Goal: Communication & Community: Answer question/provide support

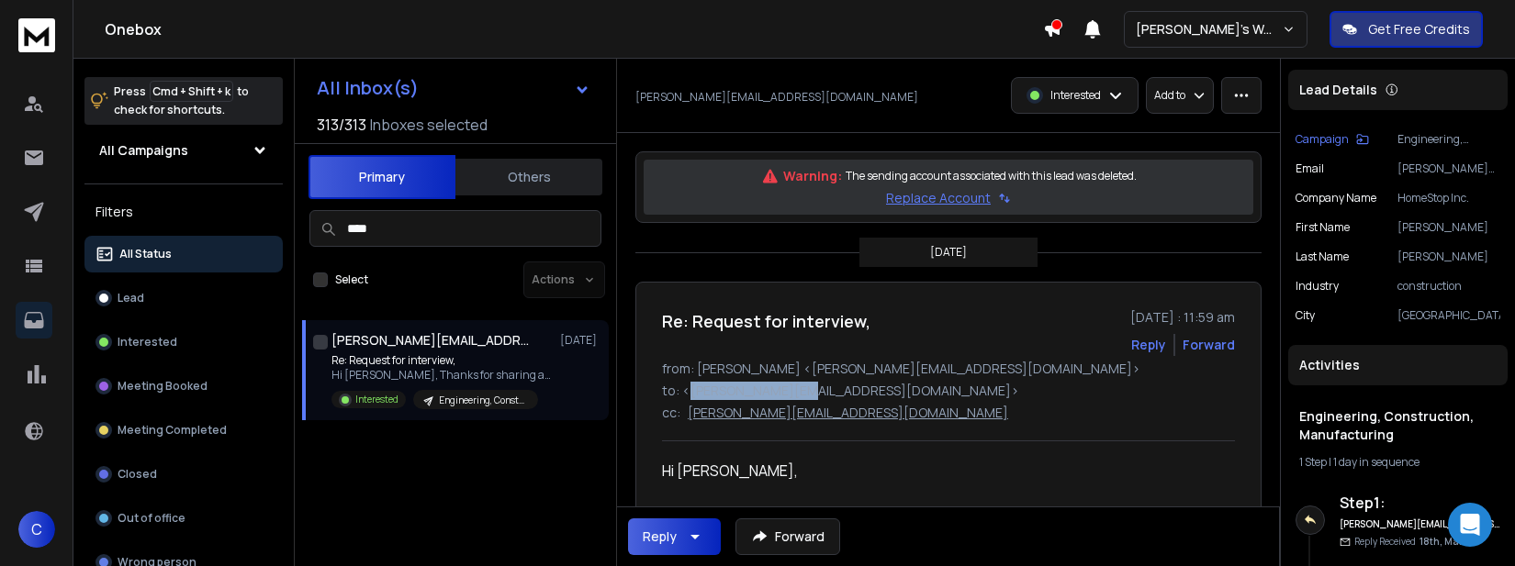
scroll to position [1424, 0]
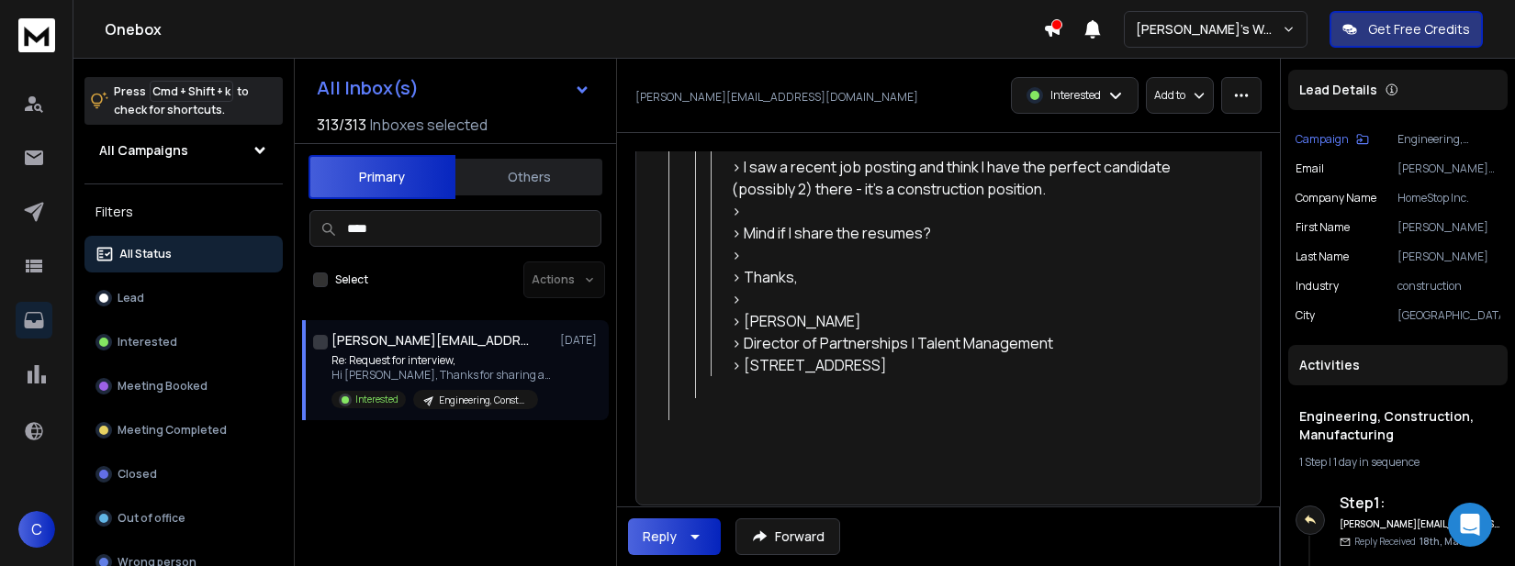
drag, startPoint x: 401, startPoint y: 230, endPoint x: 358, endPoint y: 252, distance: 48.9
click at [290, 219] on div "Press Cmd + Shift + k to check for shortcuts. All Campaigns All Campaigns Filte…" at bounding box center [793, 342] width 1441 height 566
click at [153, 251] on p "All Status" at bounding box center [145, 254] width 52 height 15
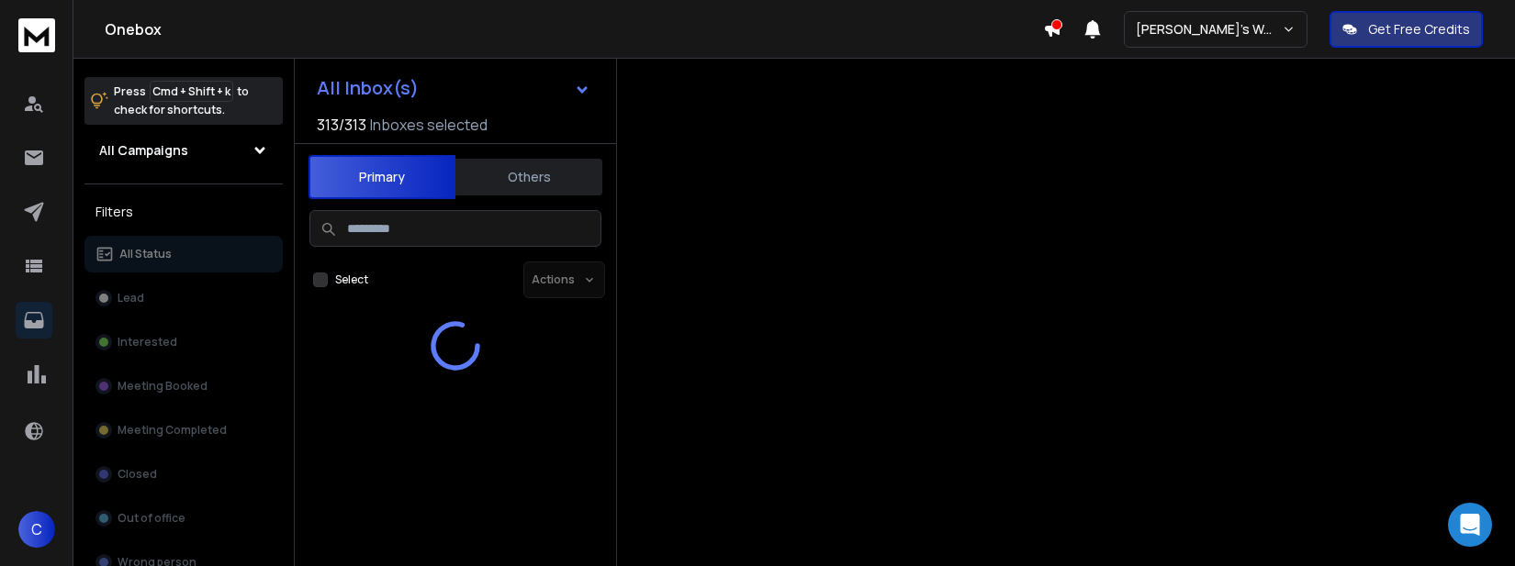
scroll to position [0, 0]
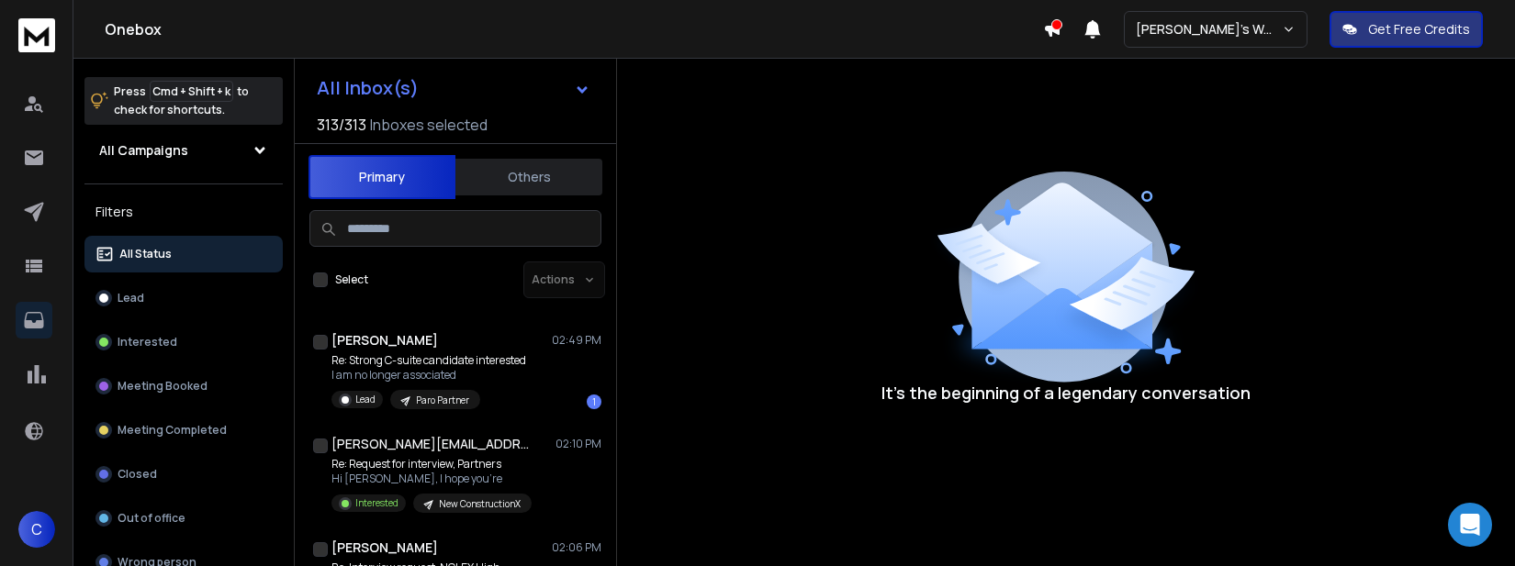
drag, startPoint x: 399, startPoint y: 354, endPoint x: 772, endPoint y: 401, distance: 375.7
click at [399, 354] on p "Re: Strong C-suite candidate interested" at bounding box center [428, 360] width 195 height 15
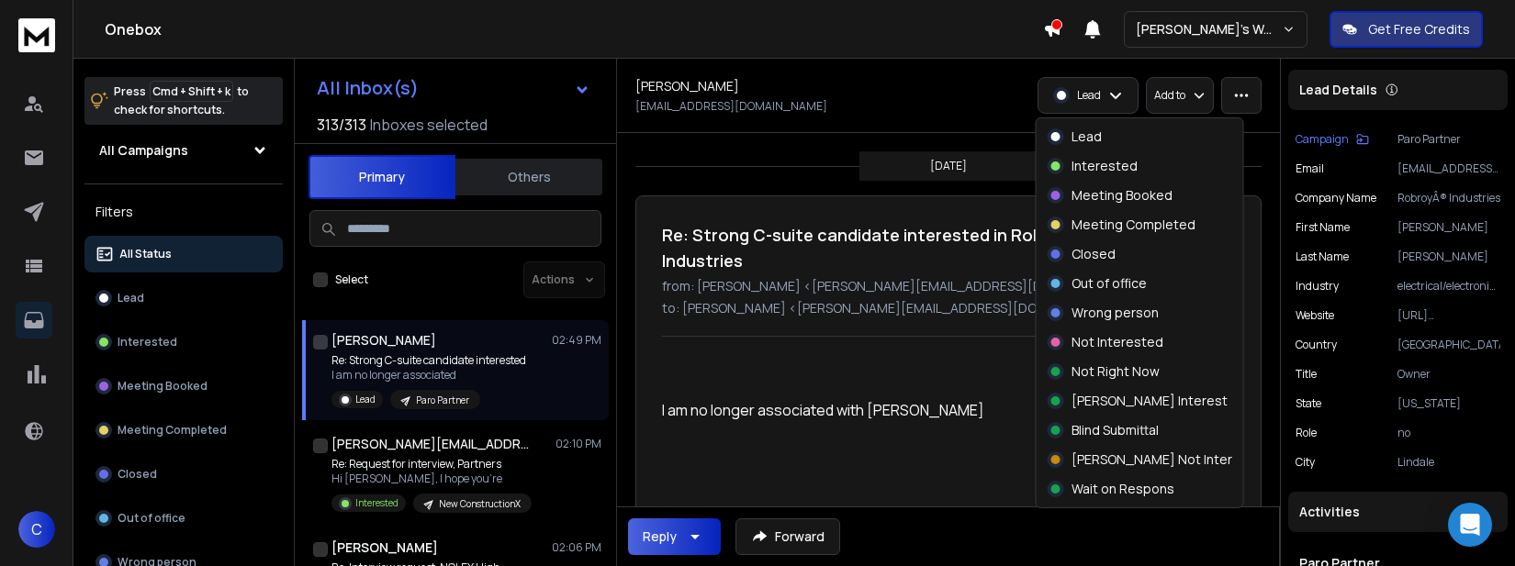
click at [1102, 99] on div "Lead" at bounding box center [1087, 95] width 99 height 35
drag, startPoint x: 1135, startPoint y: 350, endPoint x: 1170, endPoint y: 308, distance: 54.1
click at [1135, 350] on p "Not Interested" at bounding box center [1117, 342] width 92 height 18
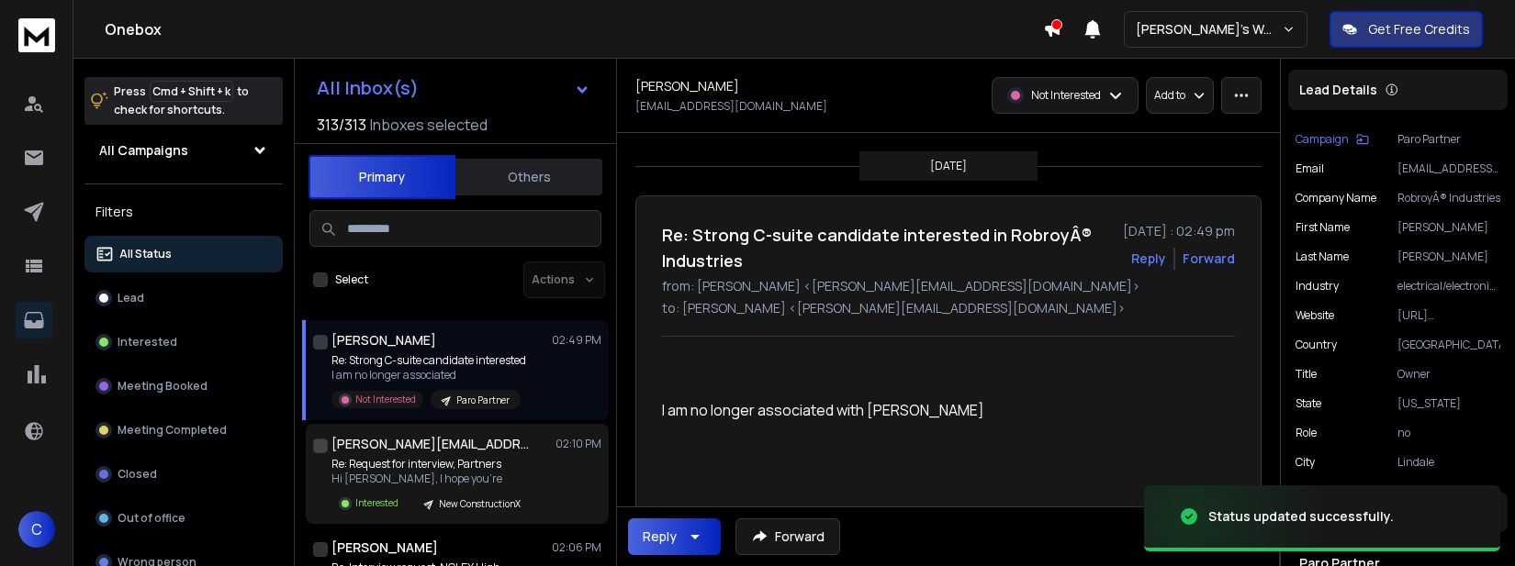
click at [494, 480] on p "Hi [PERSON_NAME], I hope you’re" at bounding box center [431, 479] width 200 height 15
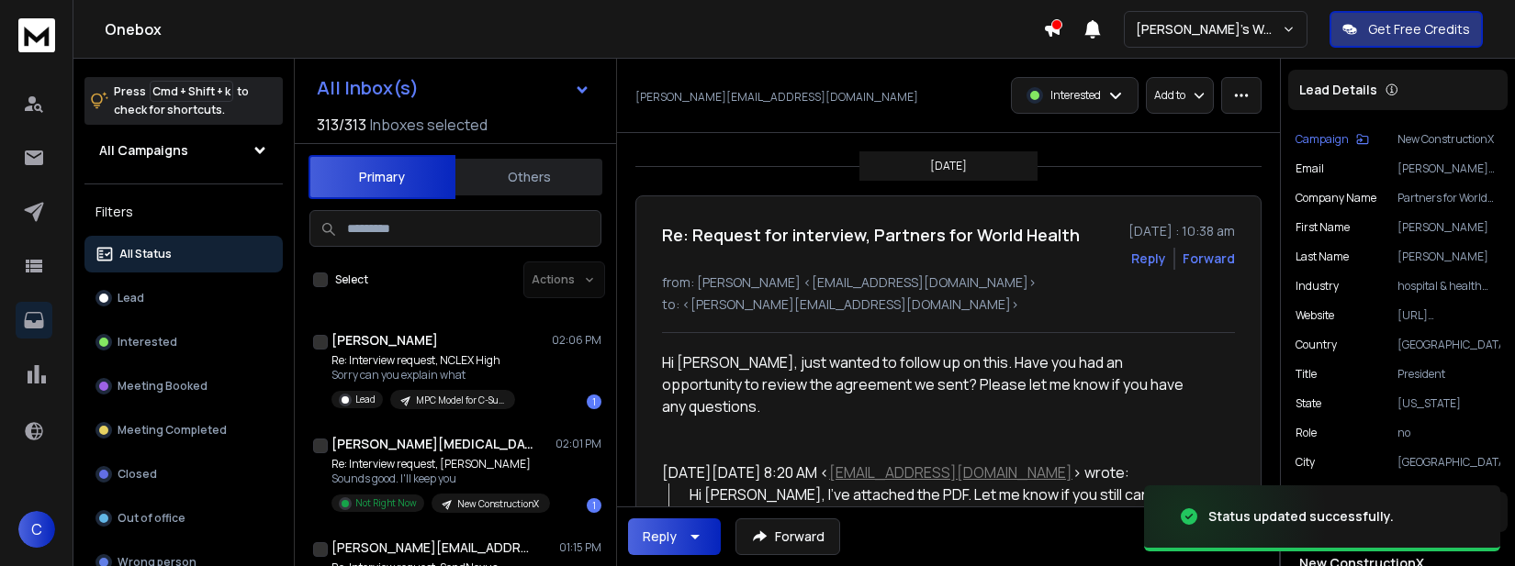
scroll to position [210, 0]
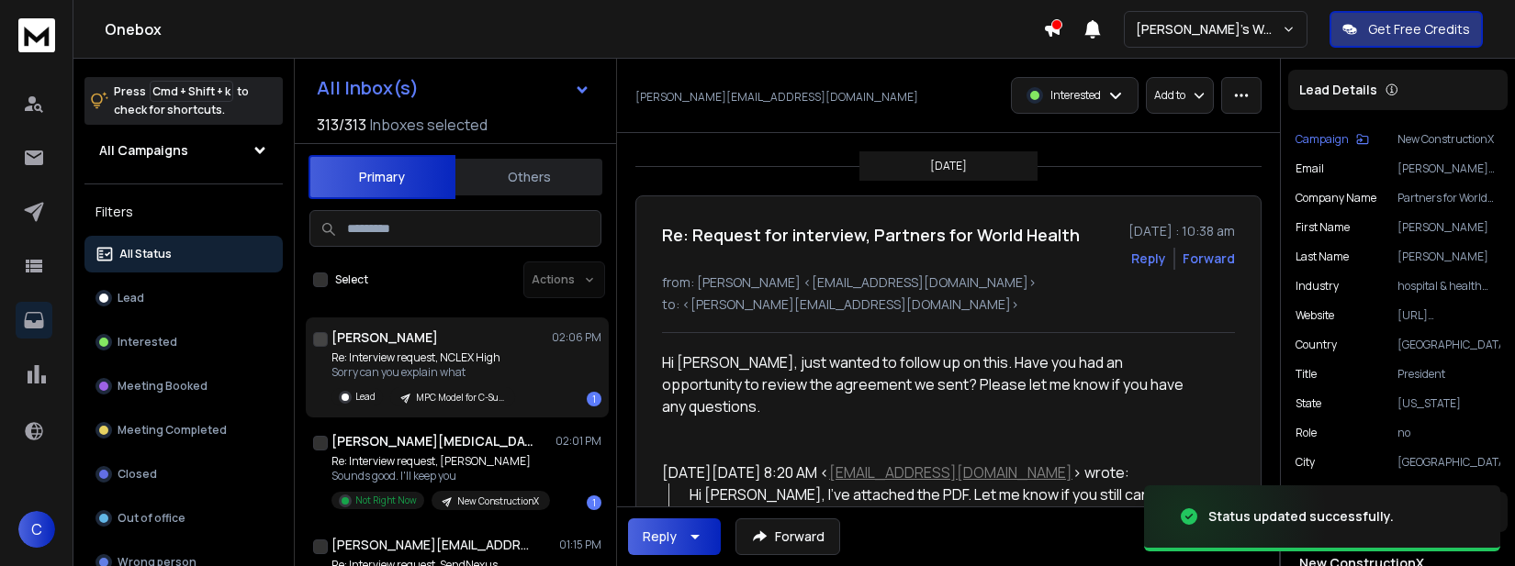
click at [511, 359] on p "Re: Interview request, NCLEX High" at bounding box center [423, 358] width 184 height 15
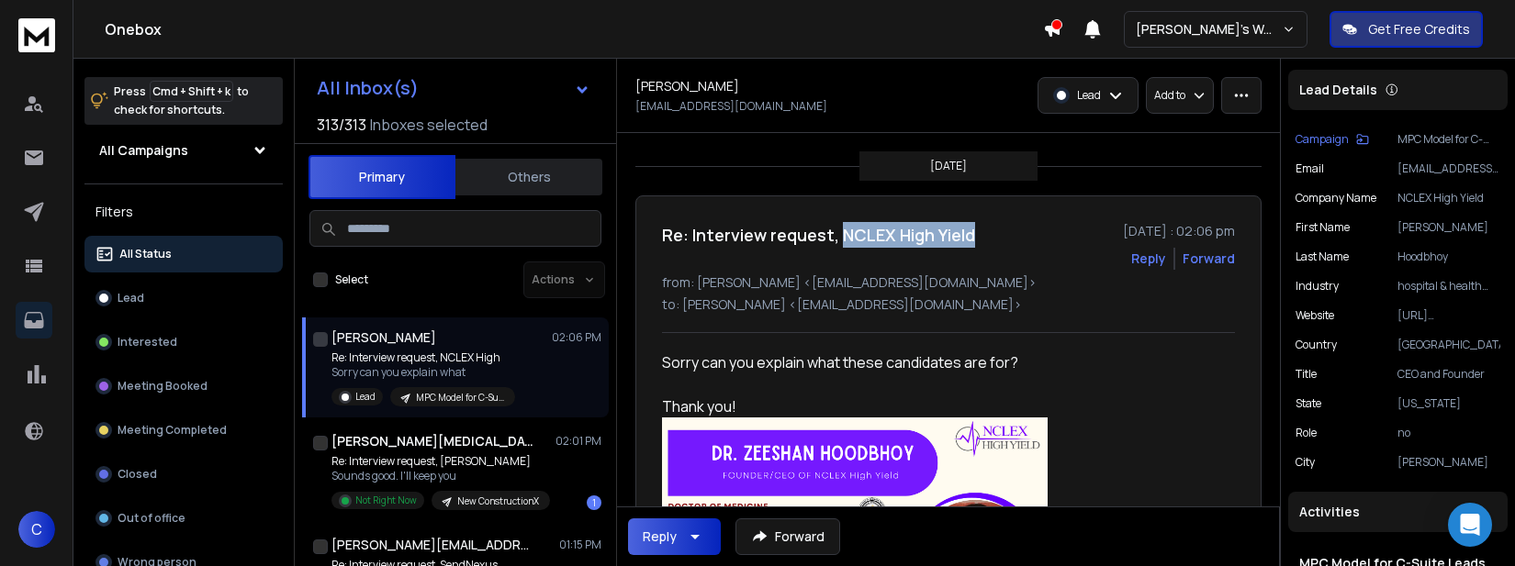
drag, startPoint x: 840, startPoint y: 231, endPoint x: 977, endPoint y: 239, distance: 137.0
click at [976, 239] on div "Re: Interview request, NCLEX High Yield 15 September 2025 : 02:06 pm Reply Forw…" at bounding box center [948, 246] width 573 height 48
copy h1 "NCLEX High Yield"
drag, startPoint x: 813, startPoint y: 284, endPoint x: 696, endPoint y: 284, distance: 116.6
click at [695, 283] on p "from: Zeeshan Hoodbhoy <drzee@nclexhighyield.com>" at bounding box center [948, 283] width 573 height 18
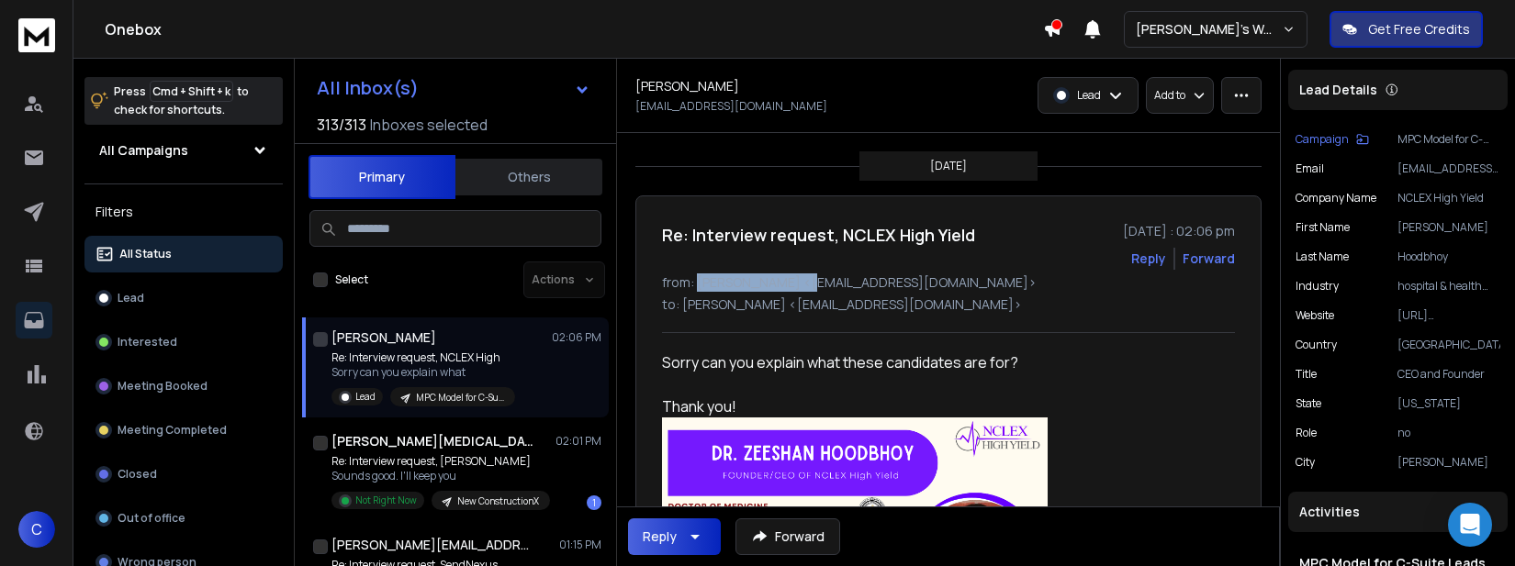
copy p "Zeeshan Hoodbhoy"
drag, startPoint x: 979, startPoint y: 279, endPoint x: 824, endPoint y: 286, distance: 154.4
click at [822, 281] on p "from: Zeeshan Hoodbhoy <drzee@nclexhighyield.com>" at bounding box center [948, 283] width 573 height 18
copy p "[EMAIL_ADDRESS][DOMAIN_NAME]"
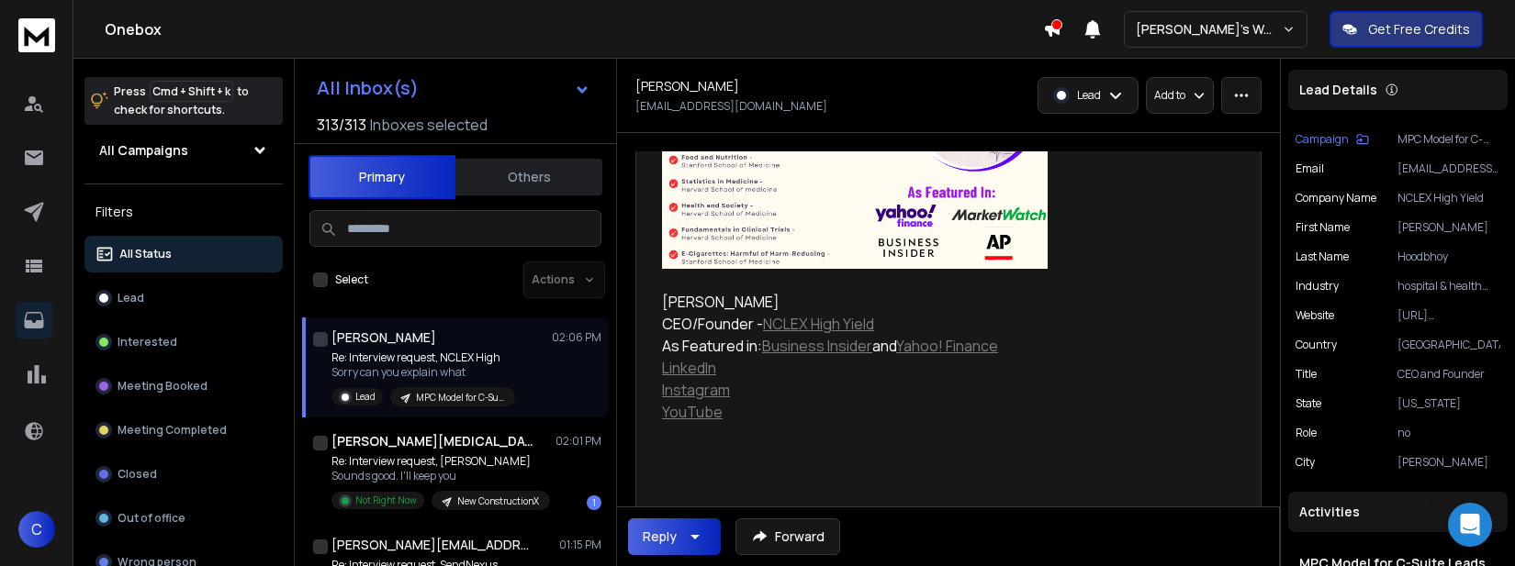
scroll to position [464, 0]
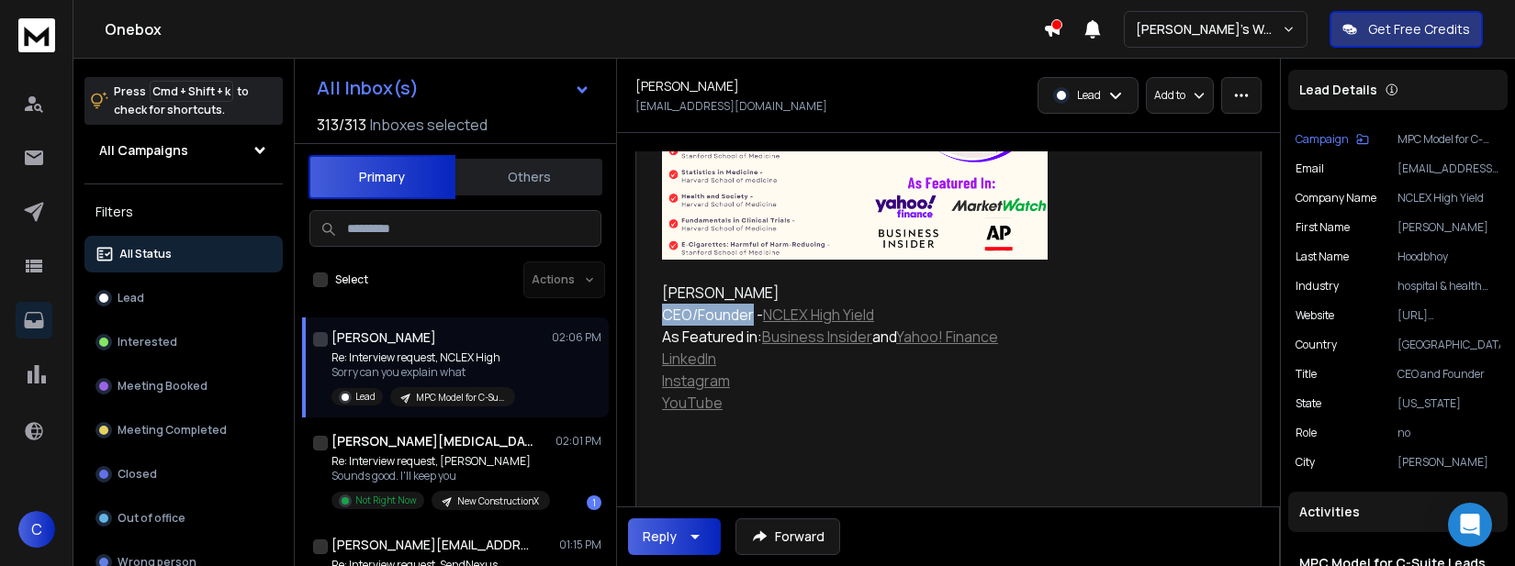
drag, startPoint x: 745, startPoint y: 313, endPoint x: 672, endPoint y: 355, distance: 84.7
click at [631, 312] on div "Today Re: Interview request, NCLEX High Yield 15 September 2025 : 02:06 pm Repl…" at bounding box center [948, 556] width 663 height 1737
copy div "CEO/Founder"
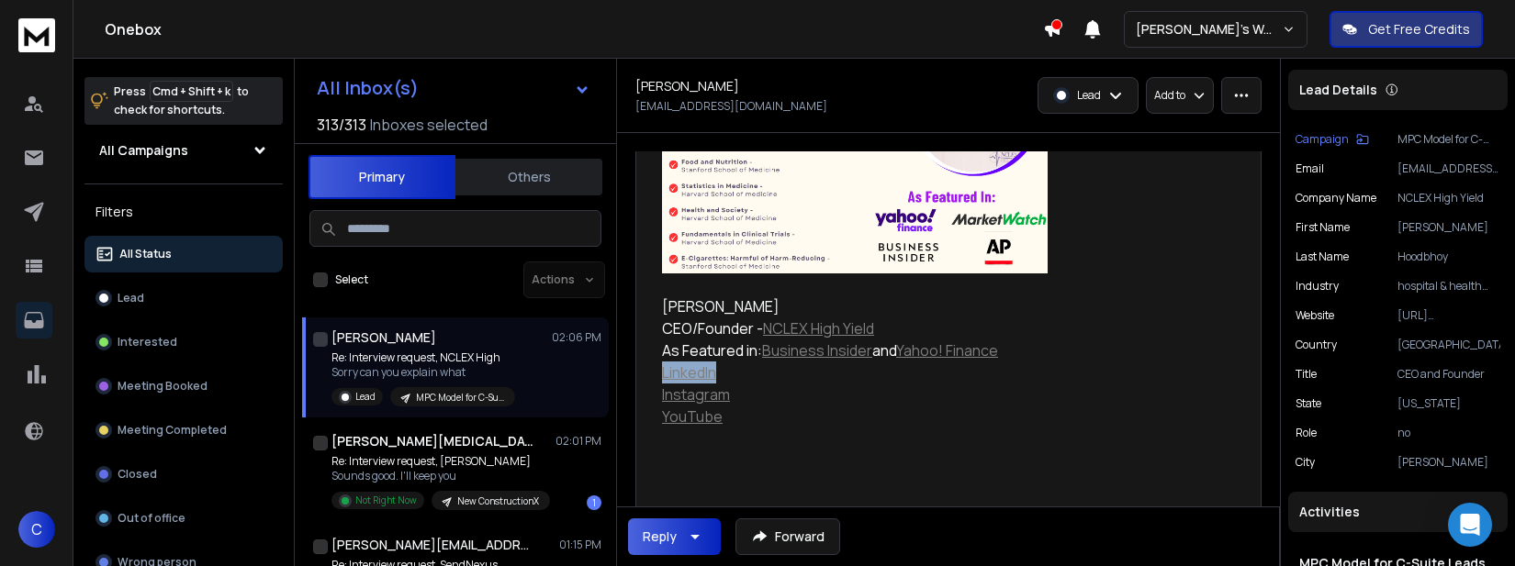
scroll to position [0, 0]
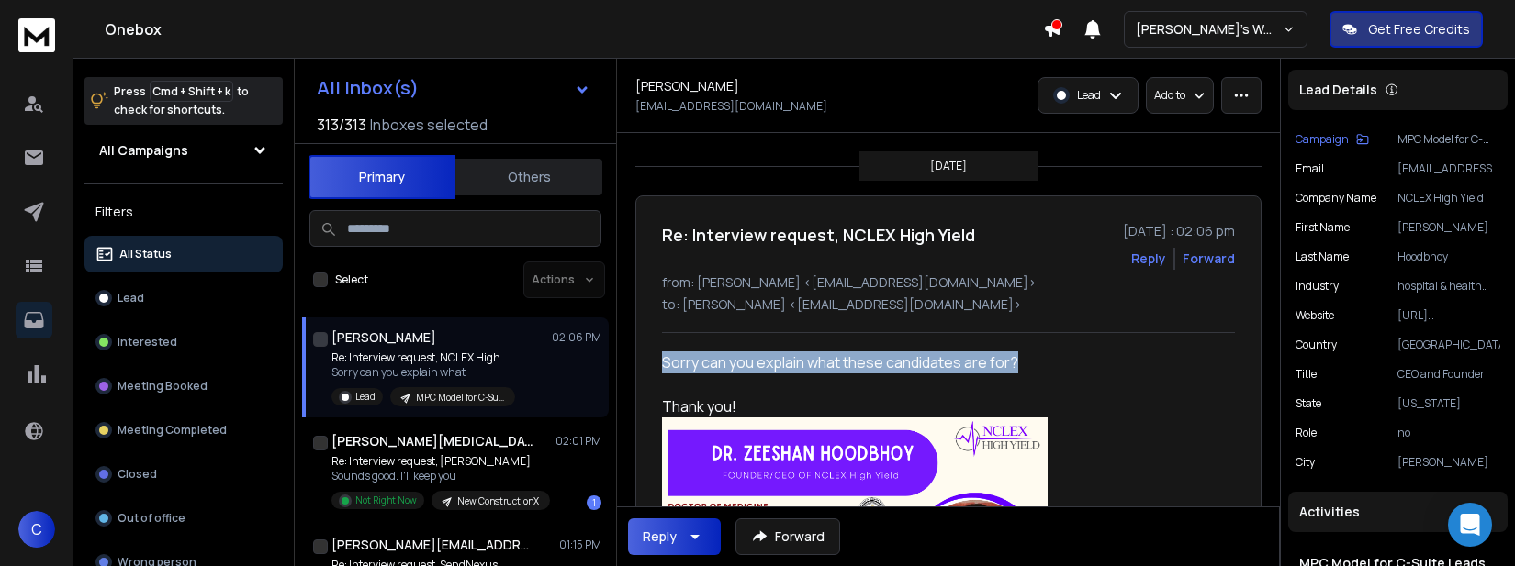
drag, startPoint x: 930, startPoint y: 353, endPoint x: 665, endPoint y: 366, distance: 265.6
click at [664, 365] on div "Sorry can you explain what these candidates are for?" at bounding box center [930, 363] width 536 height 22
copy div "Sorry can you explain what these candidates are for?"
drag, startPoint x: 407, startPoint y: 227, endPoint x: 533, endPoint y: 199, distance: 129.7
click at [407, 227] on input at bounding box center [455, 228] width 292 height 37
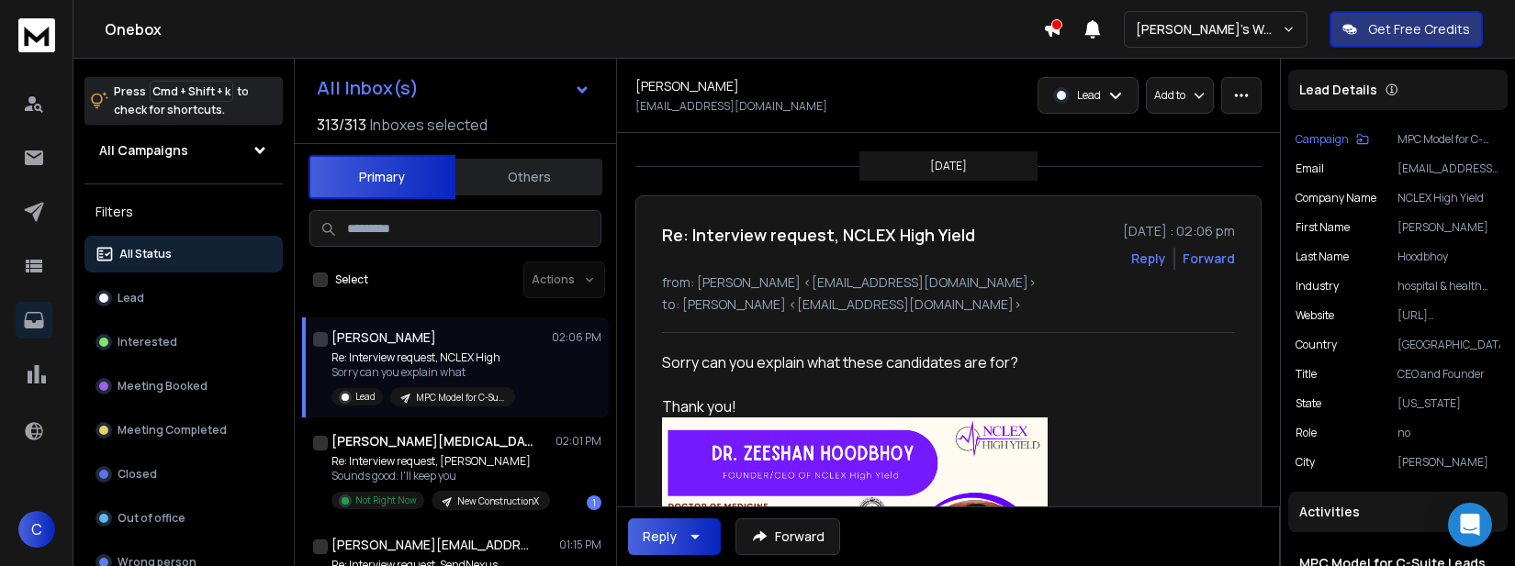
paste input "**********"
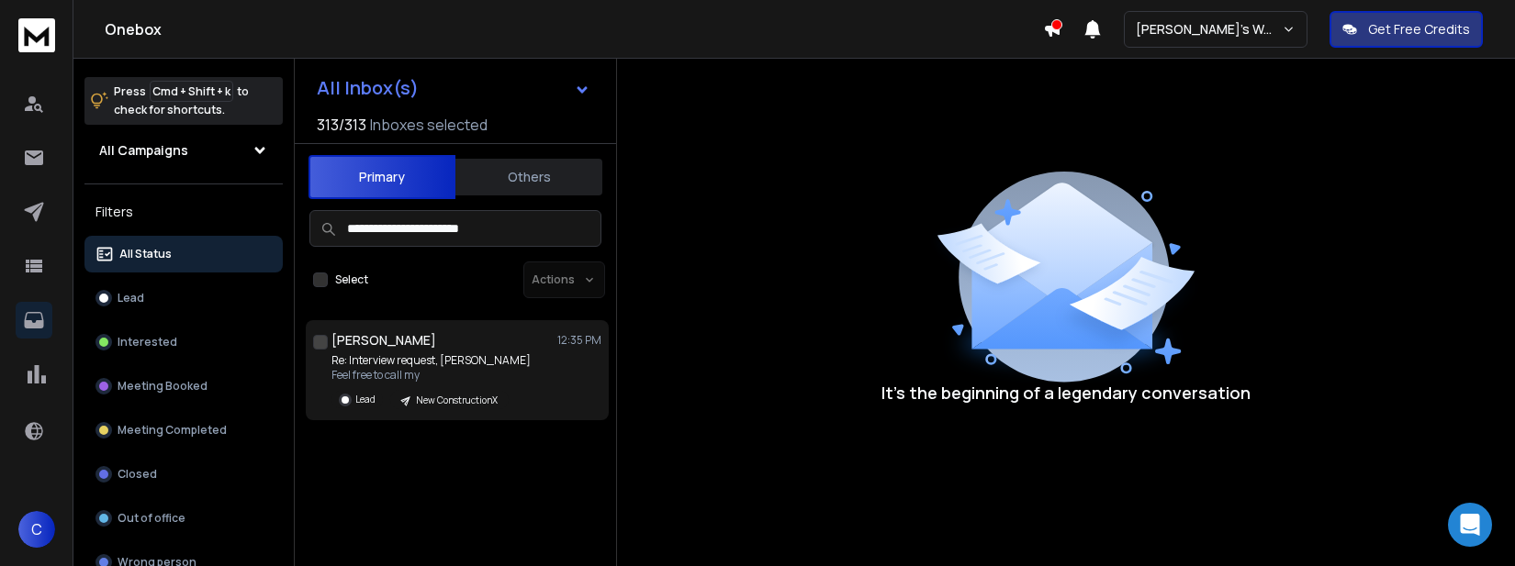
type input "**********"
click at [437, 365] on p "Re: Interview request, [PERSON_NAME]" at bounding box center [430, 360] width 199 height 15
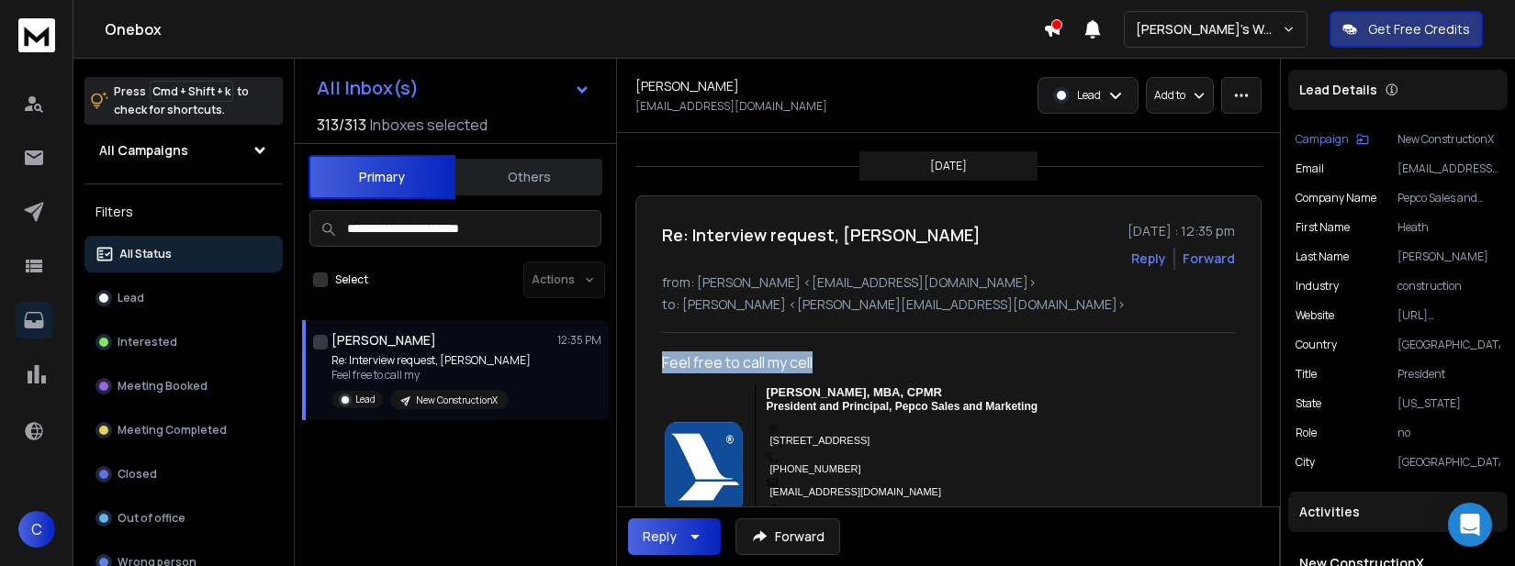
drag, startPoint x: 850, startPoint y: 366, endPoint x: 647, endPoint y: 364, distance: 202.9
copy div "Feel free to call my cell"
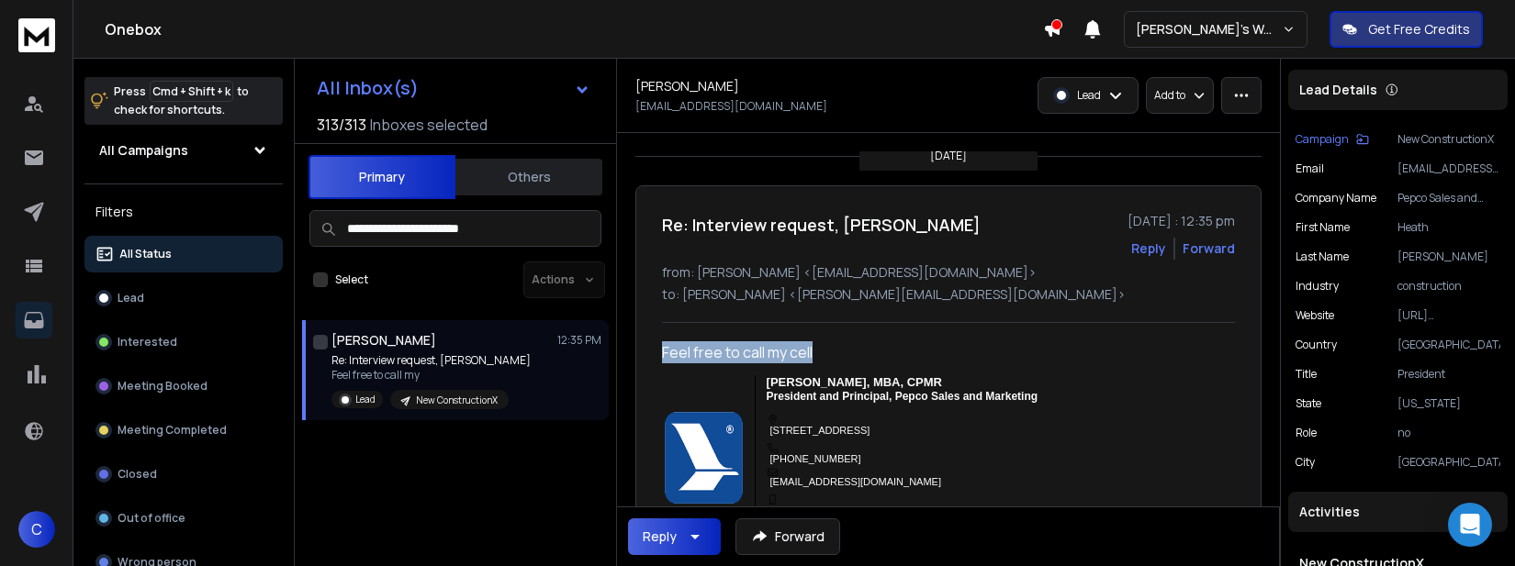
scroll to position [12, 0]
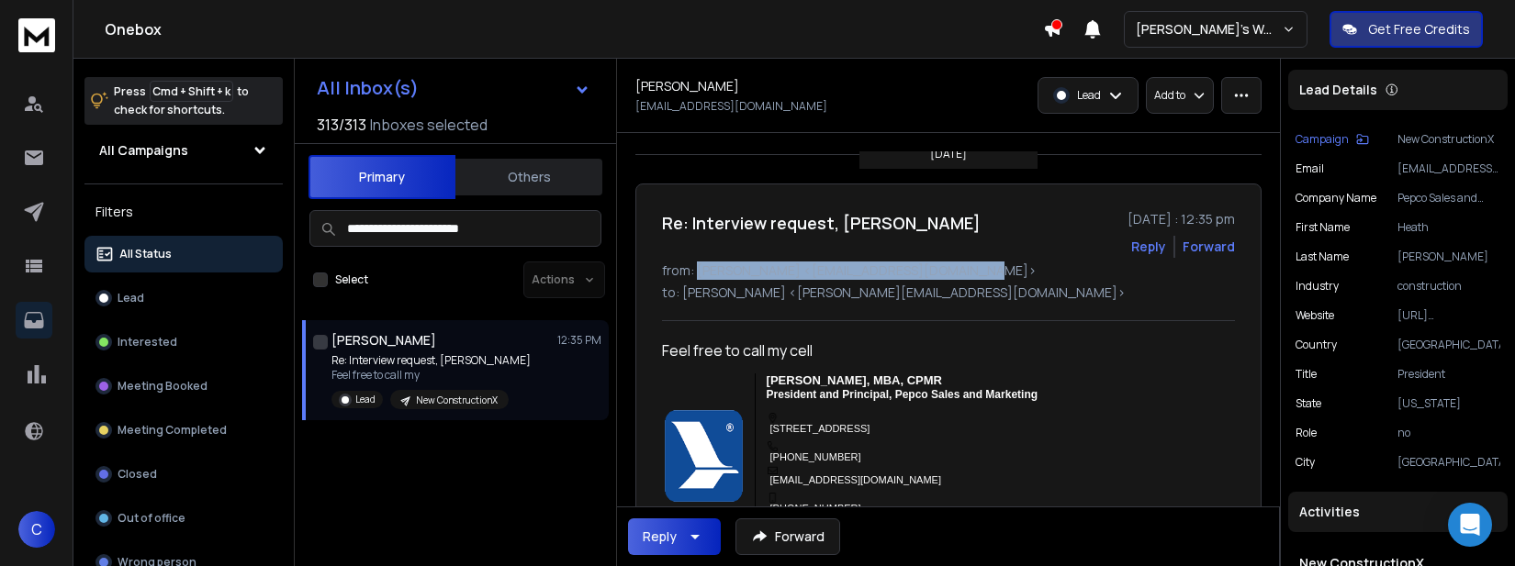
drag, startPoint x: 954, startPoint y: 271, endPoint x: 707, endPoint y: 268, distance: 247.0
click at [698, 268] on p "from: Heath Williams <hwilliams@pepcosales.com>" at bounding box center [948, 271] width 573 height 18
copy p "Heath Williams <hwilliams@pepcosales.com"
click at [757, 284] on p "to: Kayla Winslow <kayla@myalphaparo.com>" at bounding box center [948, 293] width 573 height 18
drag, startPoint x: 764, startPoint y: 297, endPoint x: 725, endPoint y: 302, distance: 39.0
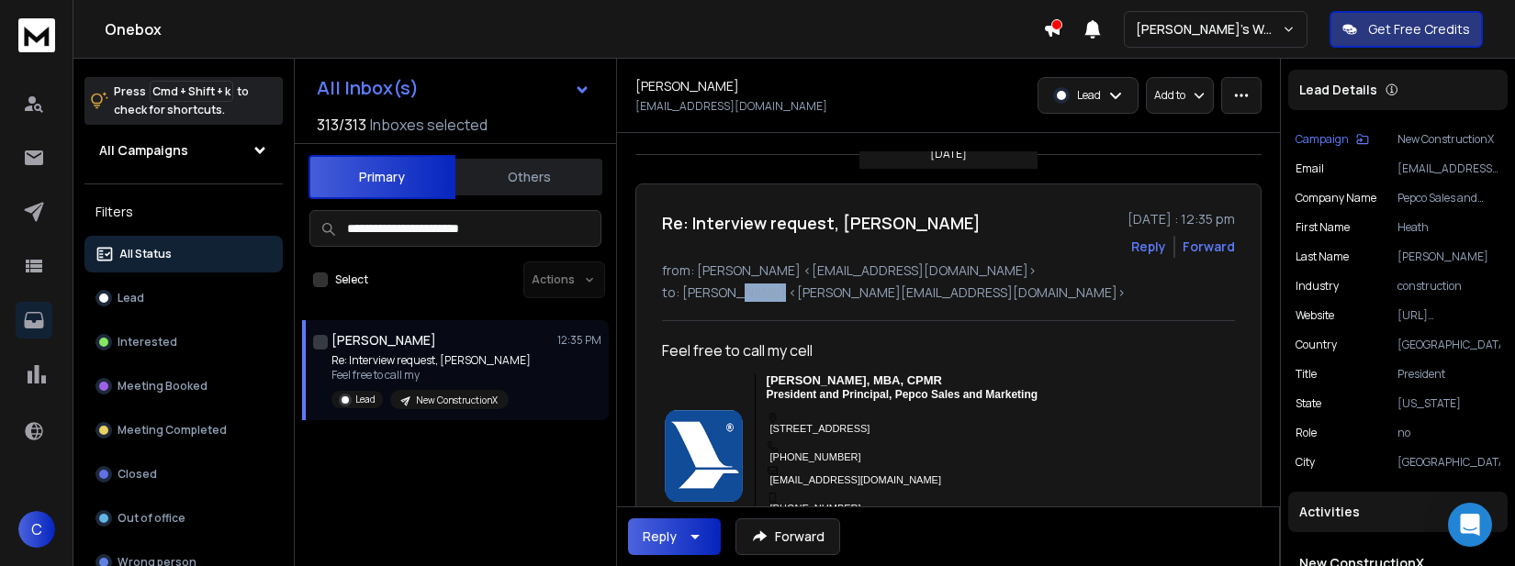
click at [729, 297] on p "to: Kayla Winslow <kayla@myalphaparo.com>" at bounding box center [948, 293] width 573 height 18
click at [1147, 257] on div "Reply Forward" at bounding box center [1180, 247] width 107 height 22
click at [1145, 246] on button "Reply" at bounding box center [1148, 247] width 35 height 18
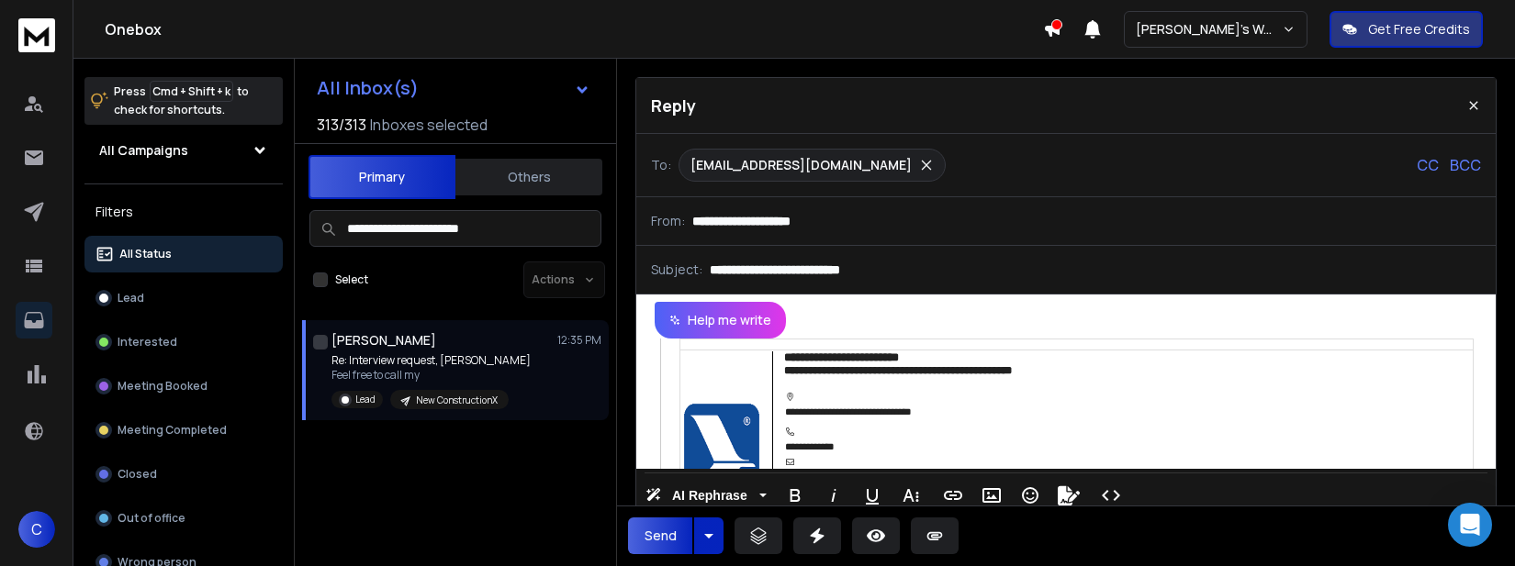
scroll to position [0, 0]
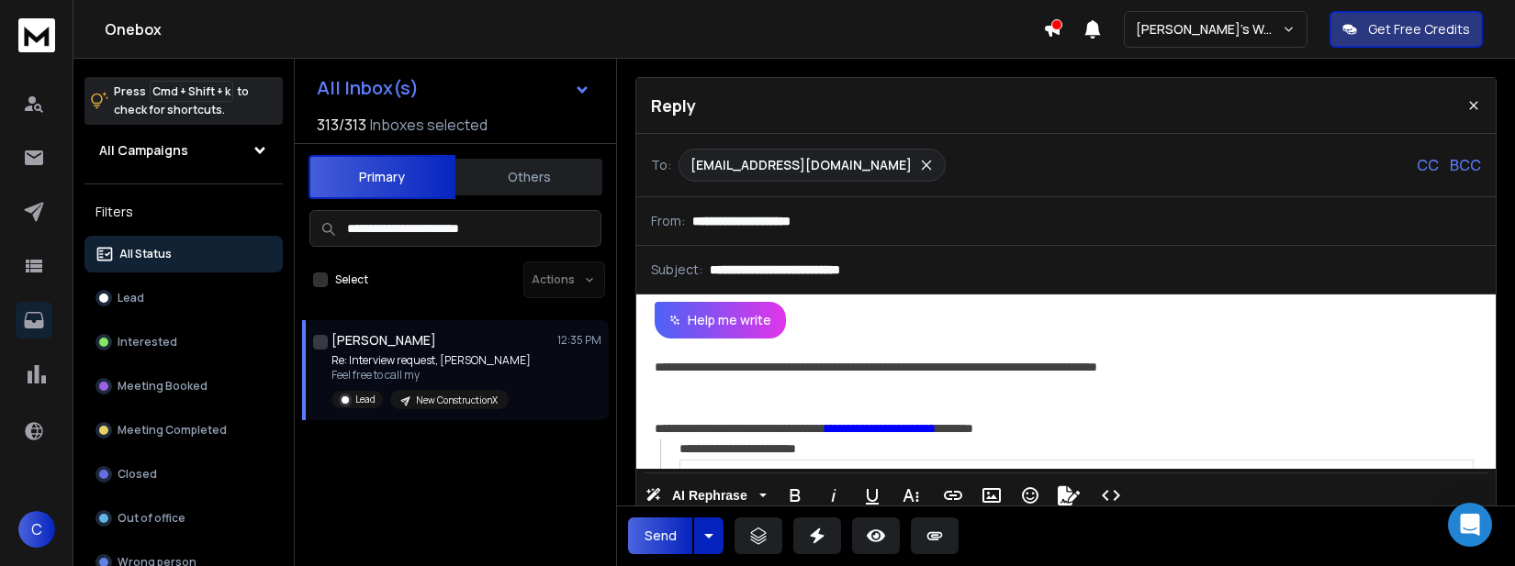
click at [654, 364] on div "**********" at bounding box center [1063, 404] width 854 height 130
click at [914, 372] on div "**********" at bounding box center [1063, 367] width 817 height 20
click at [1420, 167] on p "CC" at bounding box center [1428, 165] width 22 height 22
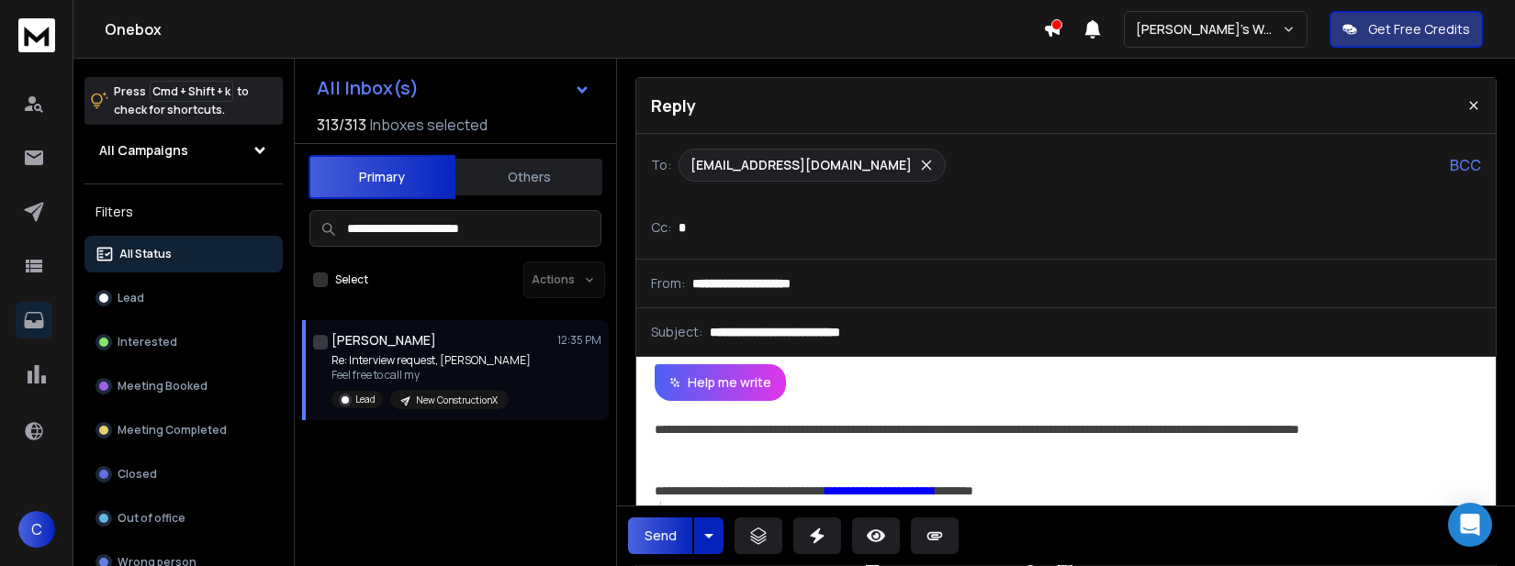
type input "**********"
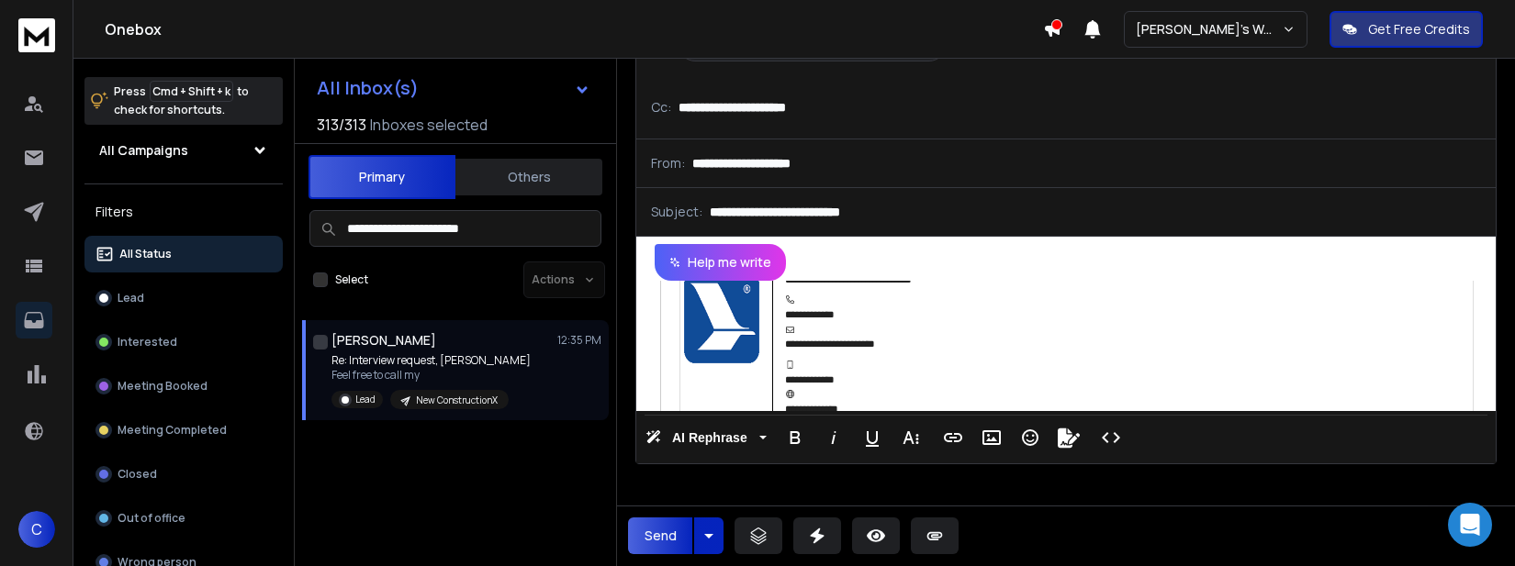
scroll to position [200, 0]
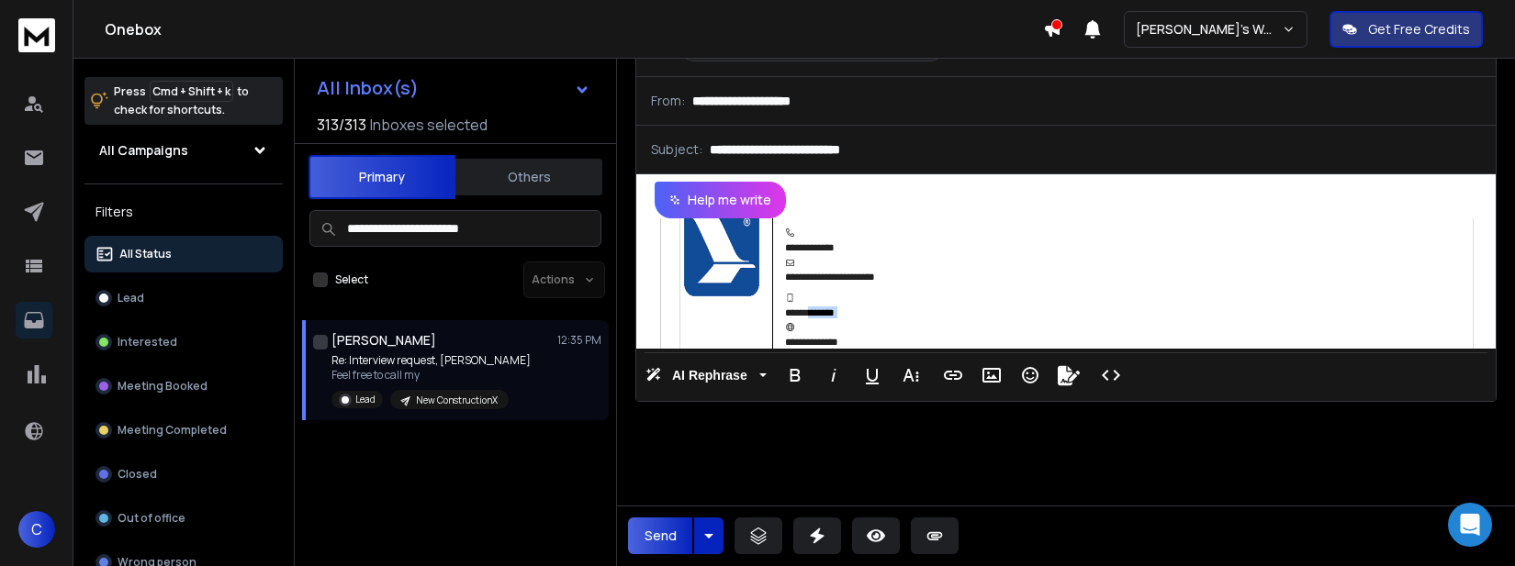
drag, startPoint x: 858, startPoint y: 309, endPoint x: 830, endPoint y: 308, distance: 28.5
click at [813, 310] on tbody "**********" at bounding box center [1127, 263] width 687 height 171
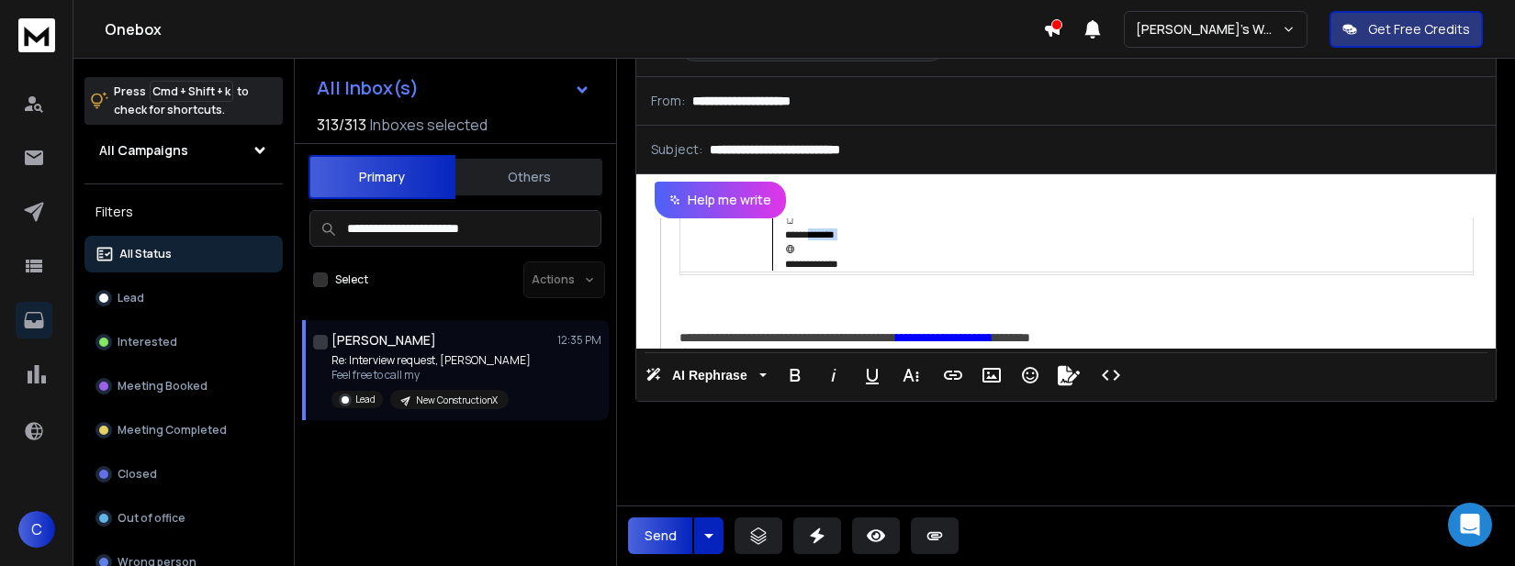
scroll to position [326, 0]
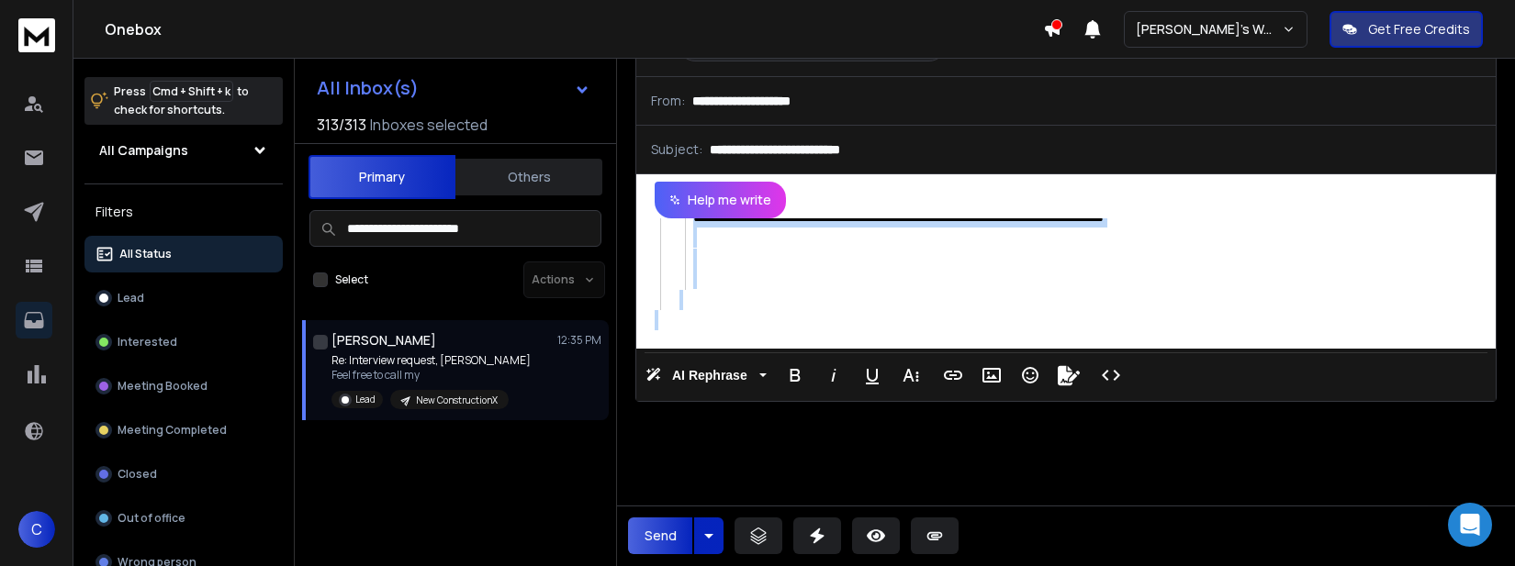
drag, startPoint x: 667, startPoint y: 290, endPoint x: 1190, endPoint y: 461, distance: 549.6
click at [1190, 460] on div "**********" at bounding box center [1065, 285] width 861 height 656
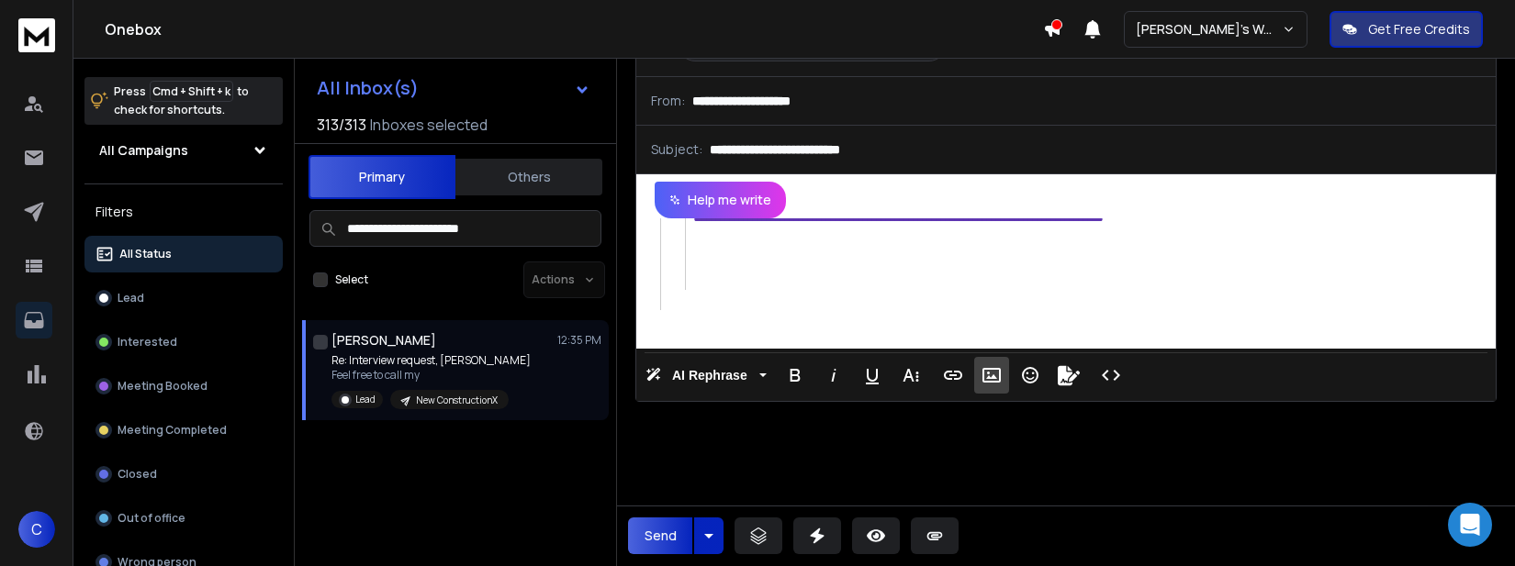
scroll to position [317, 0]
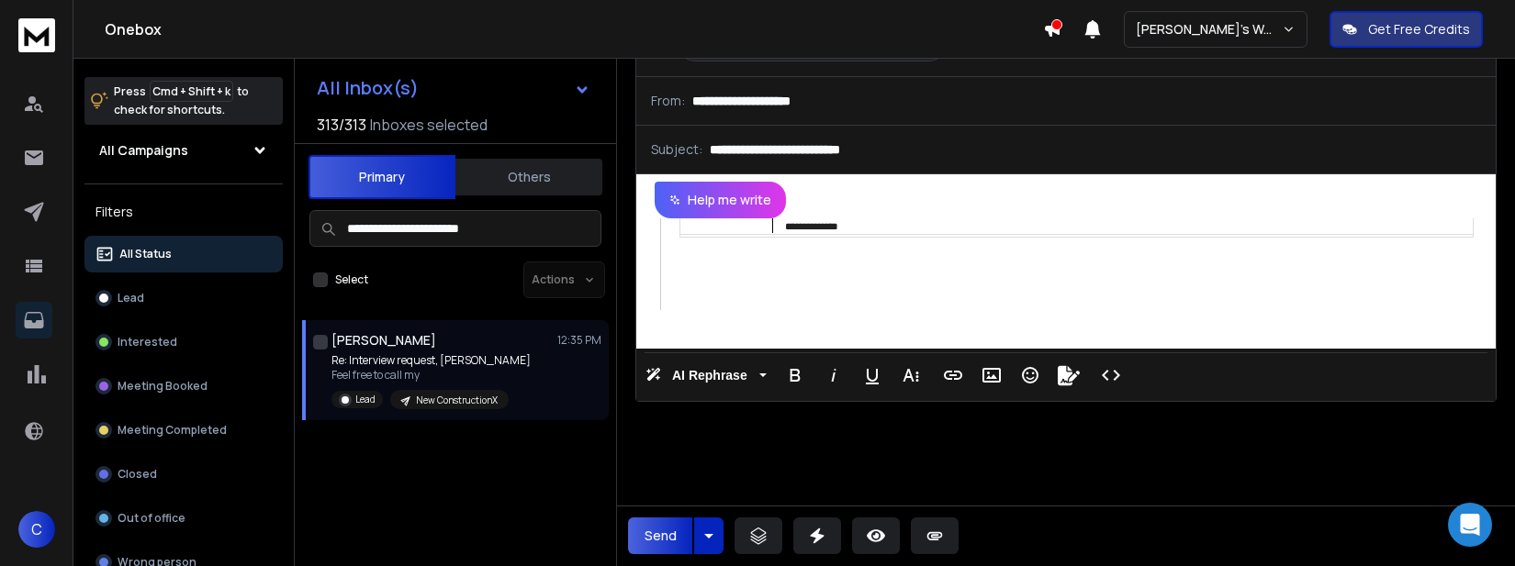
click at [642, 542] on button "Send" at bounding box center [660, 536] width 64 height 37
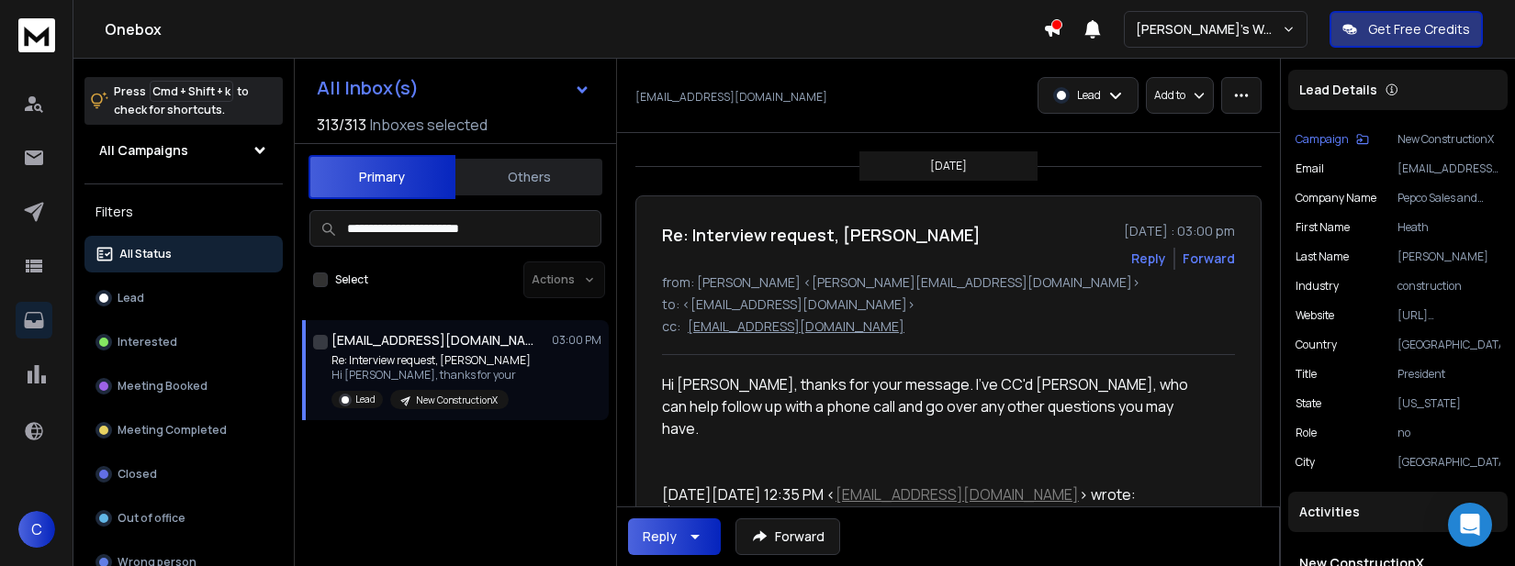
click at [1110, 93] on icon at bounding box center [1115, 96] width 11 height 6
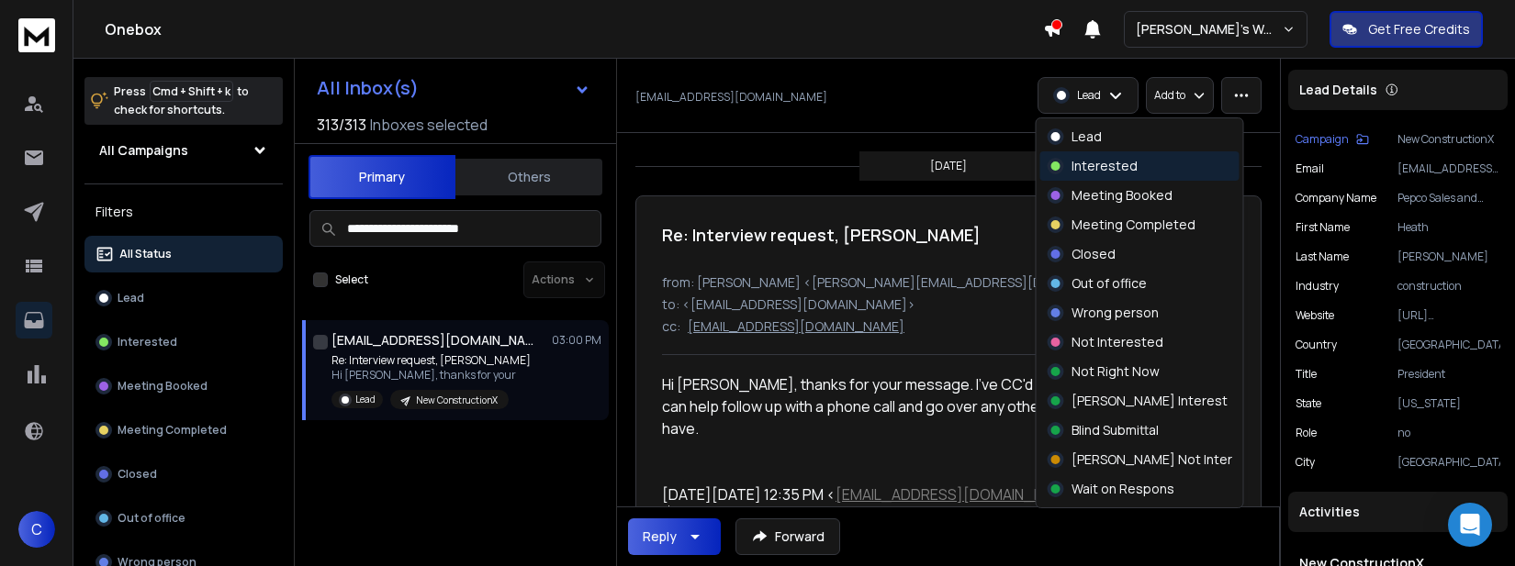
drag, startPoint x: 1106, startPoint y: 165, endPoint x: 1196, endPoint y: 141, distance: 93.1
click at [1106, 165] on p "Interested" at bounding box center [1104, 166] width 66 height 18
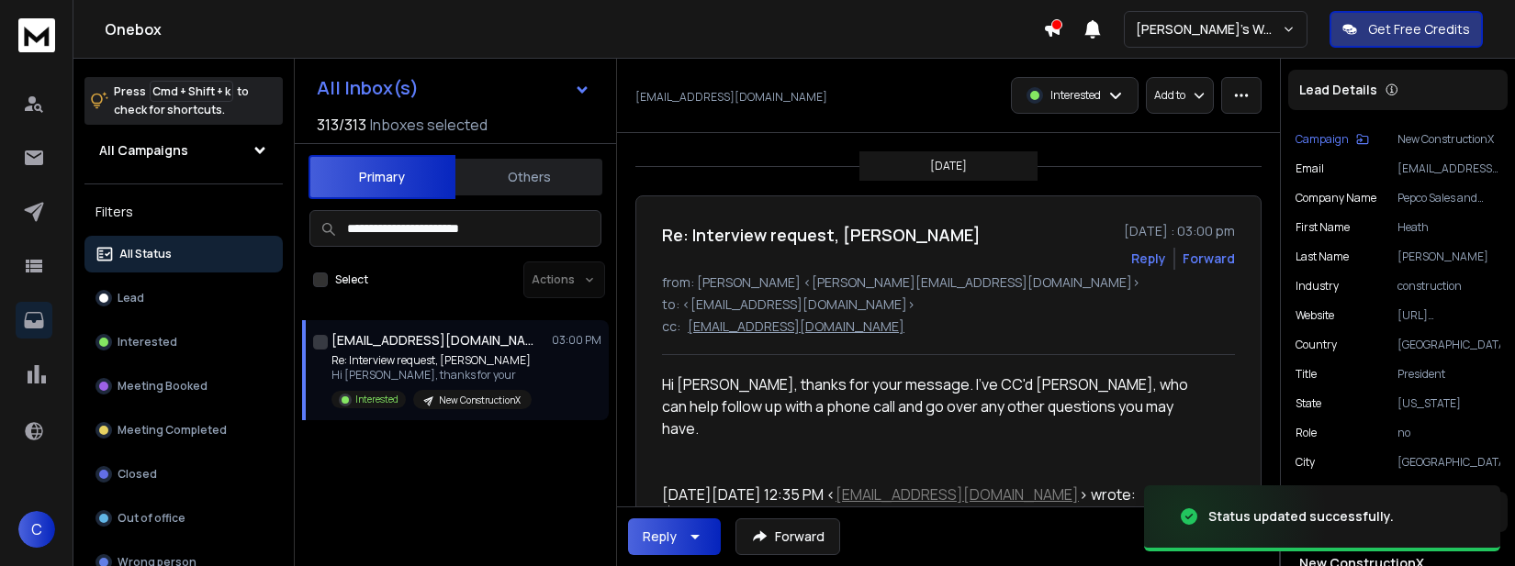
drag, startPoint x: 527, startPoint y: 219, endPoint x: 210, endPoint y: 204, distance: 317.1
click at [204, 202] on div "**********" at bounding box center [793, 342] width 1441 height 566
drag, startPoint x: 505, startPoint y: 229, endPoint x: 292, endPoint y: 216, distance: 213.4
click at [284, 217] on div "**********" at bounding box center [793, 342] width 1441 height 566
click at [159, 319] on div "All Status Lead Interested Meeting Booked Meeting Completed Closed Out of offic…" at bounding box center [183, 430] width 198 height 389
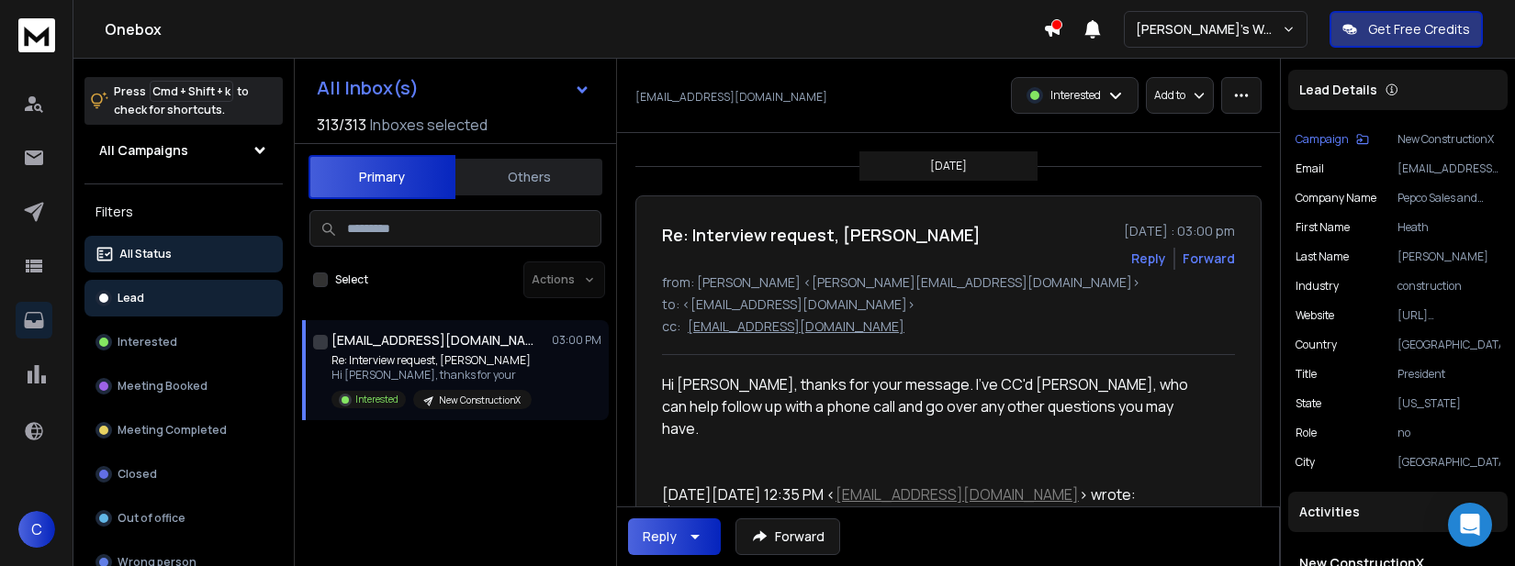
click at [159, 311] on button "Lead" at bounding box center [183, 298] width 198 height 37
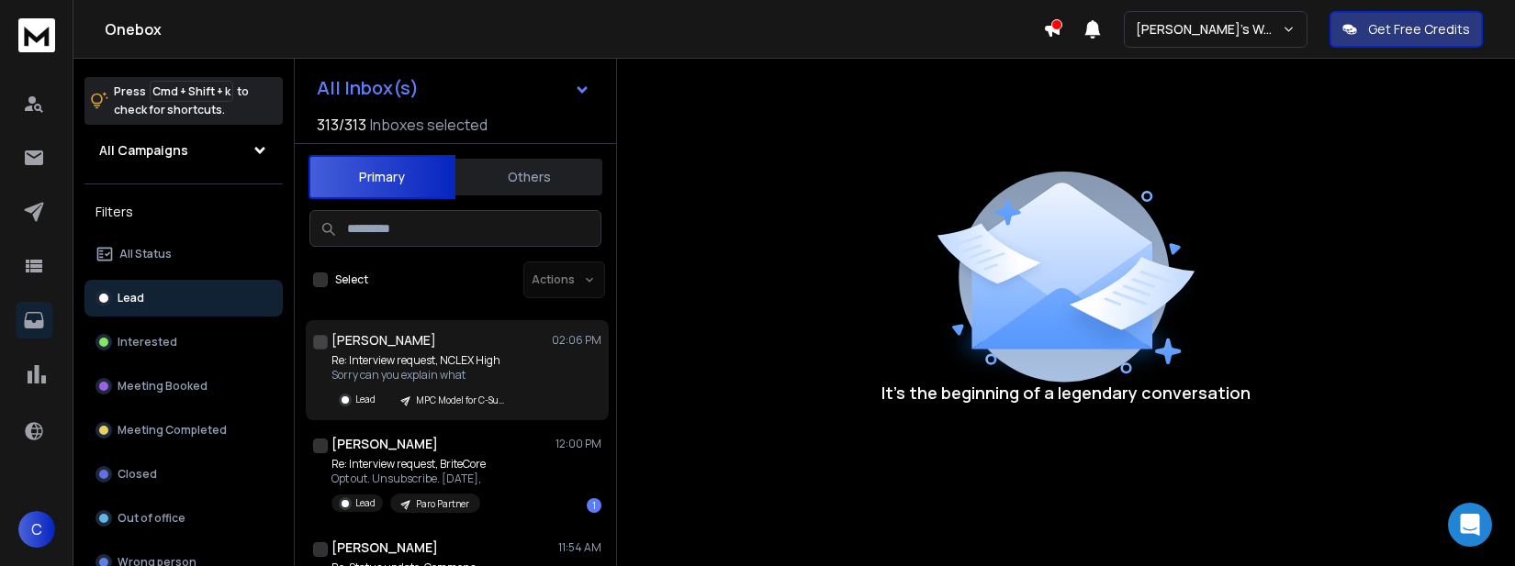
drag, startPoint x: 475, startPoint y: 370, endPoint x: 558, endPoint y: 387, distance: 85.2
click at [475, 370] on p "Sorry can you explain what" at bounding box center [423, 375] width 184 height 15
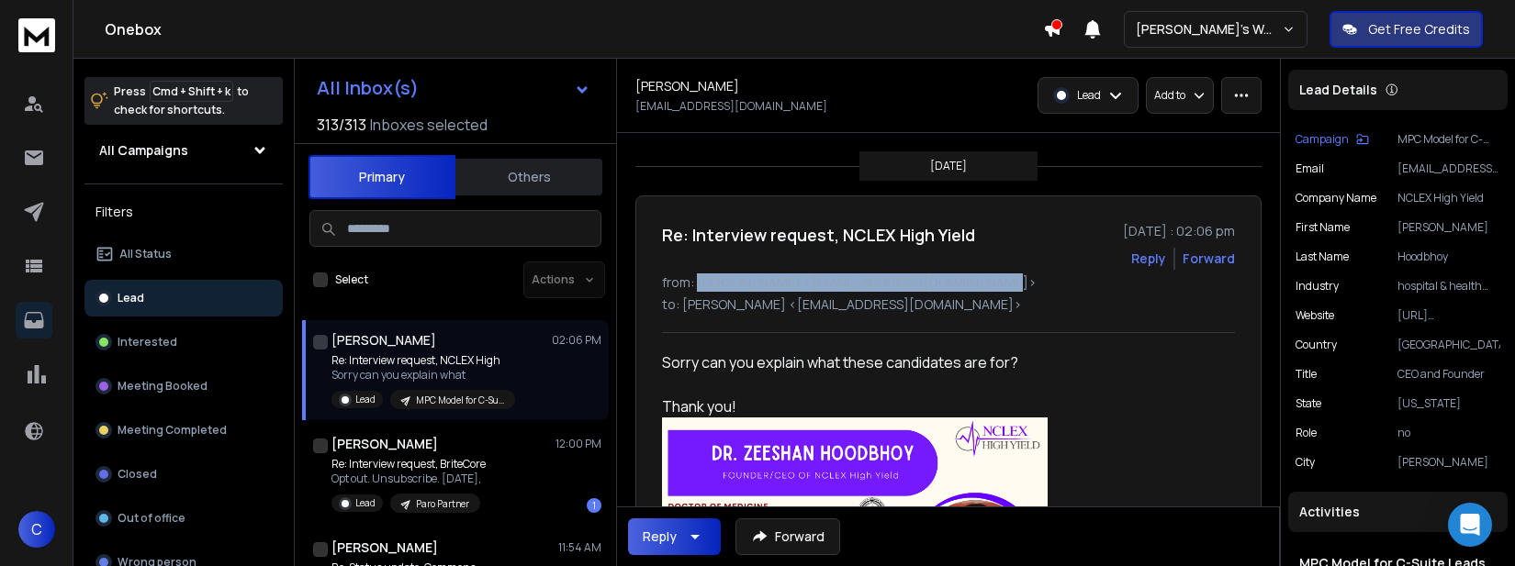
drag, startPoint x: 981, startPoint y: 283, endPoint x: 696, endPoint y: 289, distance: 284.7
click at [696, 289] on p "from: Zeeshan Hoodbhoy <drzee@nclexhighyield.com>" at bounding box center [948, 283] width 573 height 18
copy p "Zeeshan Hoodbhoy <drzee@nclexhighyield.com"
click at [1138, 253] on button "Reply" at bounding box center [1148, 259] width 35 height 18
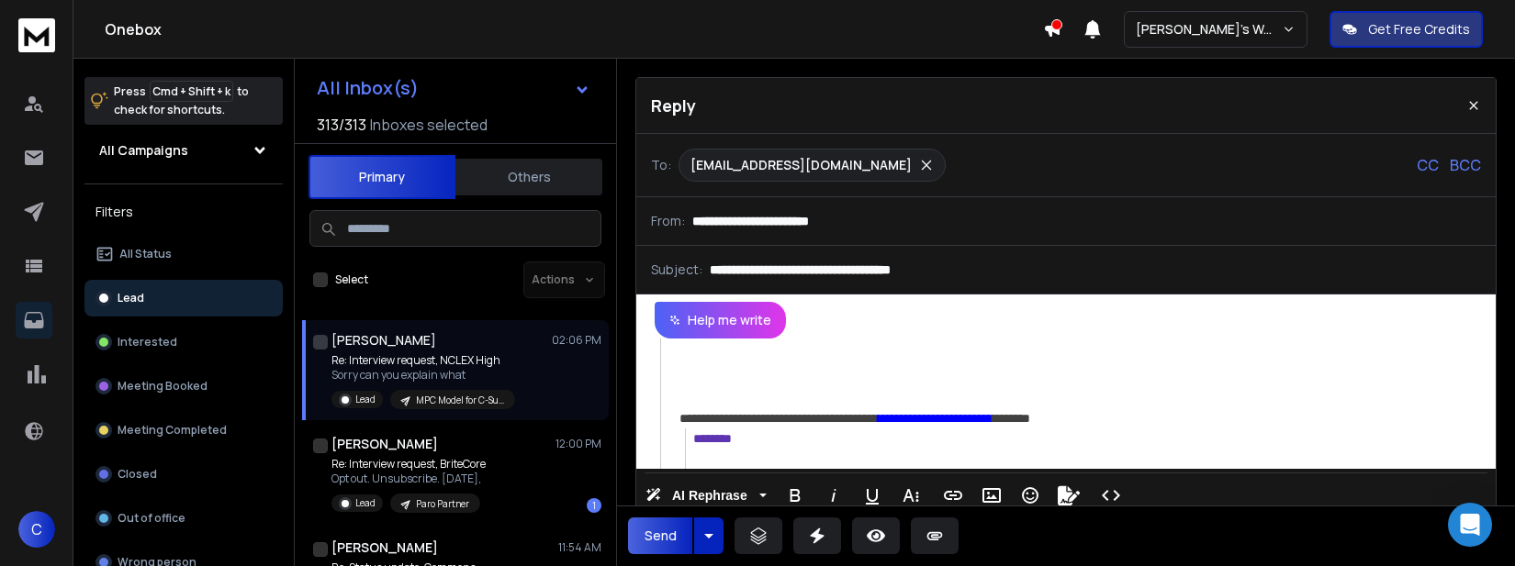
scroll to position [0, 0]
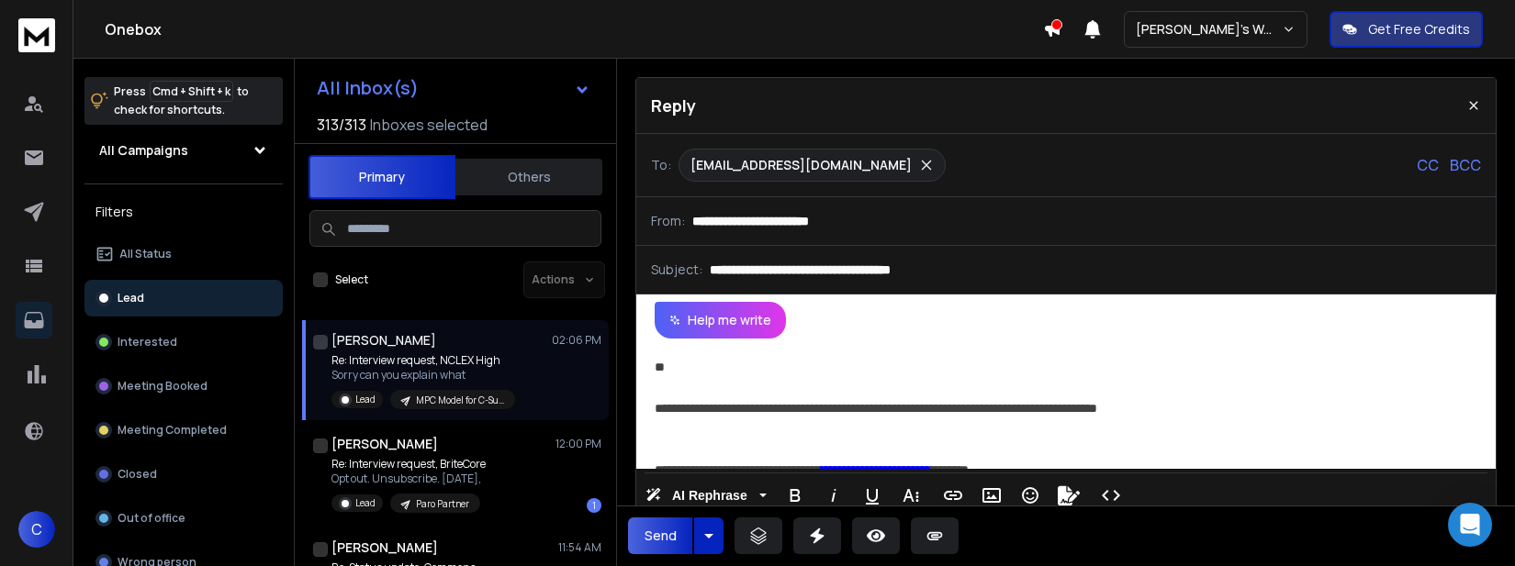
click at [682, 374] on div "**" at bounding box center [1063, 367] width 817 height 20
click at [655, 413] on div "**********" at bounding box center [1063, 408] width 817 height 20
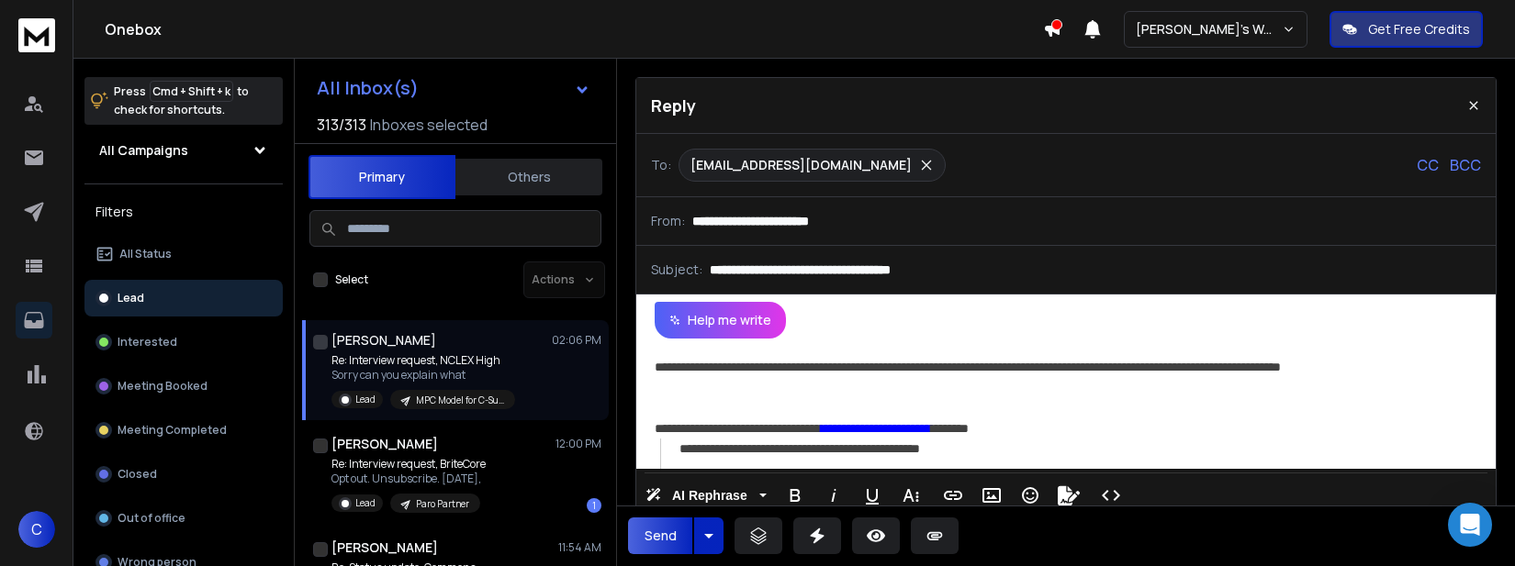
click at [947, 364] on div "**********" at bounding box center [1063, 367] width 817 height 20
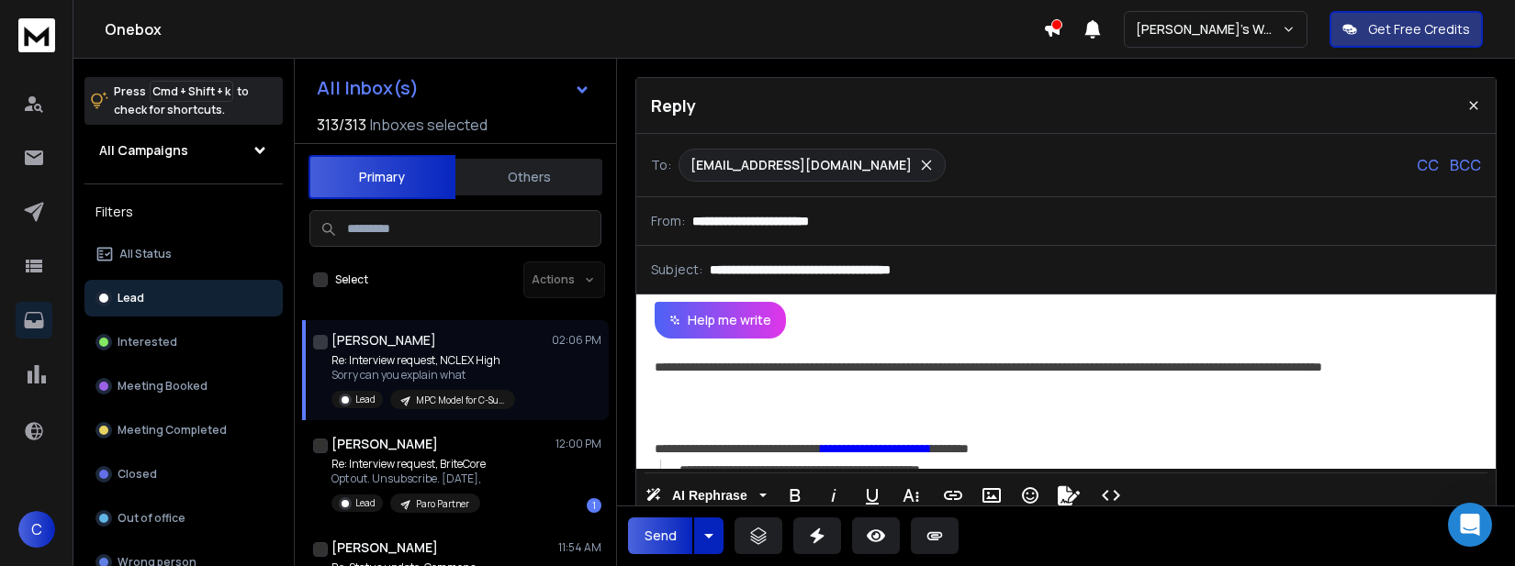
click at [1422, 168] on p "CC" at bounding box center [1428, 165] width 22 height 22
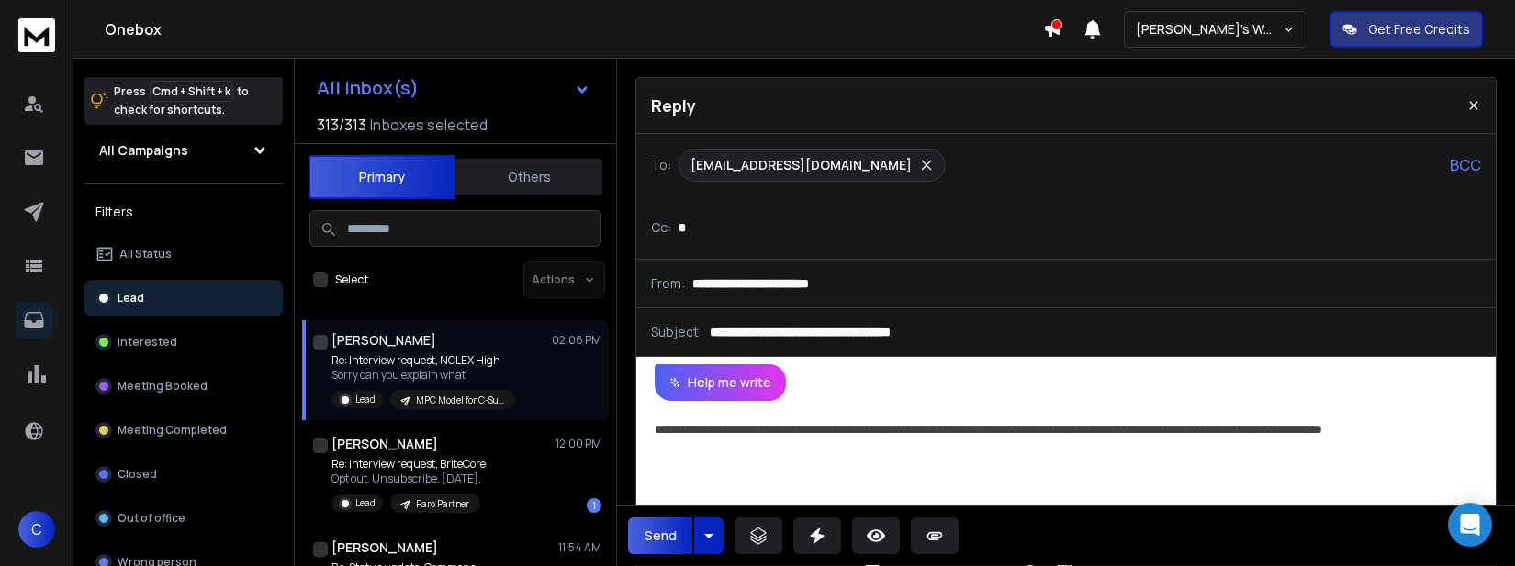
type input "**********"
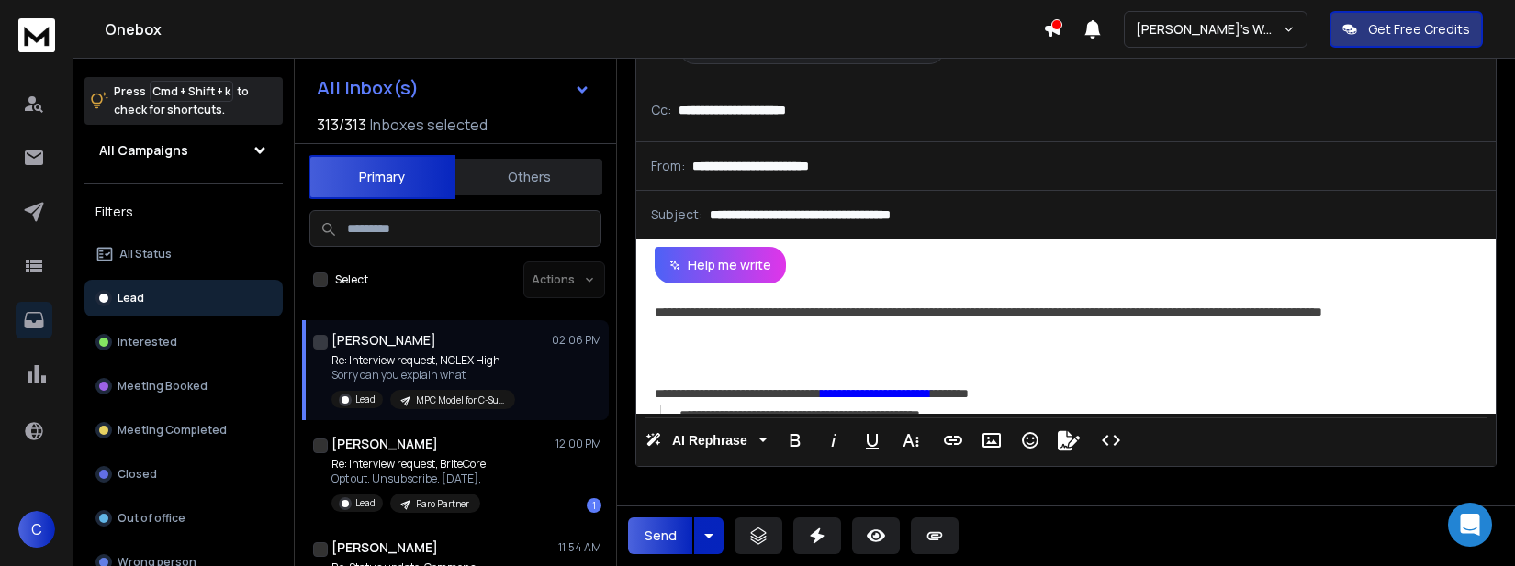
scroll to position [127, 0]
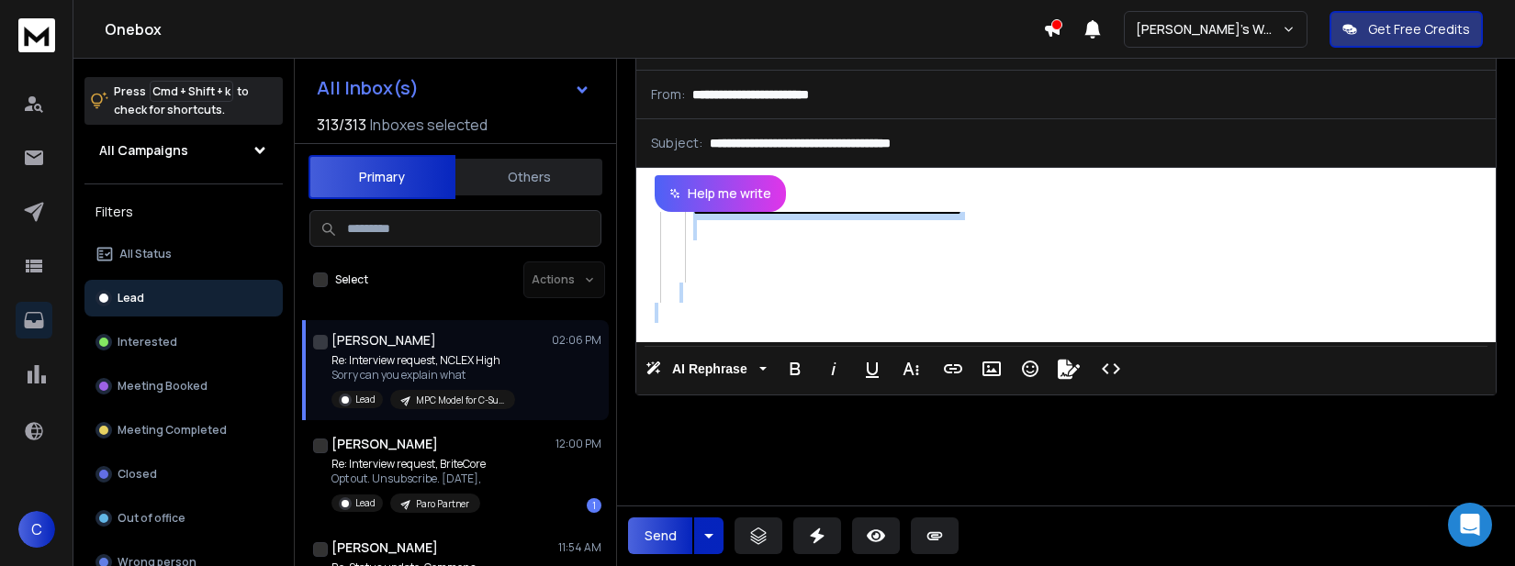
drag, startPoint x: 677, startPoint y: 302, endPoint x: 1233, endPoint y: 382, distance: 562.1
click at [1248, 395] on div "**********" at bounding box center [1065, 172] width 861 height 445
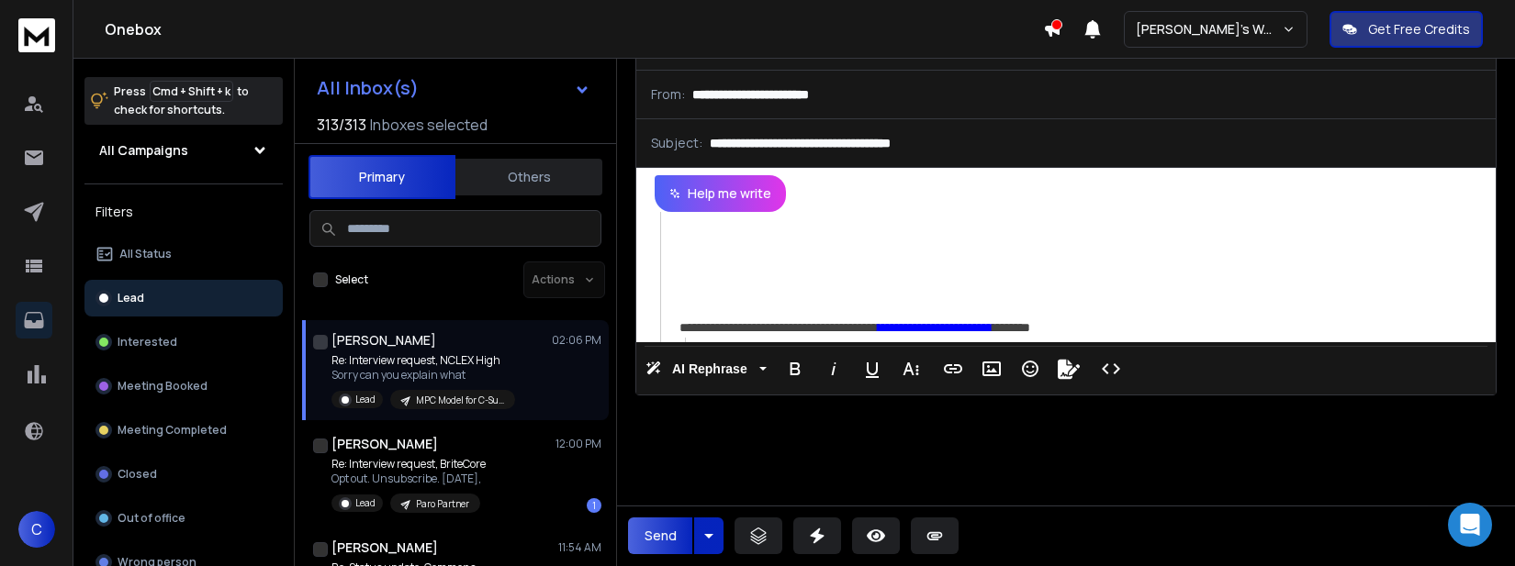
scroll to position [667, 0]
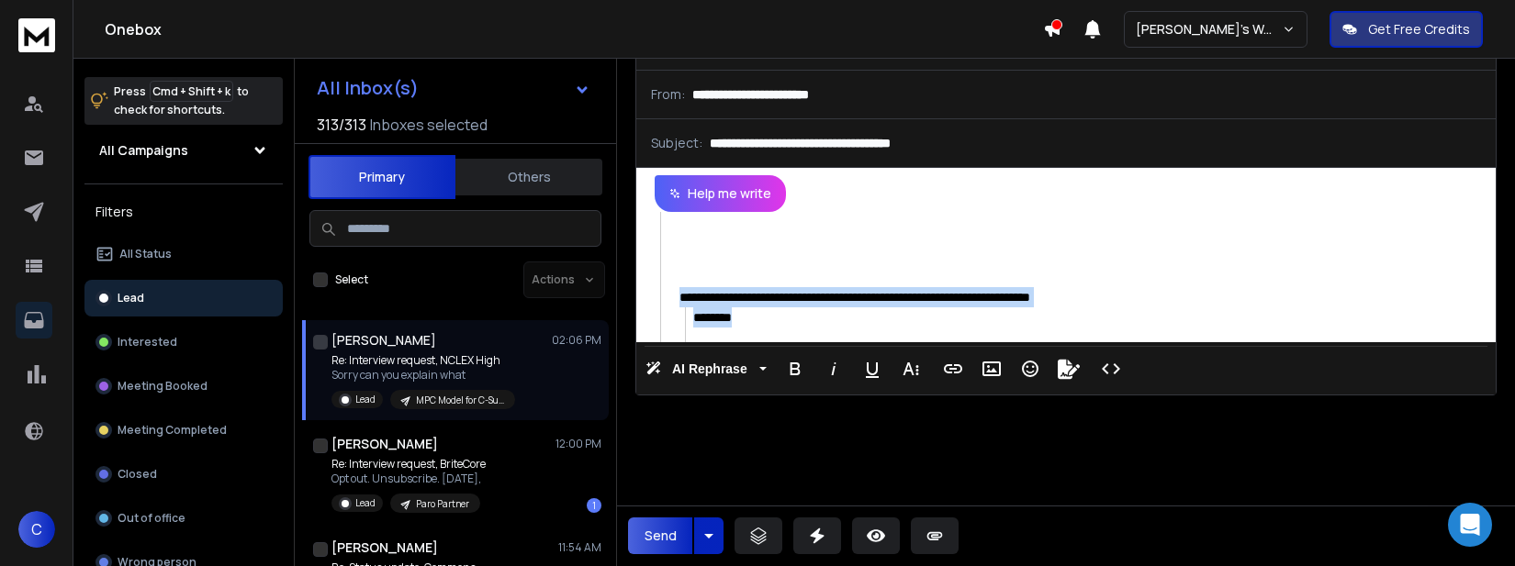
click at [674, 293] on div "**********" at bounding box center [1066, 7] width 812 height 683
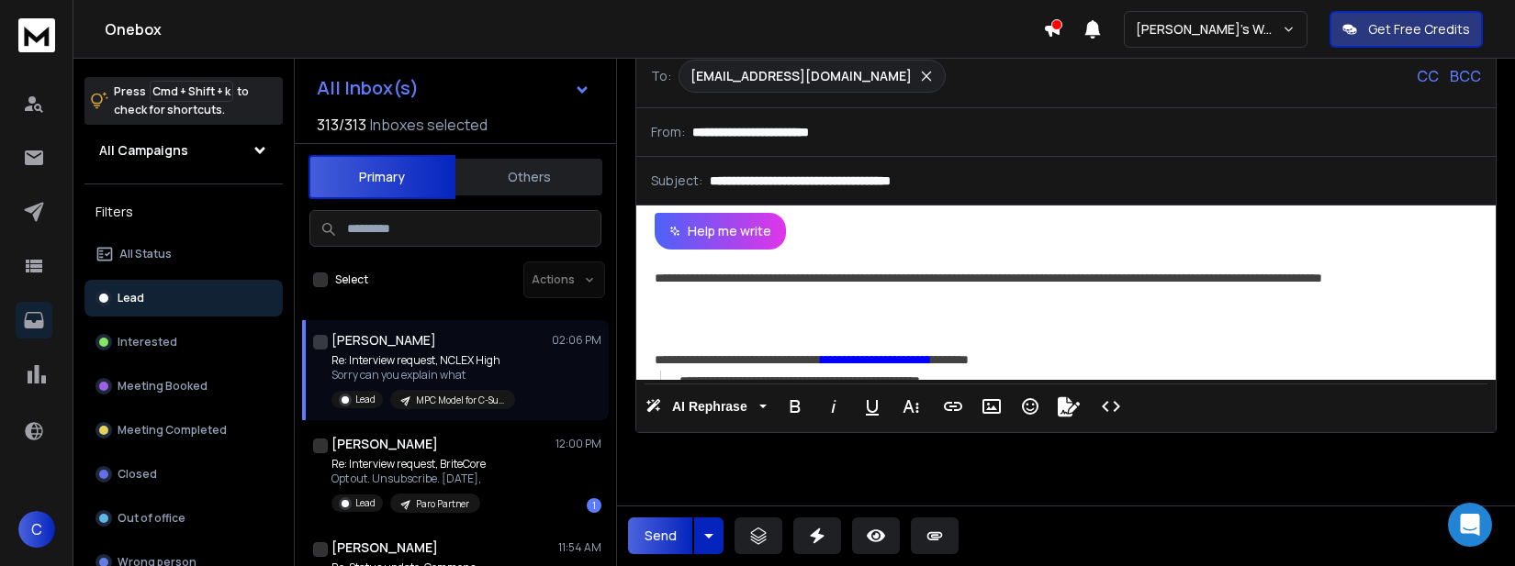
scroll to position [81, 0]
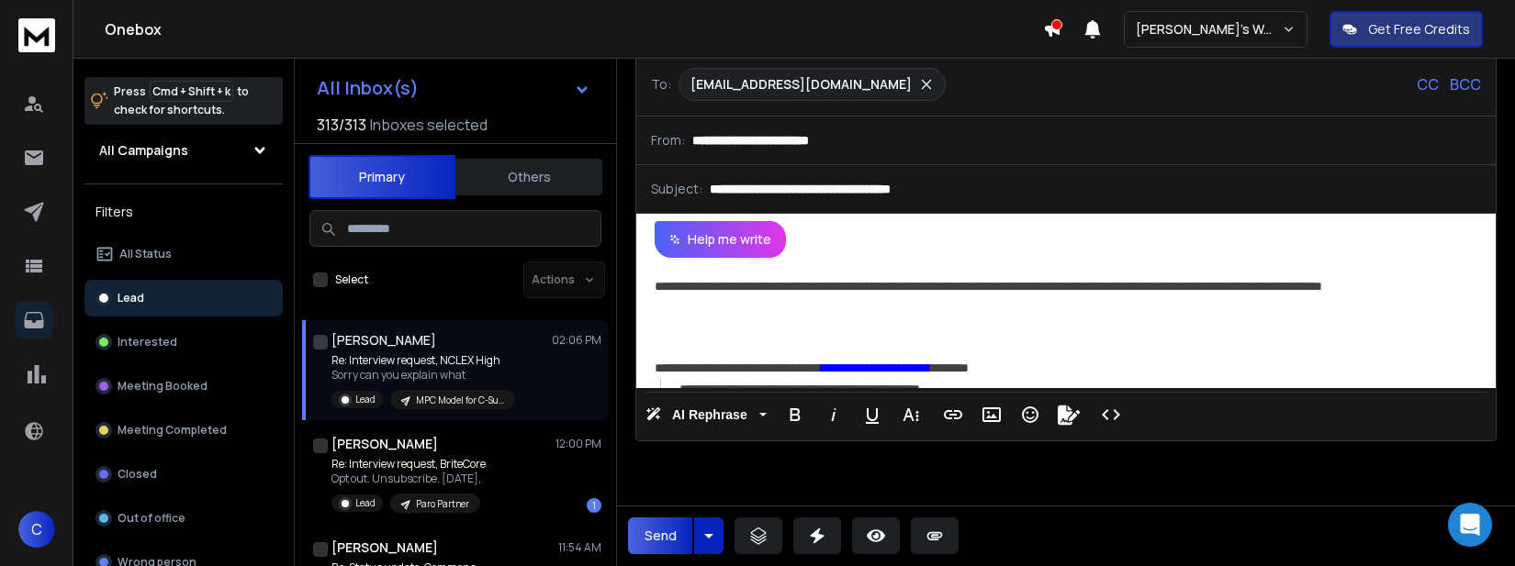
click at [1418, 89] on p "CC" at bounding box center [1428, 84] width 22 height 22
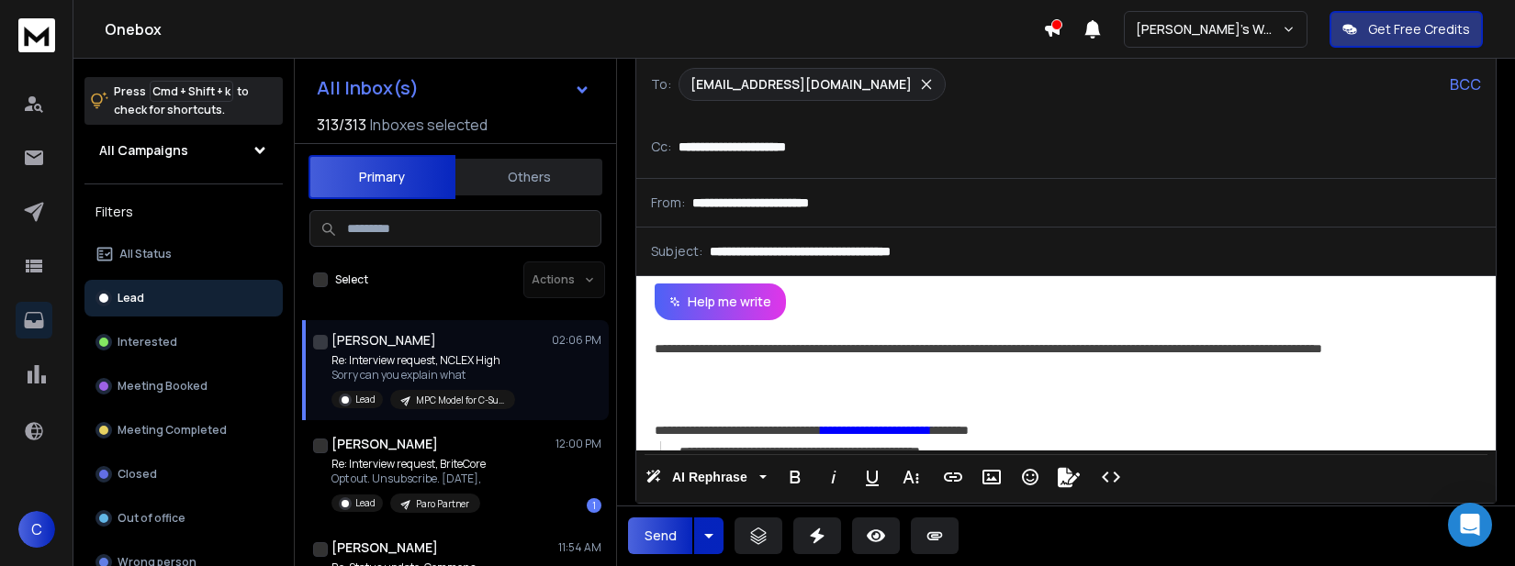
scroll to position [0, 18]
click at [655, 542] on button "Send" at bounding box center [660, 536] width 64 height 37
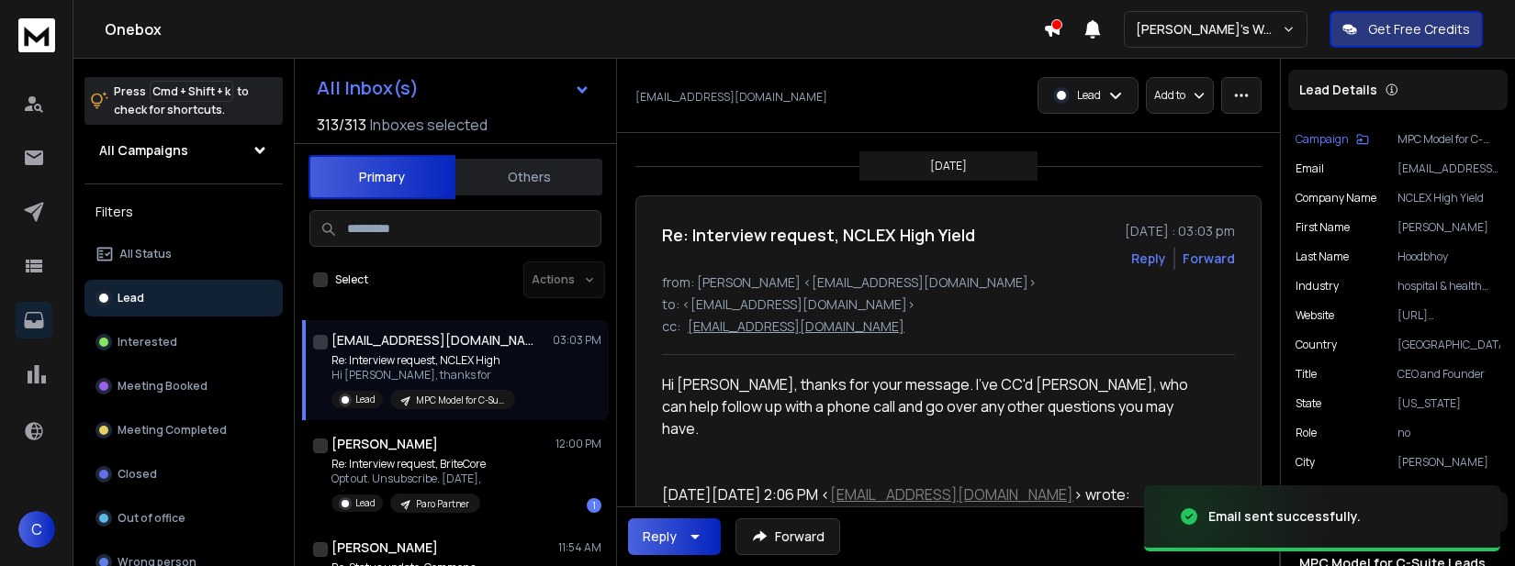
click at [1117, 97] on icon at bounding box center [1115, 95] width 15 height 15
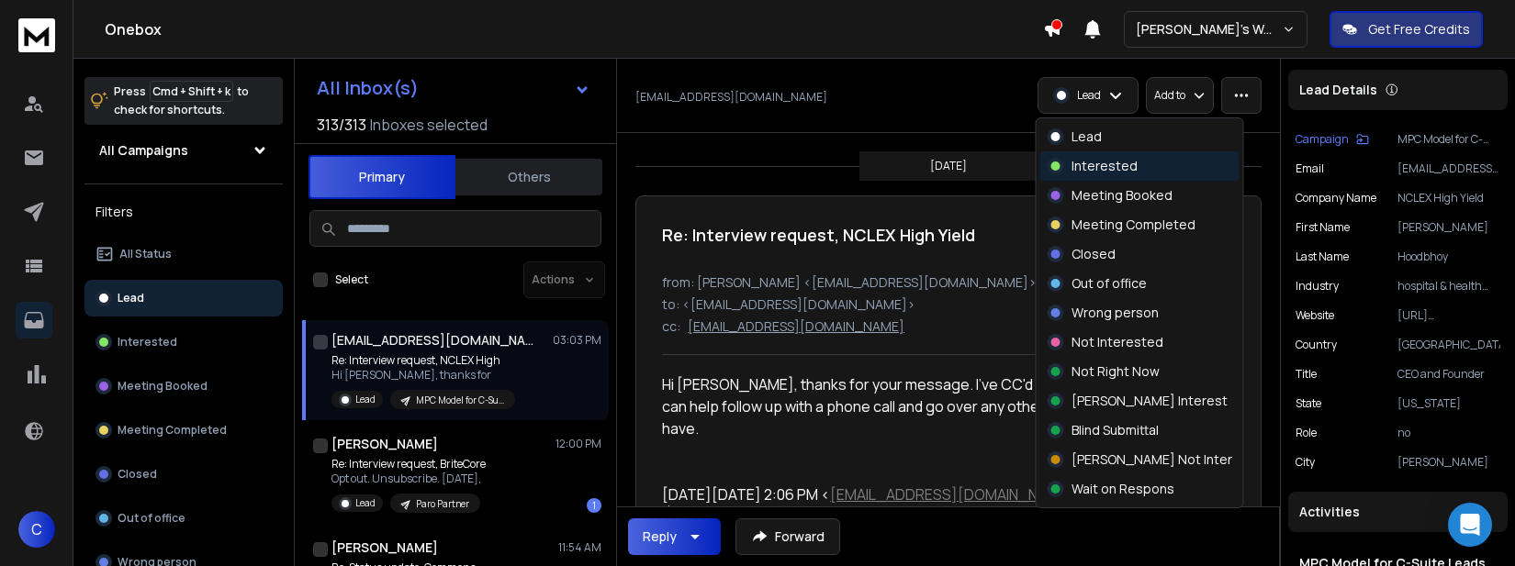
click at [1102, 163] on p "Interested" at bounding box center [1104, 166] width 66 height 18
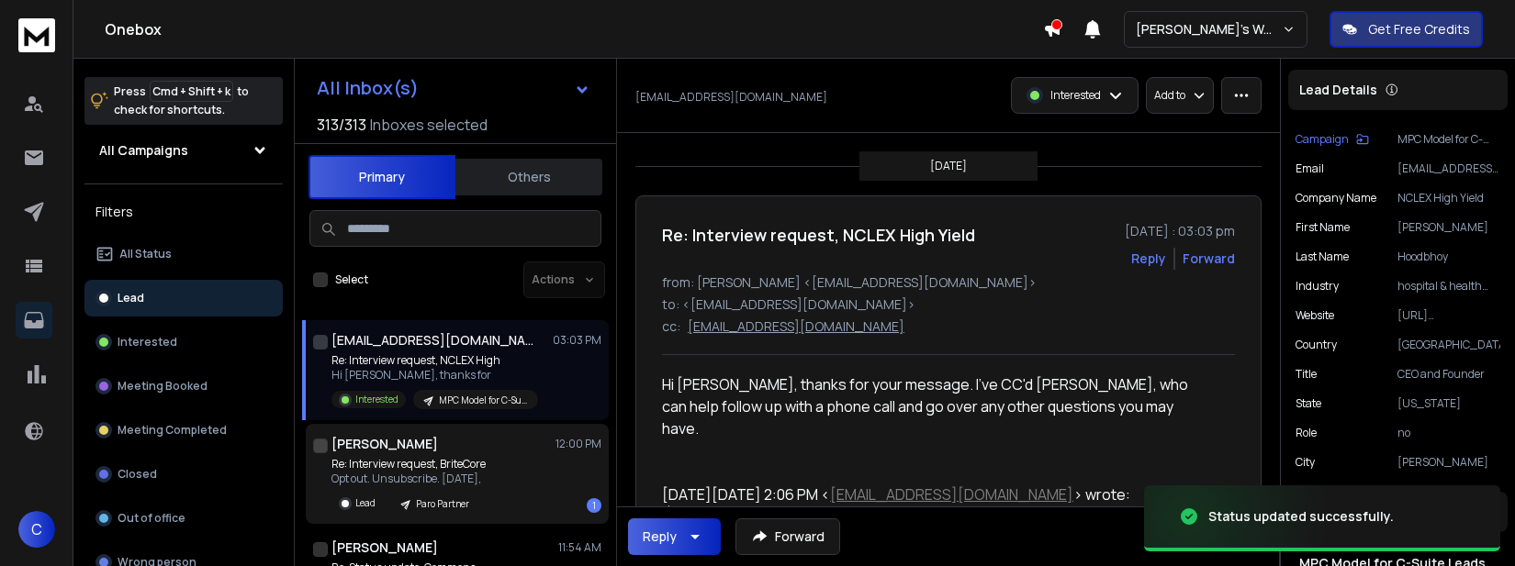
click at [365, 464] on p "Re: Interview request, BriteCore" at bounding box center [408, 464] width 154 height 15
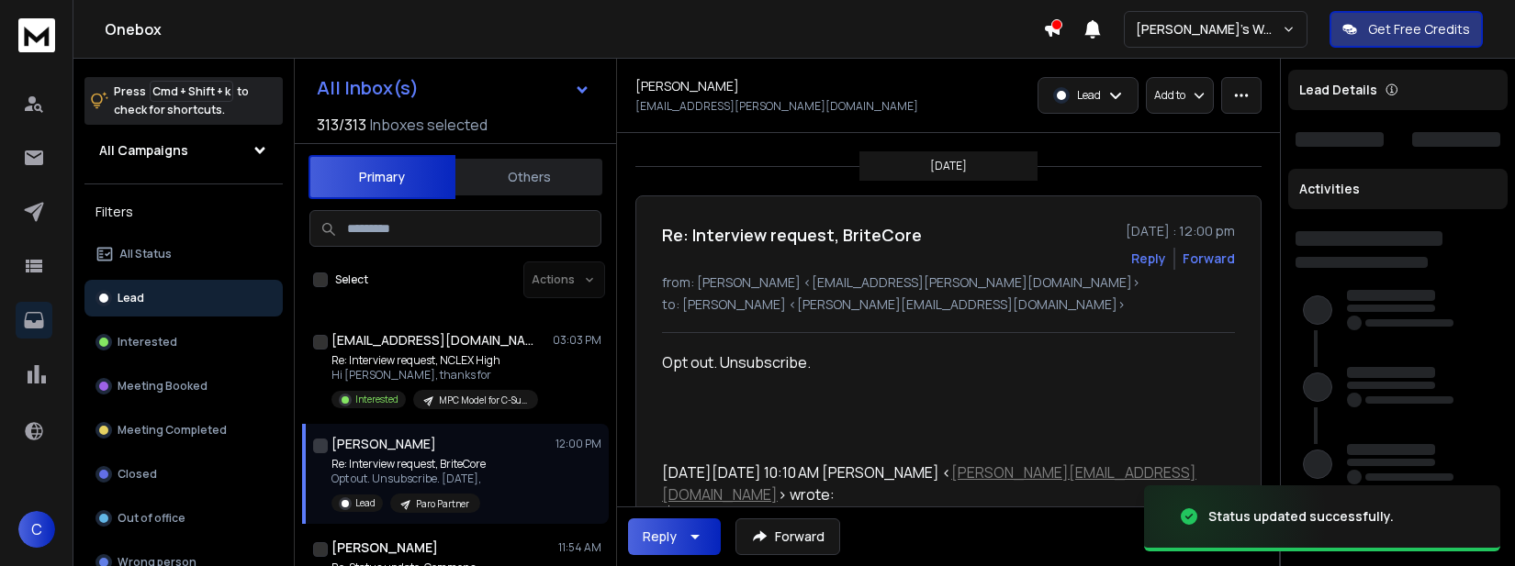
click at [1121, 79] on div "Lead" at bounding box center [1087, 95] width 99 height 35
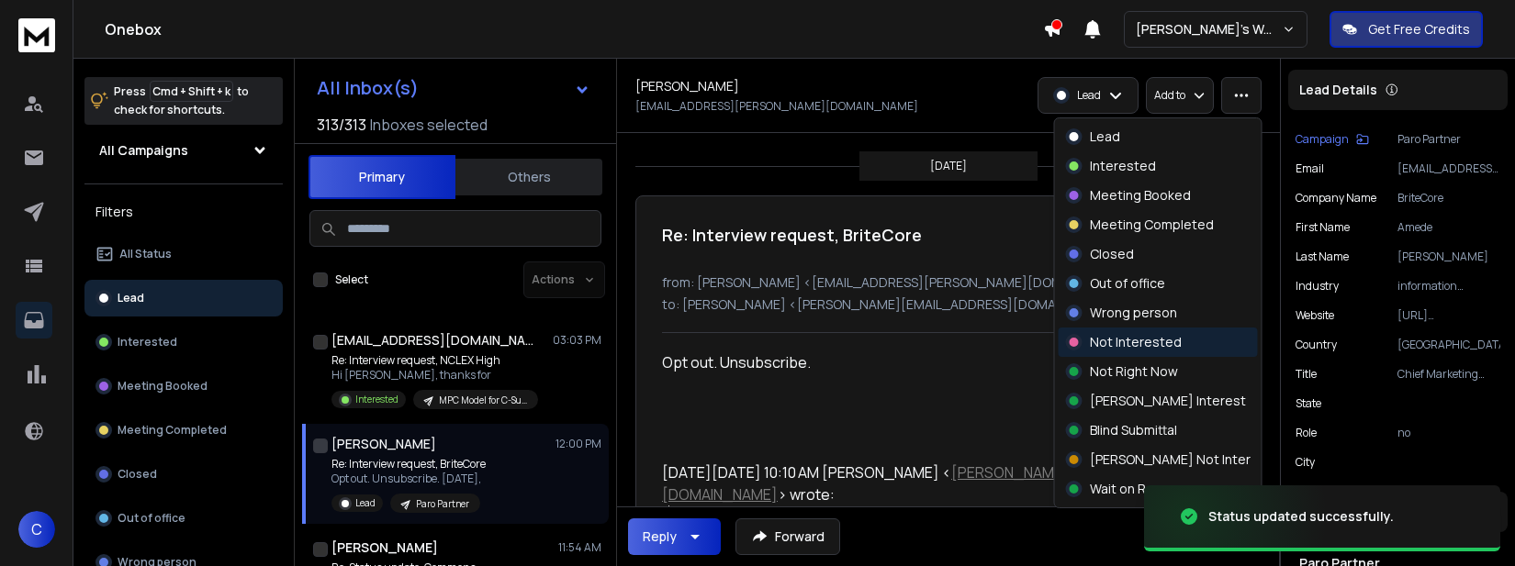
click at [1128, 341] on p "Not Interested" at bounding box center [1136, 342] width 92 height 18
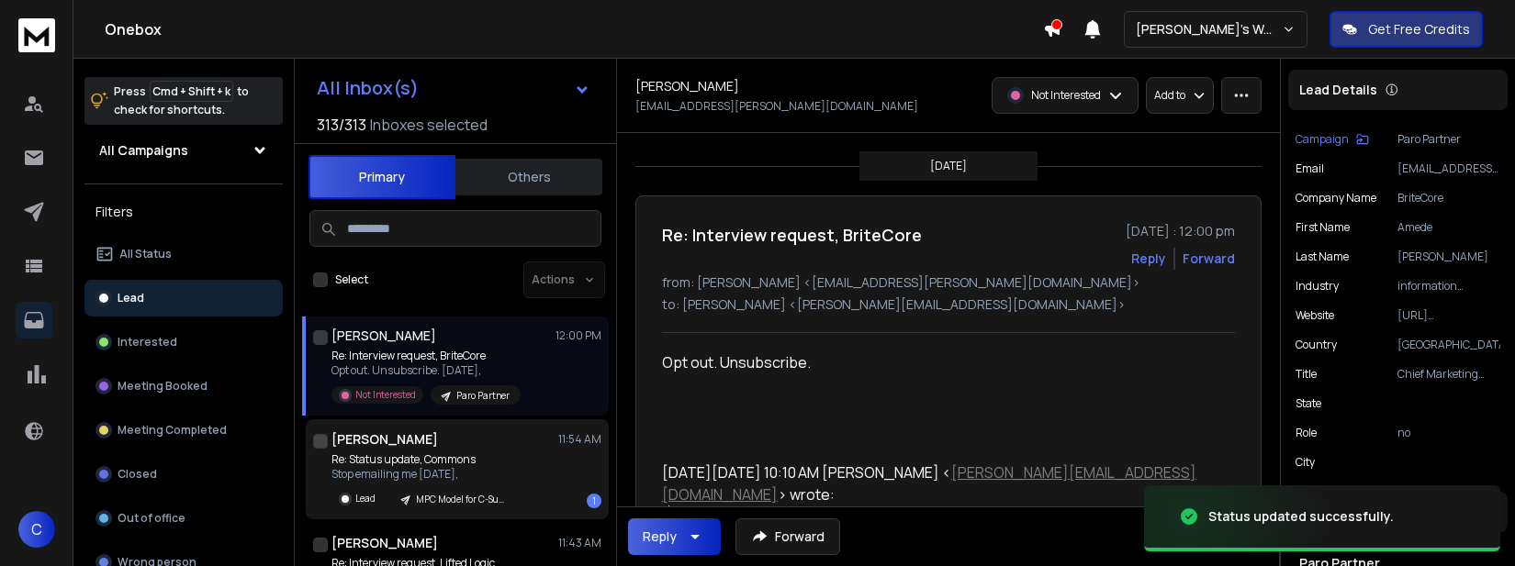
scroll to position [109, 0]
click at [473, 488] on div "MPC Model for C-Suite Leads" at bounding box center [452, 497] width 125 height 19
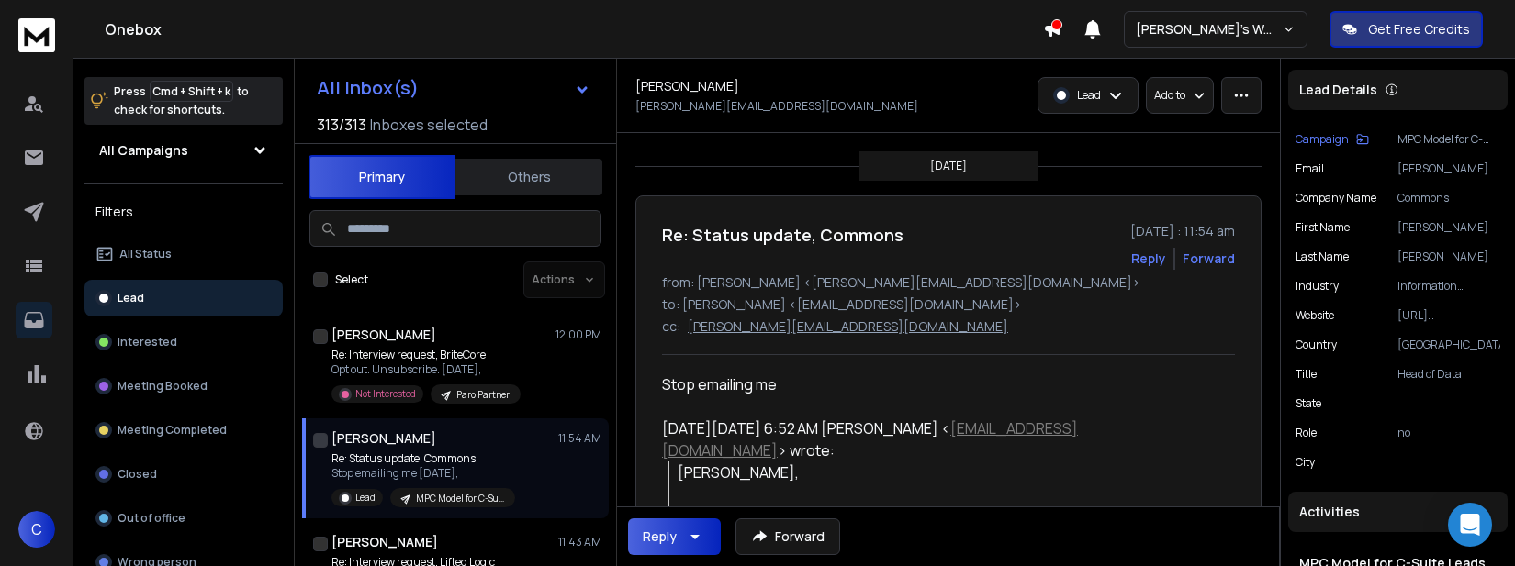
click at [1157, 269] on div "Reply Forward" at bounding box center [1182, 259] width 105 height 22
click at [1145, 264] on button "Reply" at bounding box center [1148, 259] width 35 height 18
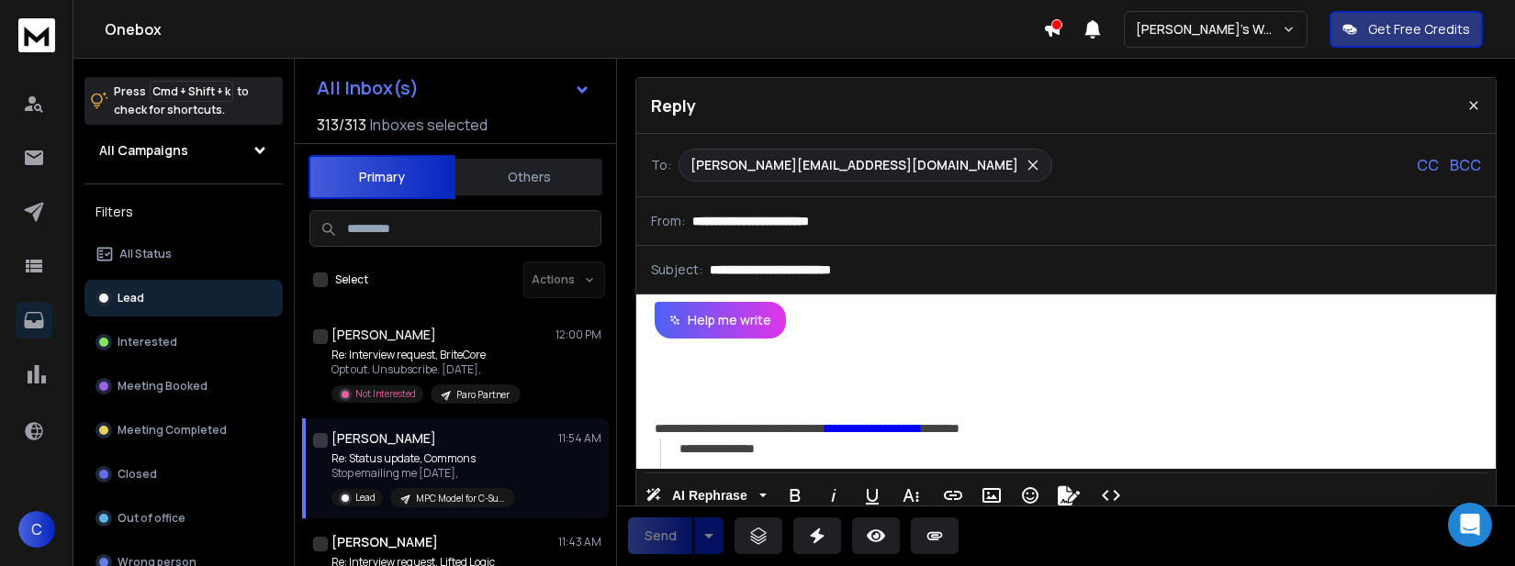
click at [773, 357] on div at bounding box center [1066, 367] width 823 height 20
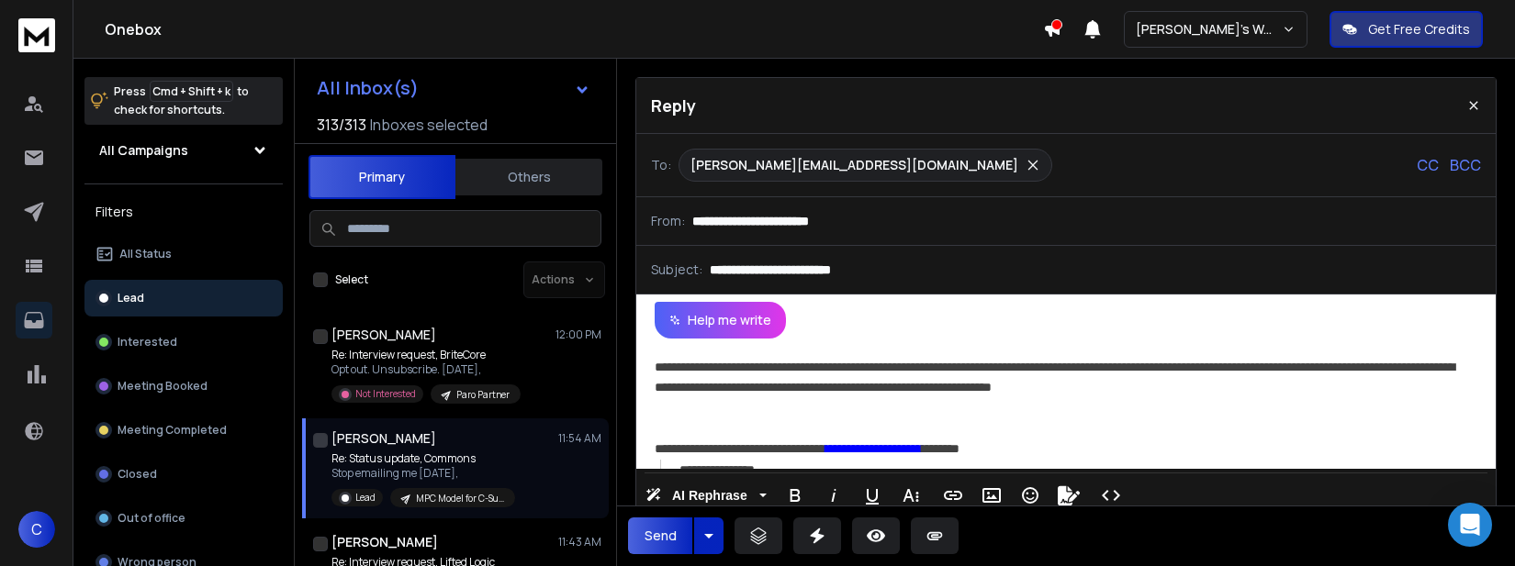
click at [651, 535] on button "Send" at bounding box center [660, 536] width 64 height 37
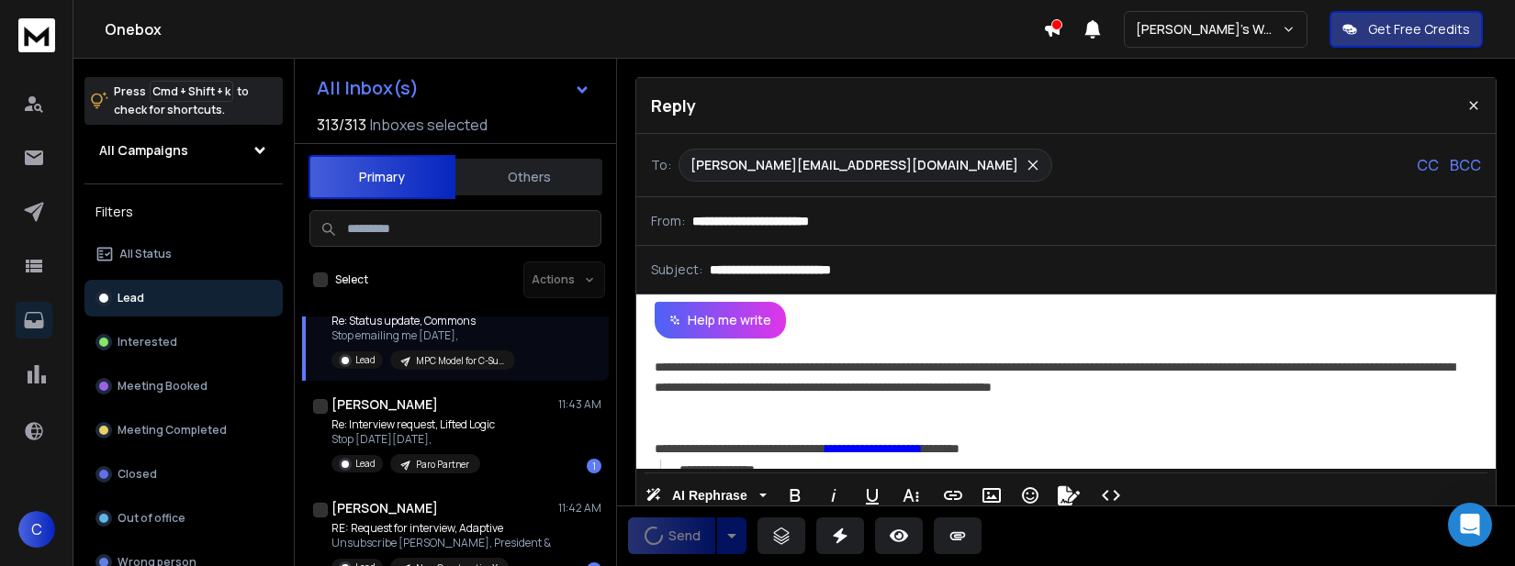
scroll to position [251, 0]
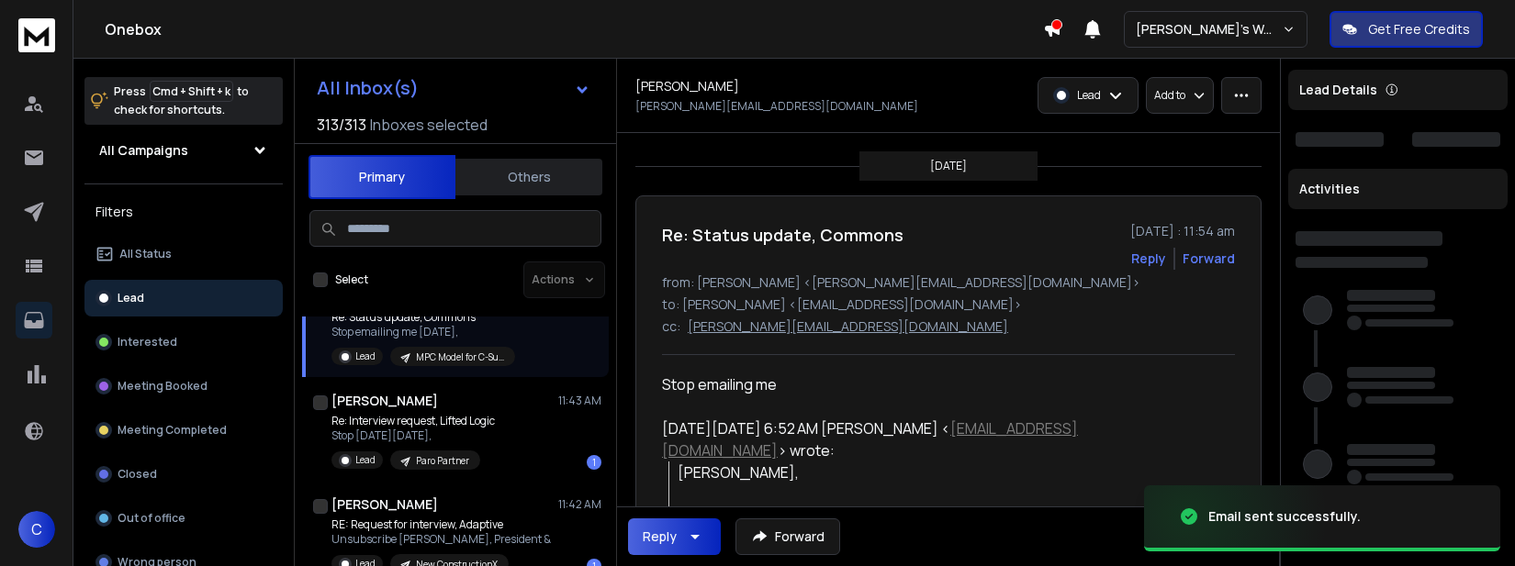
click at [1119, 109] on div "Lead" at bounding box center [1087, 95] width 99 height 35
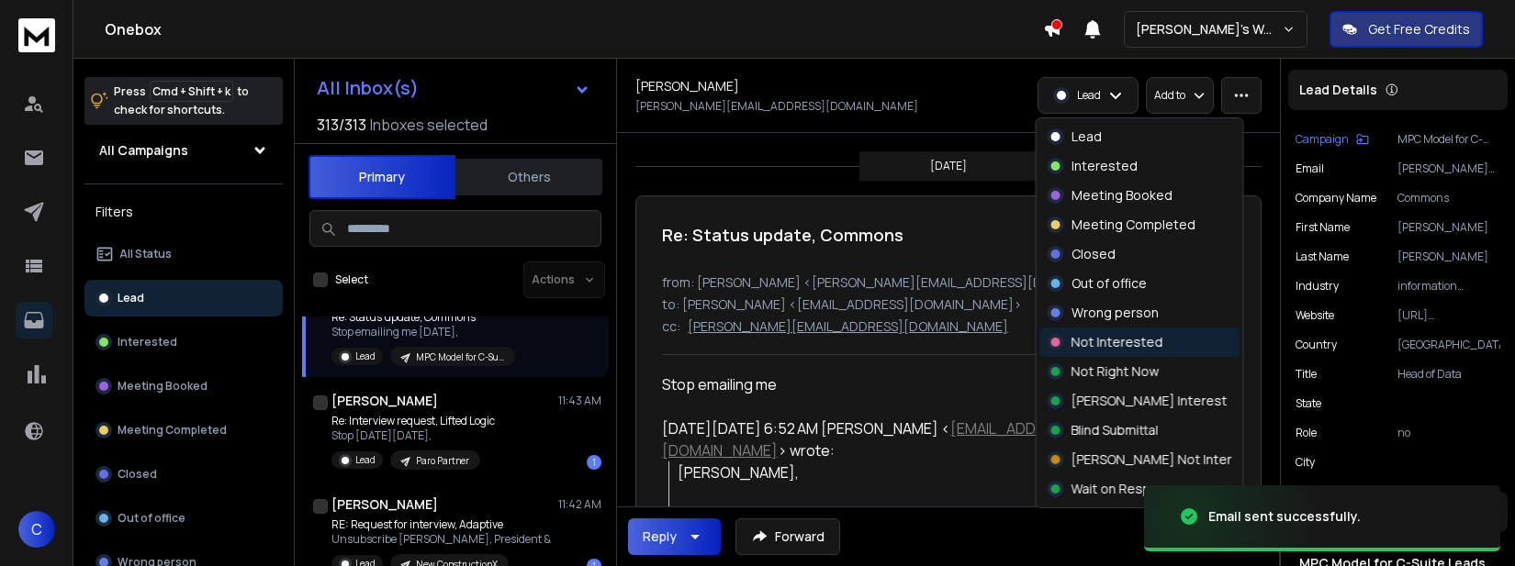
click at [1105, 350] on p "Not Interested" at bounding box center [1117, 342] width 92 height 18
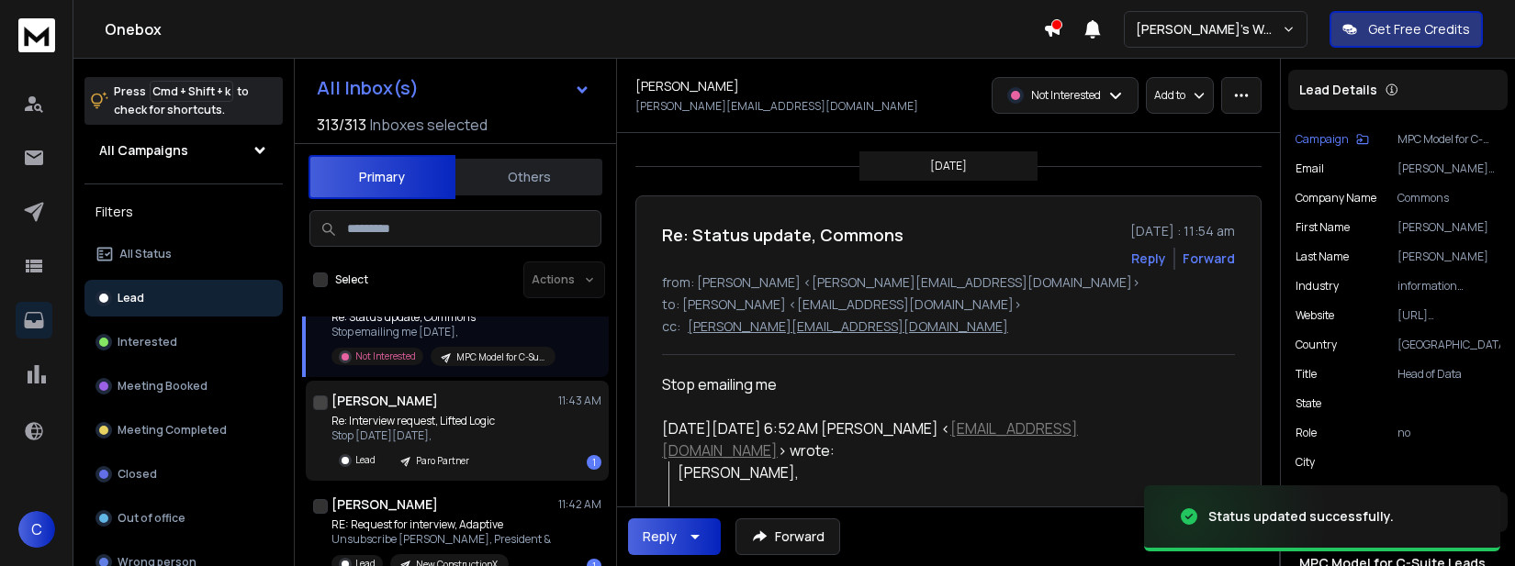
drag, startPoint x: 435, startPoint y: 420, endPoint x: 484, endPoint y: 457, distance: 61.5
click at [435, 420] on p "Re: Interview request, Lifted Logic" at bounding box center [412, 421] width 163 height 15
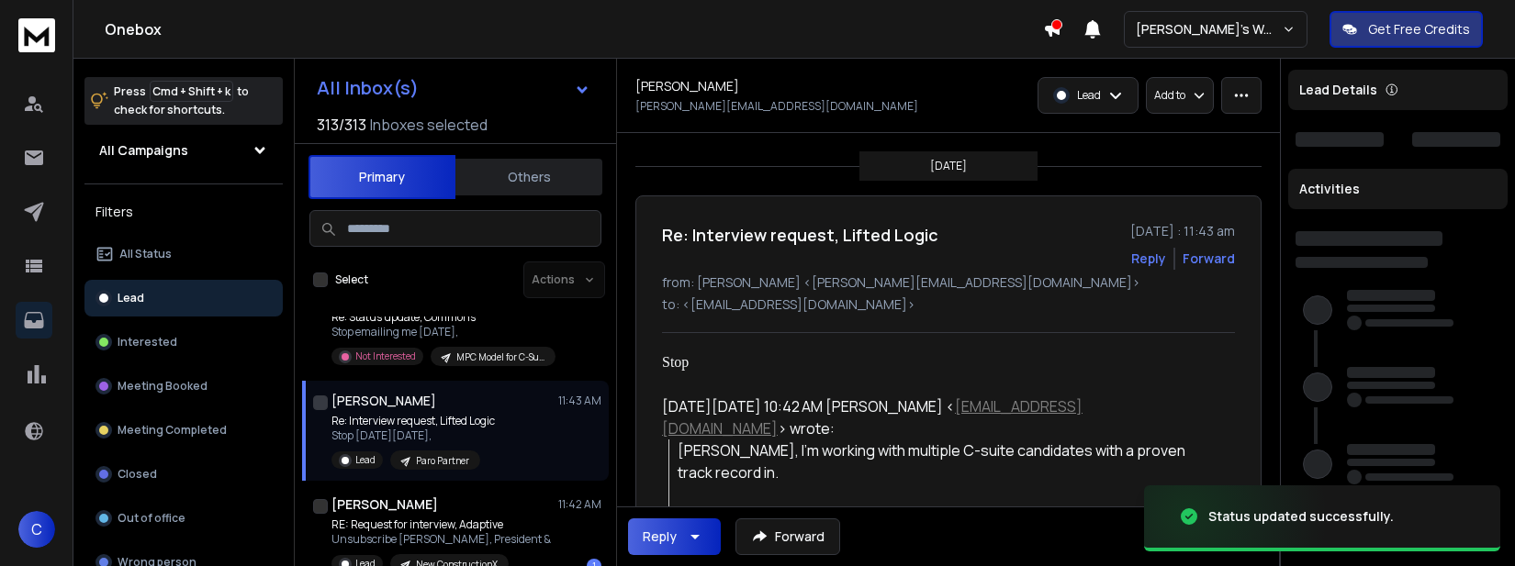
click at [1115, 95] on icon at bounding box center [1115, 96] width 11 height 6
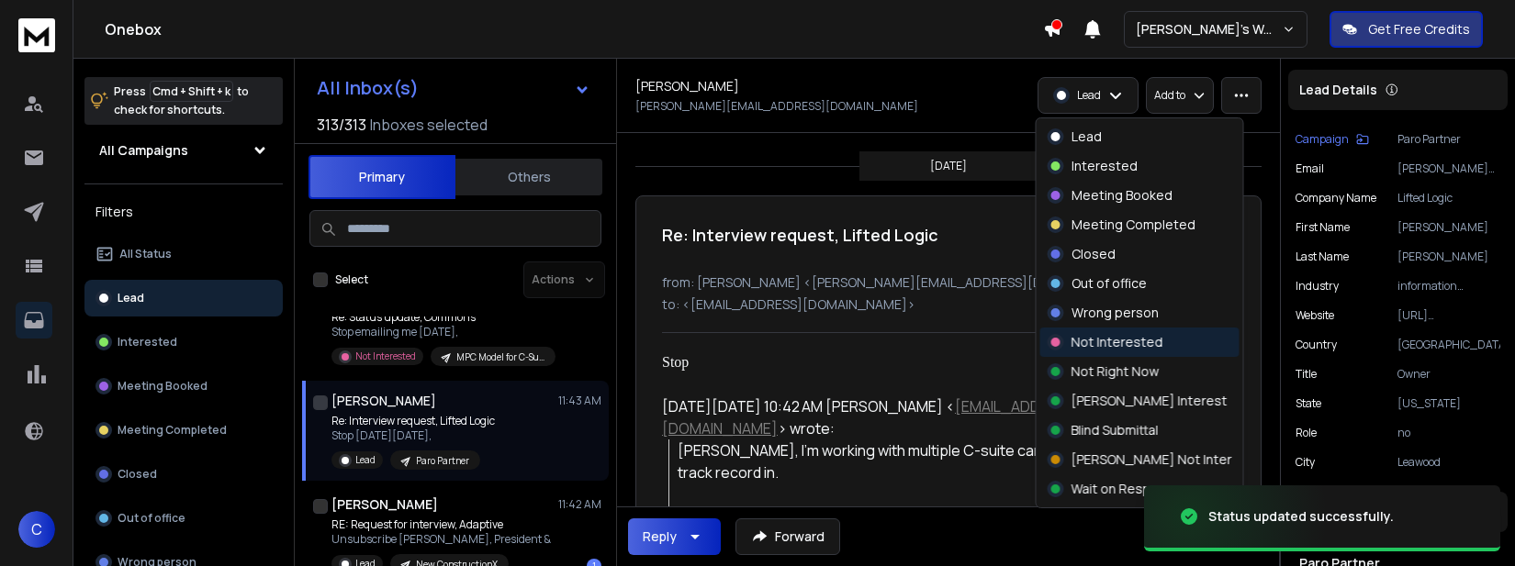
click at [1102, 346] on p "Not Interested" at bounding box center [1117, 342] width 92 height 18
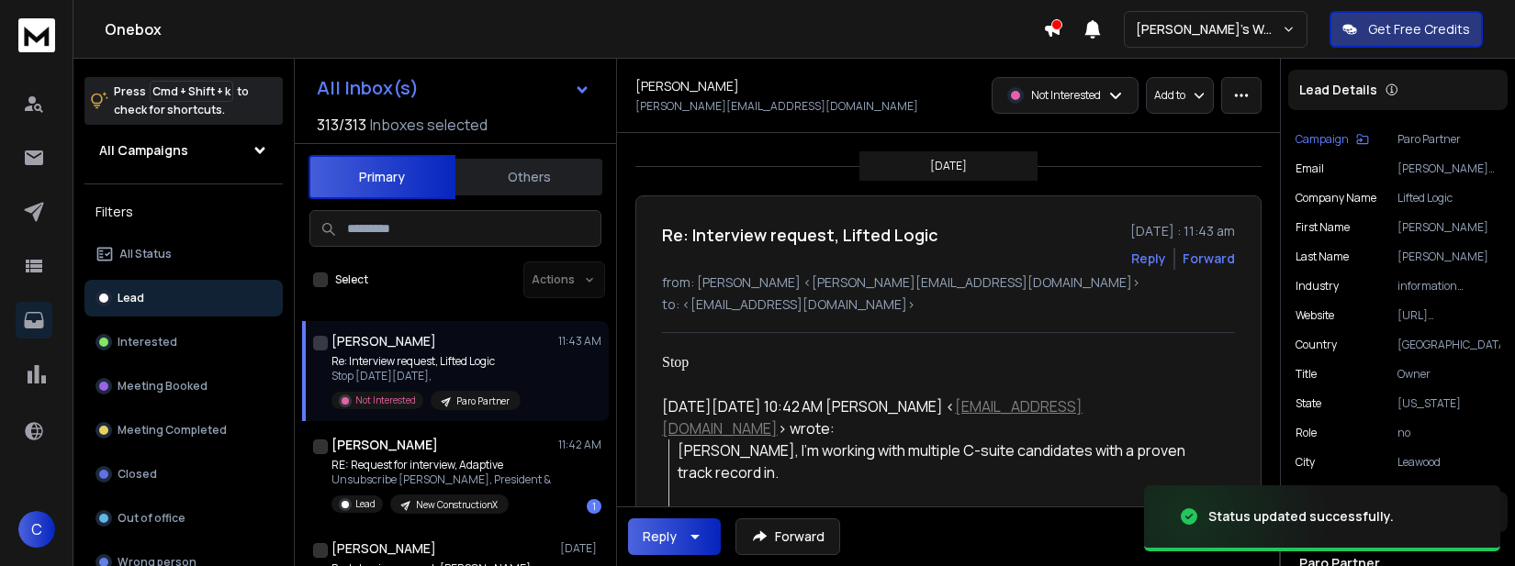
scroll to position [339, 0]
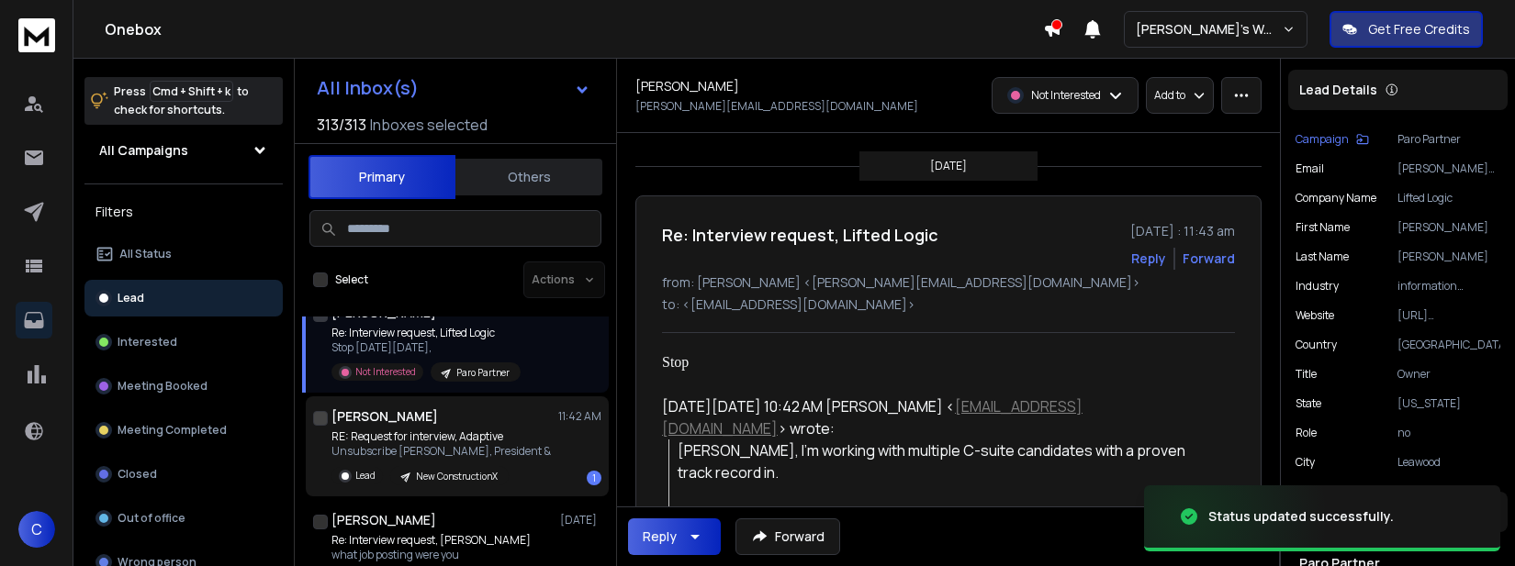
click at [454, 435] on p "RE: Request for interview, Adaptive" at bounding box center [440, 437] width 219 height 15
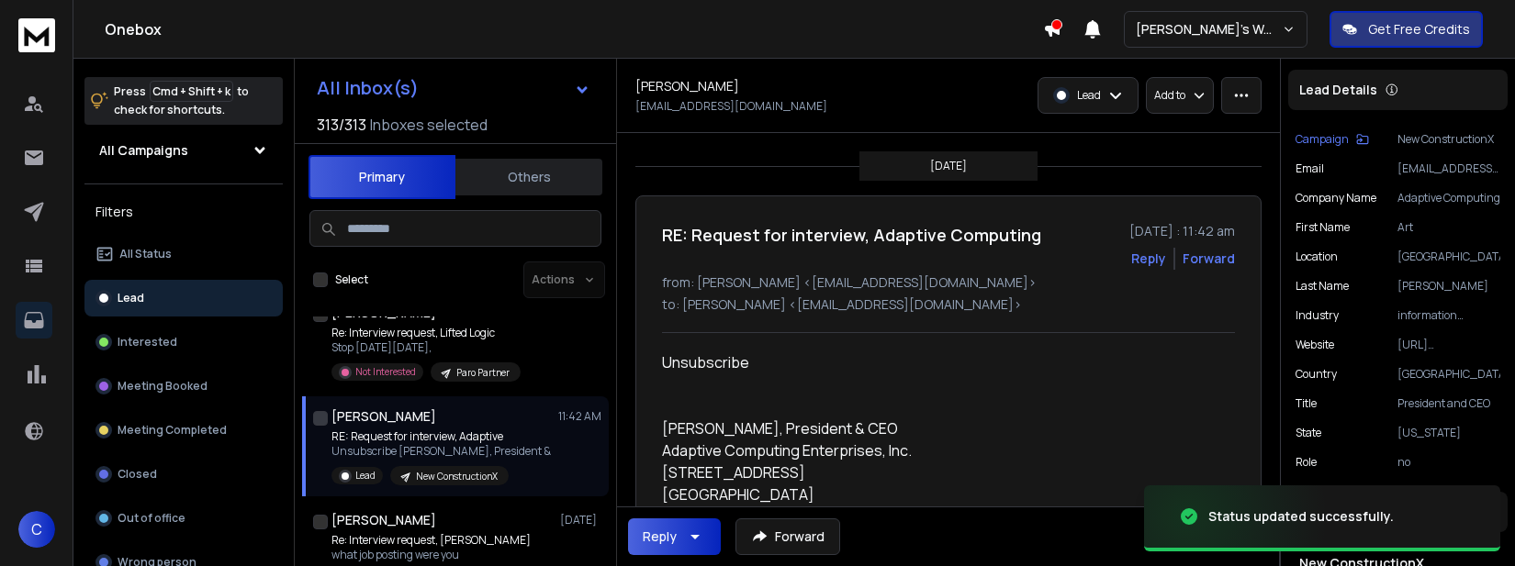
click at [1149, 266] on button "Reply" at bounding box center [1148, 259] width 35 height 18
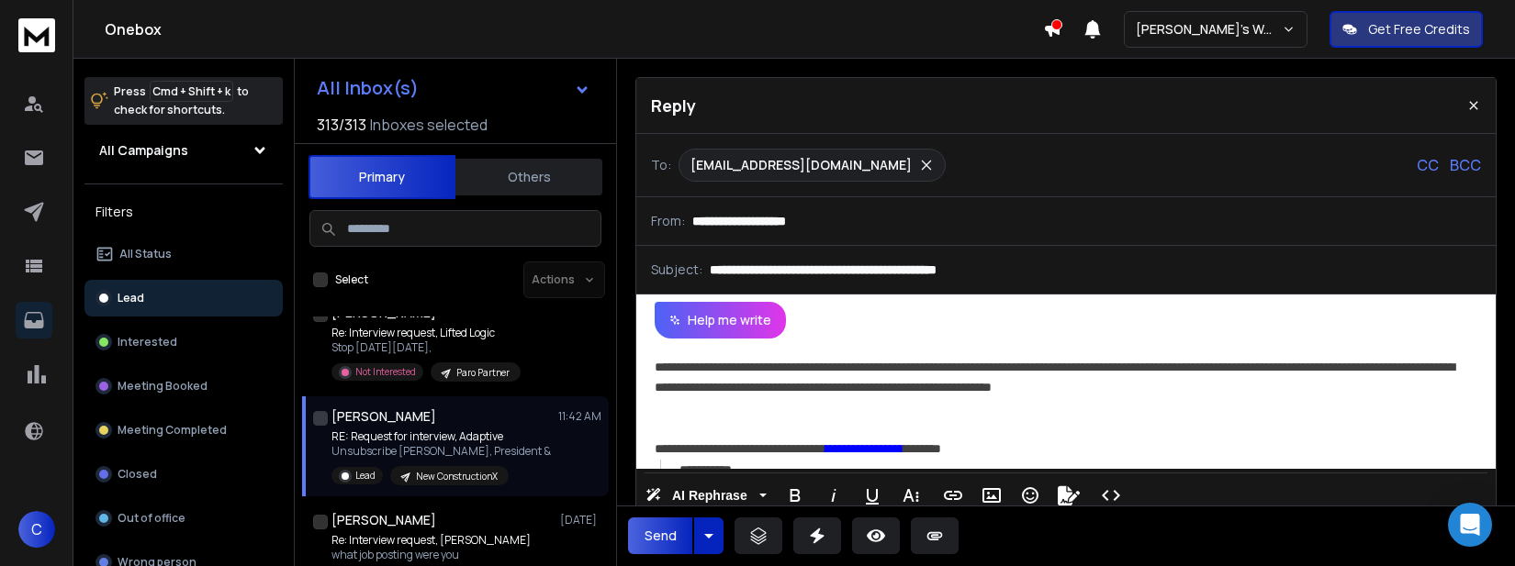
drag, startPoint x: 658, startPoint y: 541, endPoint x: 663, endPoint y: 531, distance: 11.1
click at [658, 541] on button "Send" at bounding box center [660, 536] width 64 height 37
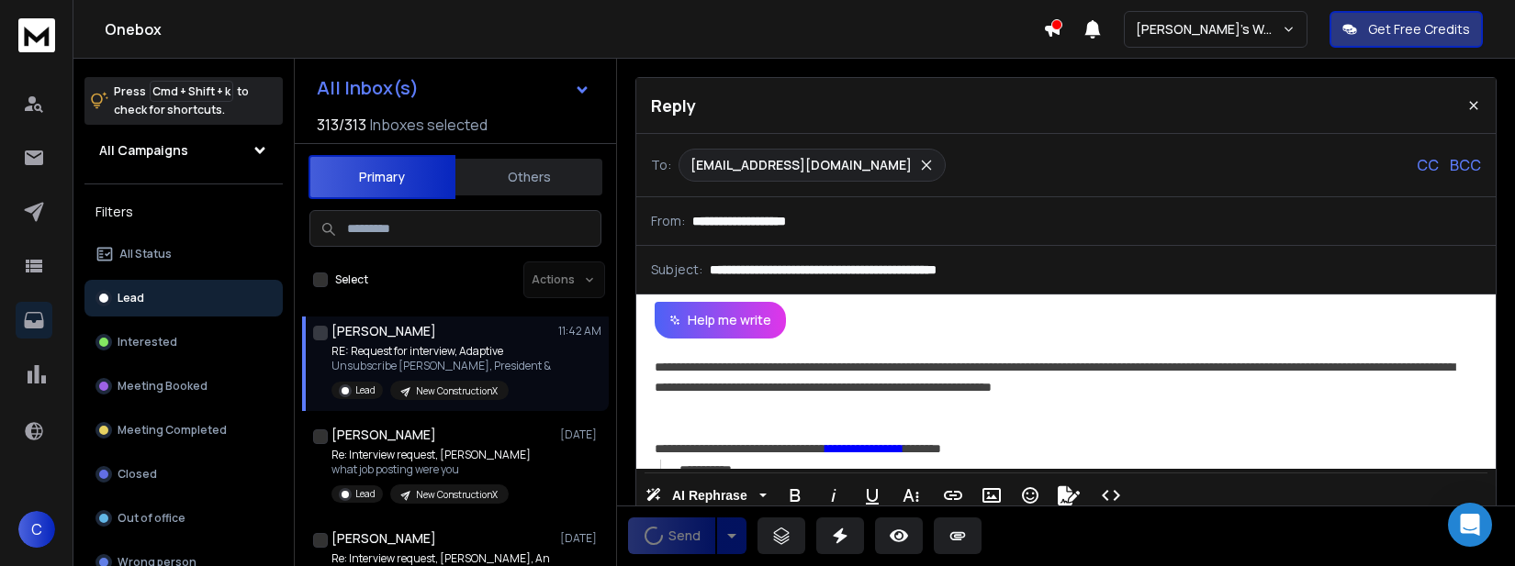
scroll to position [428, 0]
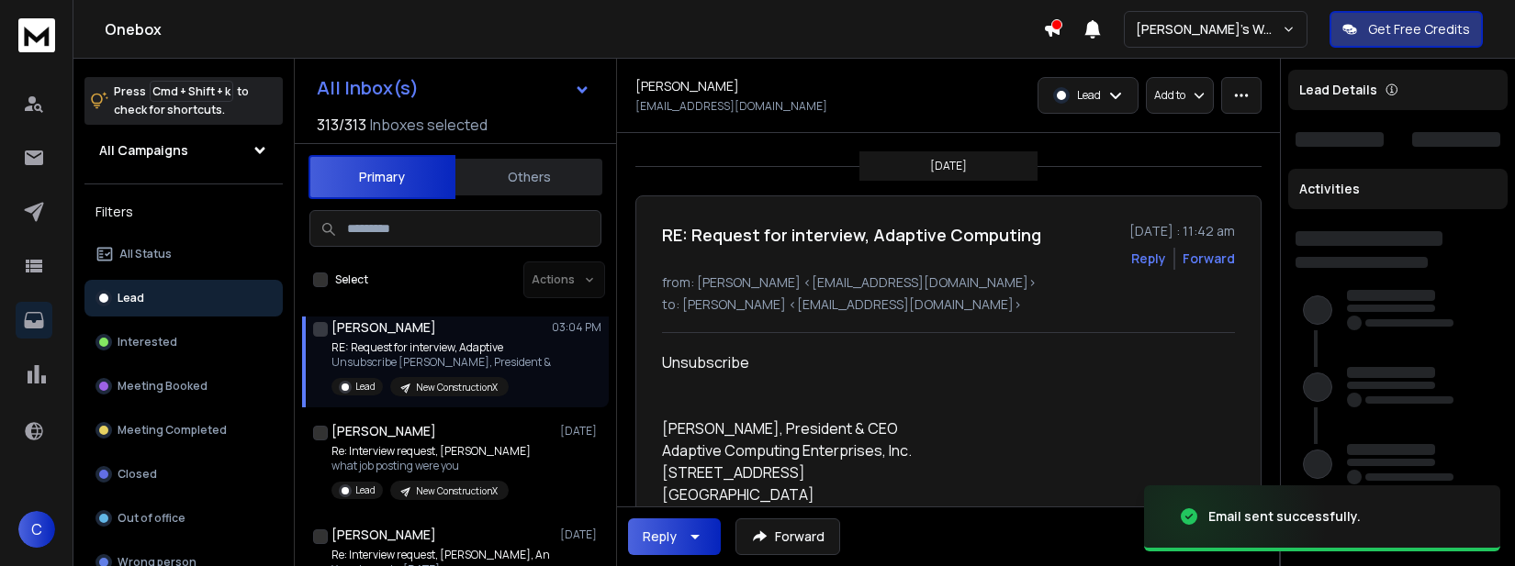
click at [1072, 92] on div "Lead" at bounding box center [1087, 95] width 99 height 35
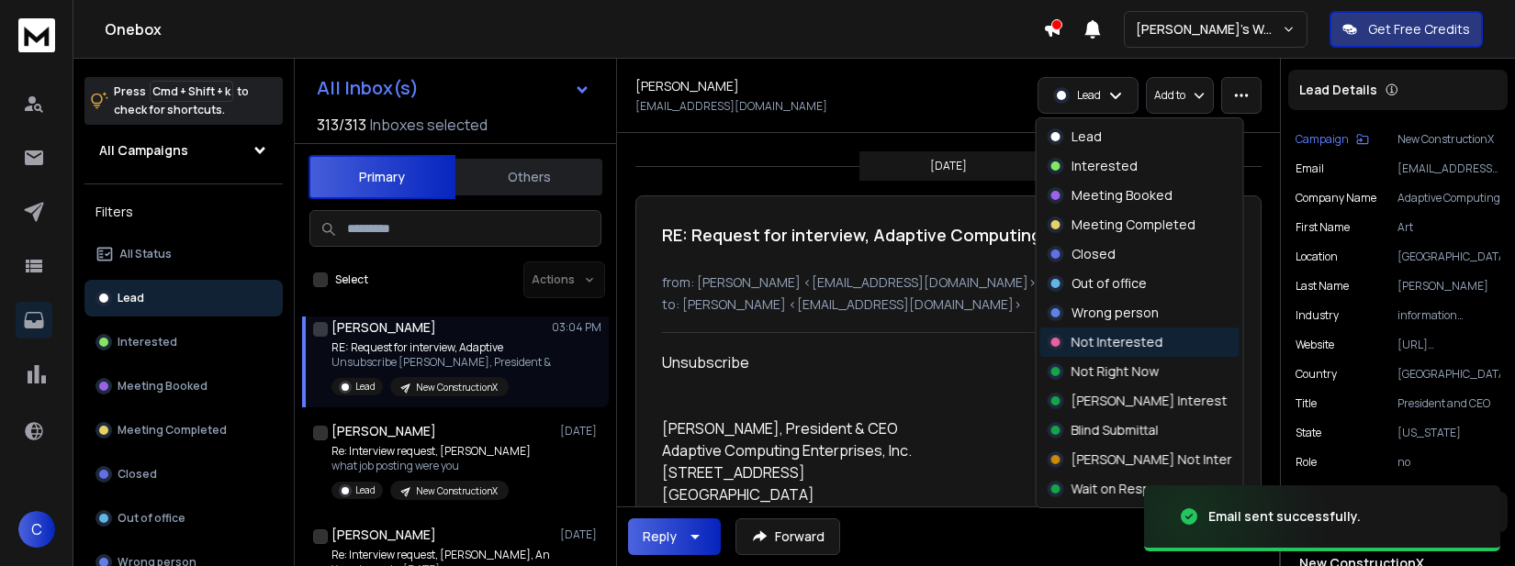
click at [1089, 337] on p "Not Interested" at bounding box center [1117, 342] width 92 height 18
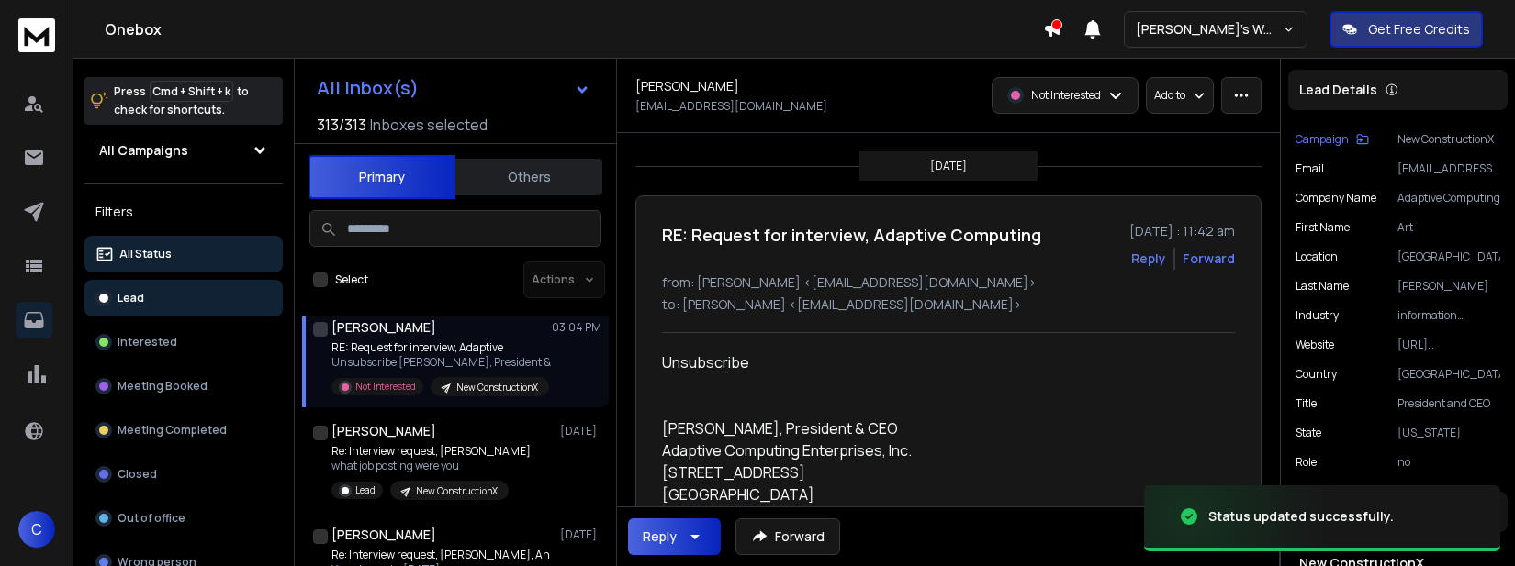
click at [177, 259] on button "All Status" at bounding box center [183, 254] width 198 height 37
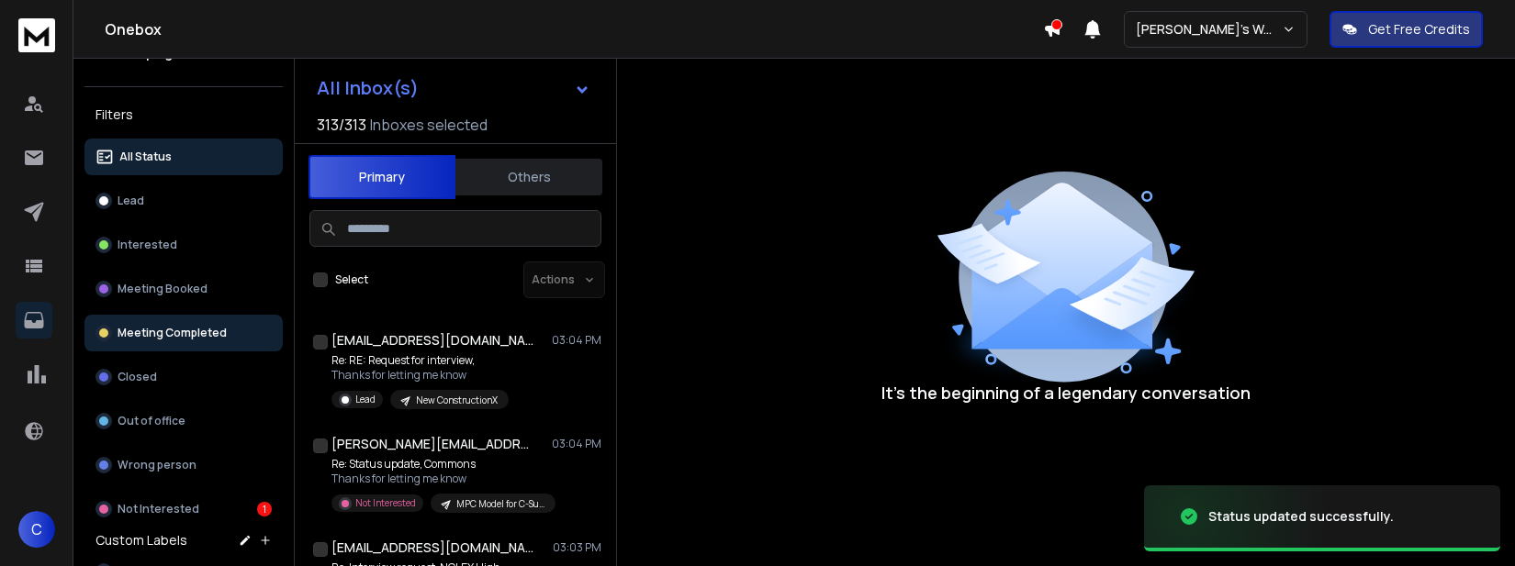
scroll to position [111, 0]
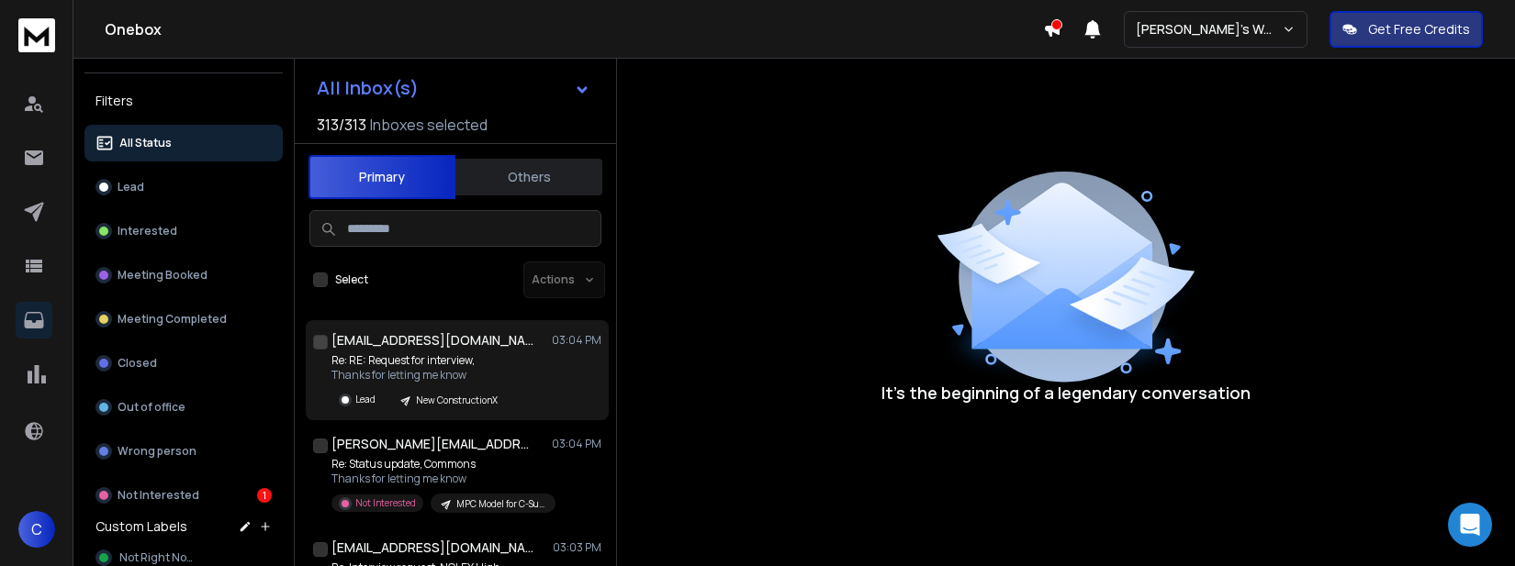
click at [490, 363] on p "Re: RE: Request for interview," at bounding box center [419, 360] width 177 height 15
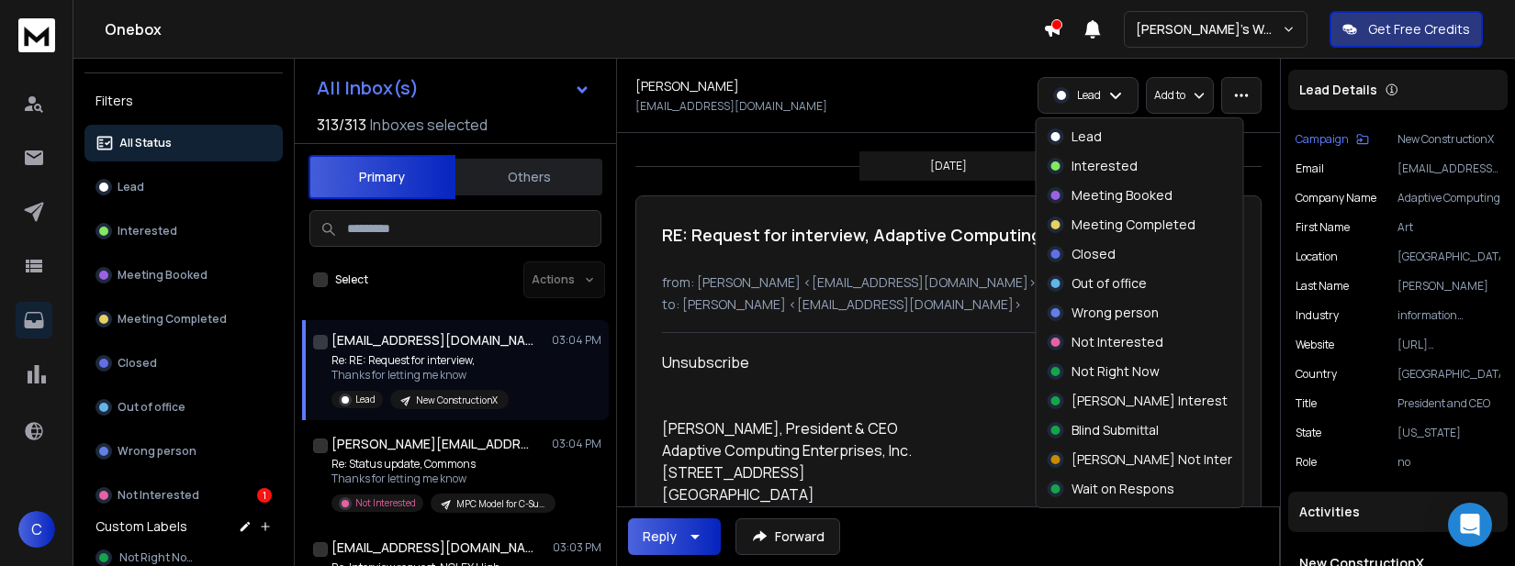
click at [1104, 98] on div "Lead" at bounding box center [1087, 95] width 99 height 35
click at [1113, 339] on p "Not Interested" at bounding box center [1117, 342] width 92 height 18
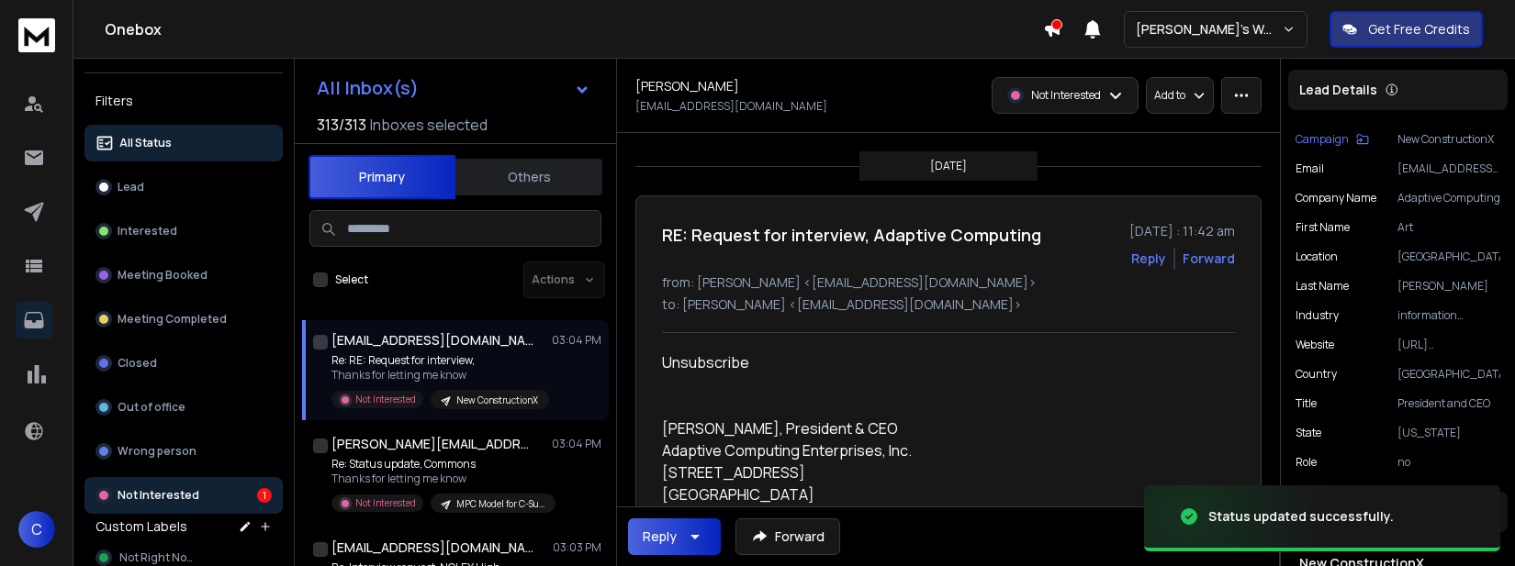
click at [173, 499] on p "Not Interested" at bounding box center [159, 495] width 82 height 15
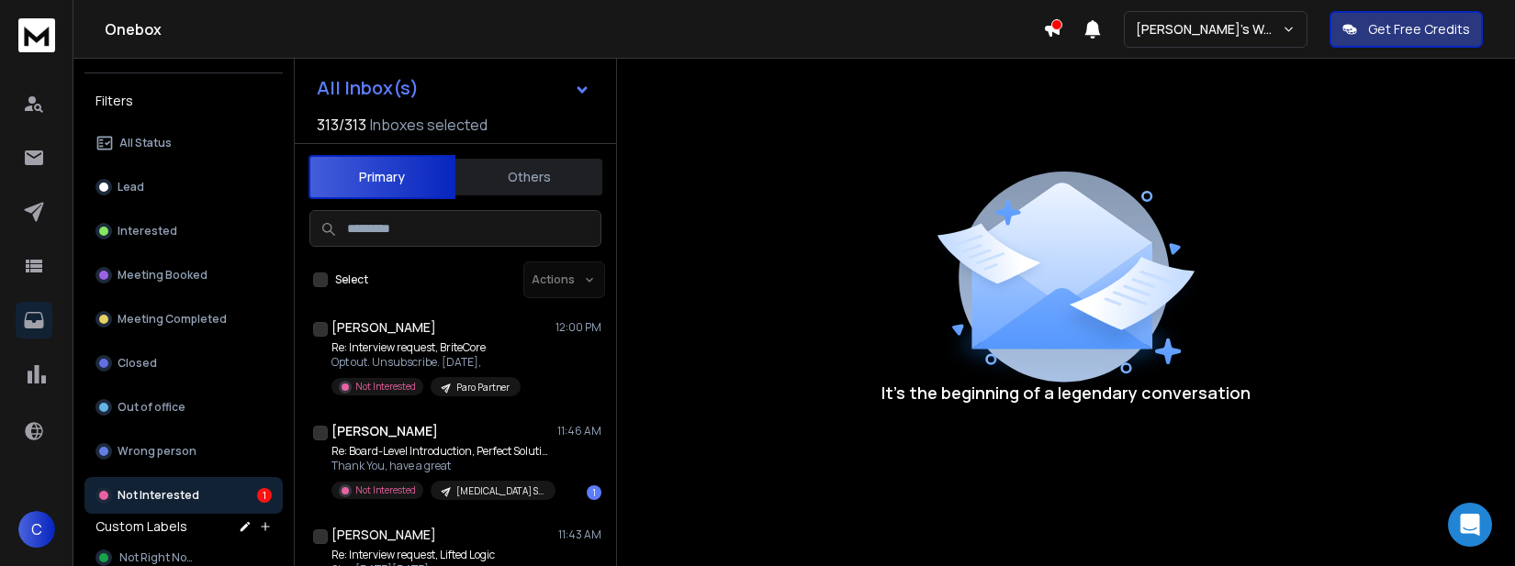
scroll to position [443, 0]
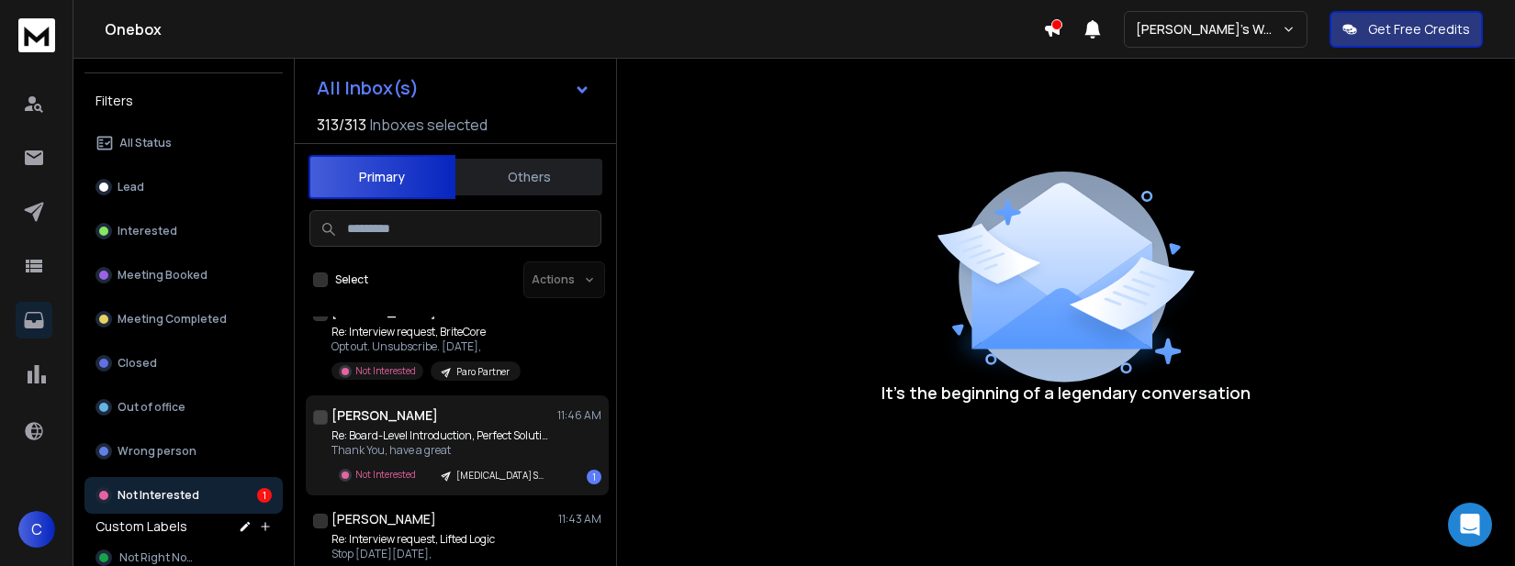
click at [490, 416] on div "Chris Coleman 11:46 AM" at bounding box center [466, 416] width 270 height 18
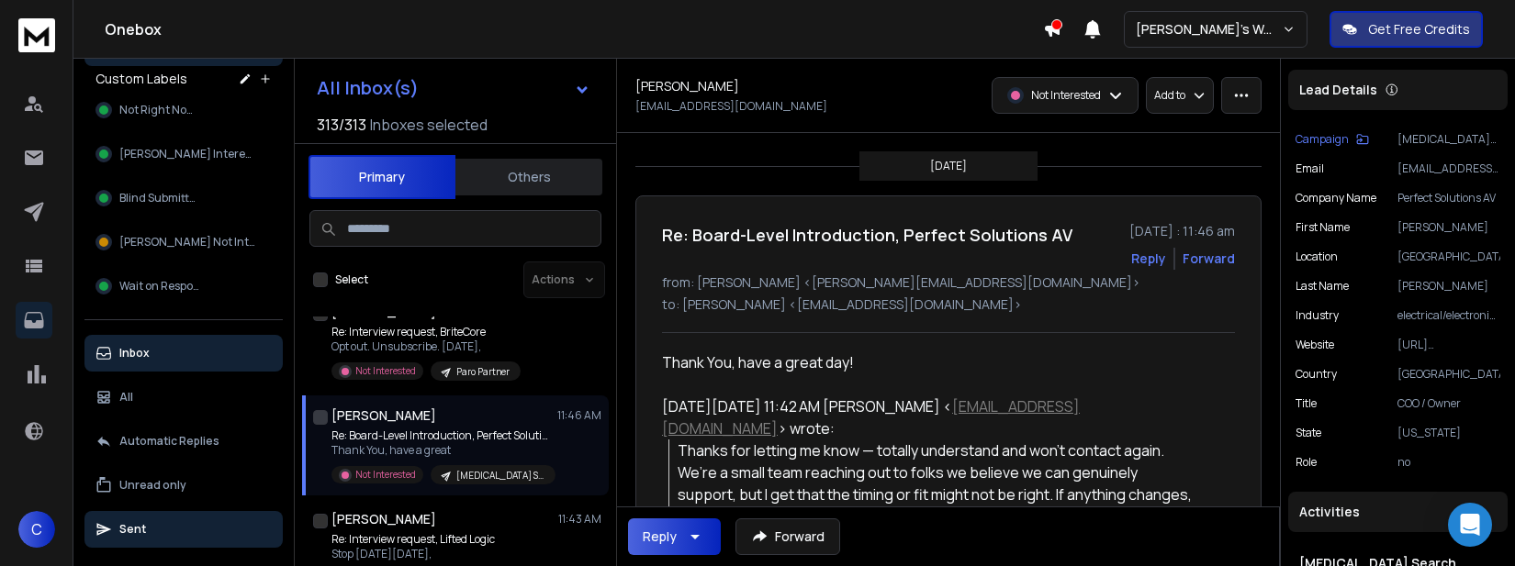
scroll to position [614, 0]
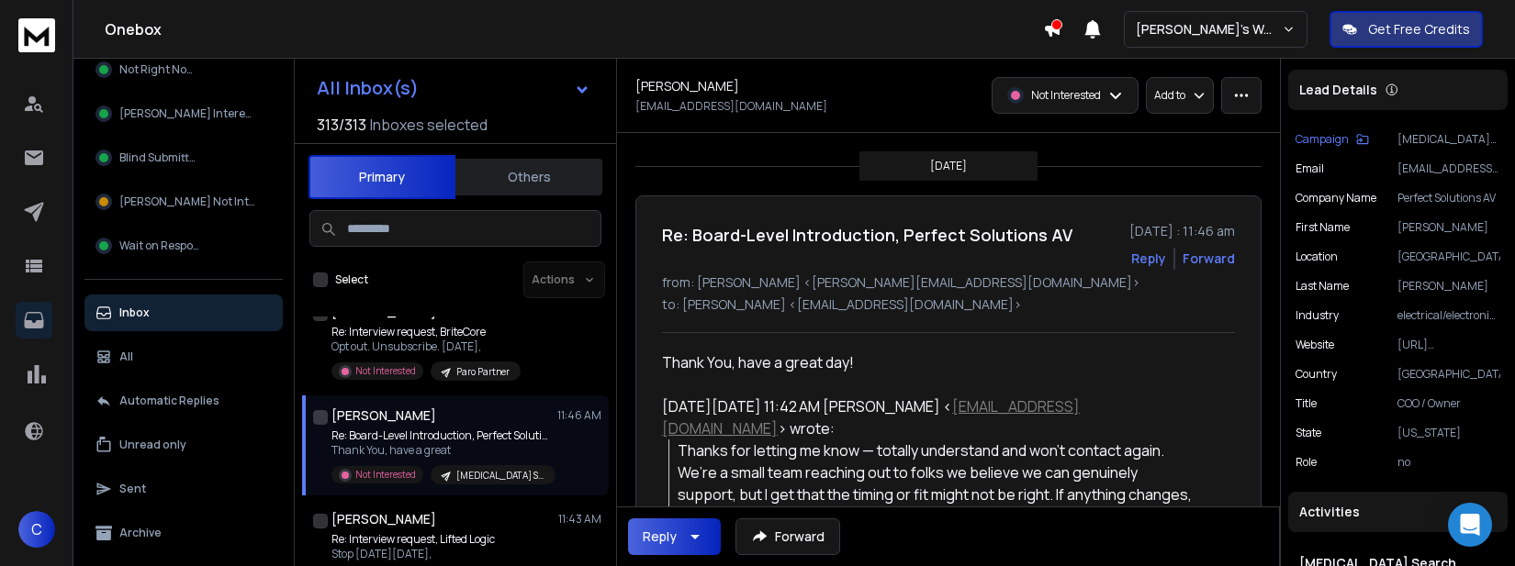
click at [160, 438] on p "Unread only" at bounding box center [152, 445] width 67 height 15
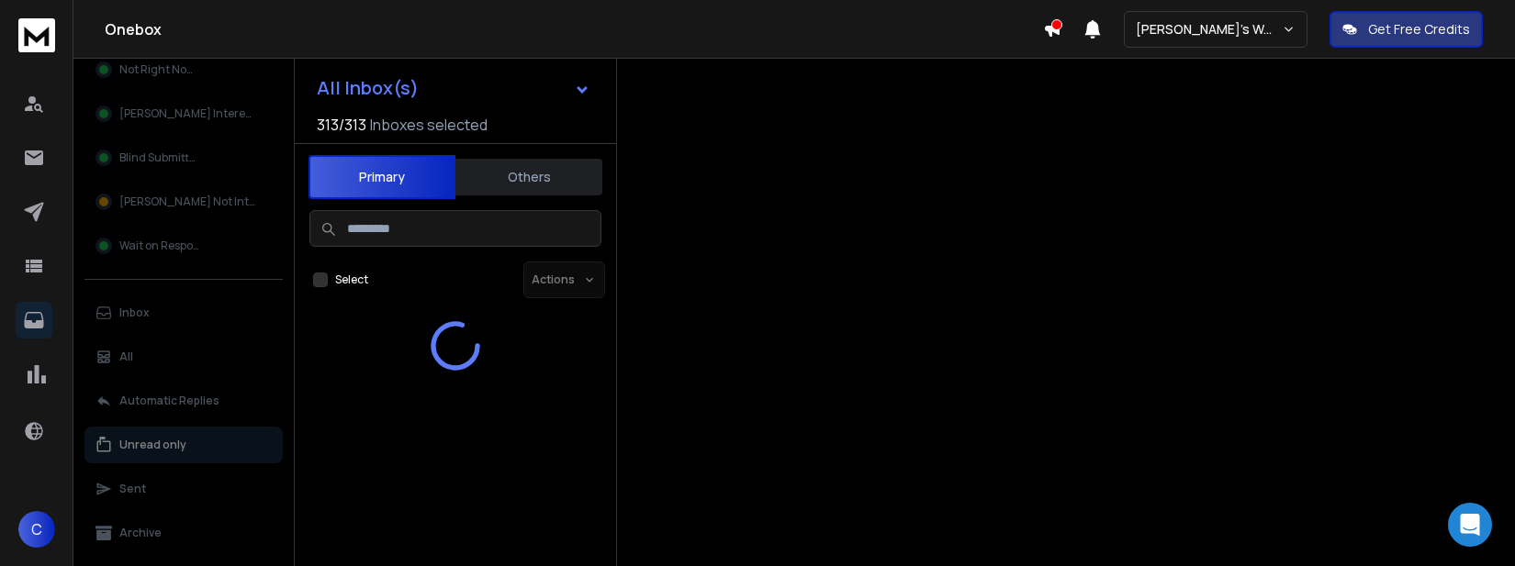
scroll to position [0, 0]
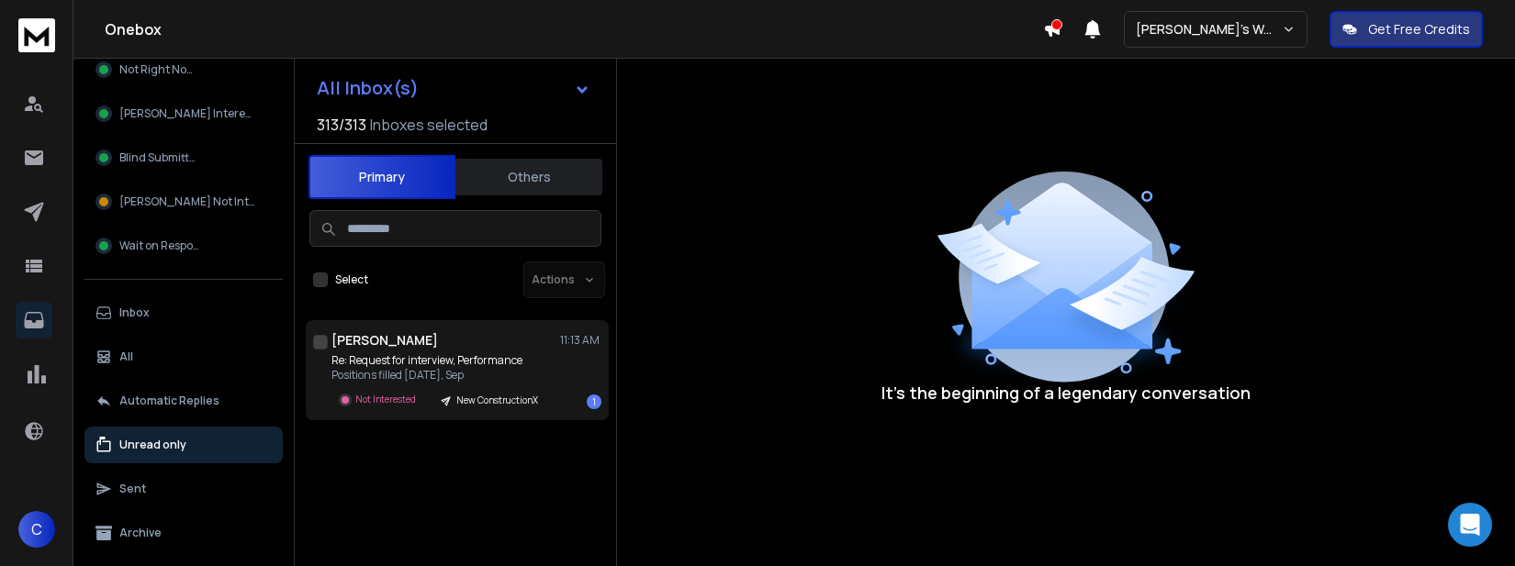
click at [472, 363] on p "Re: Request for interview, Performance" at bounding box center [440, 360] width 218 height 15
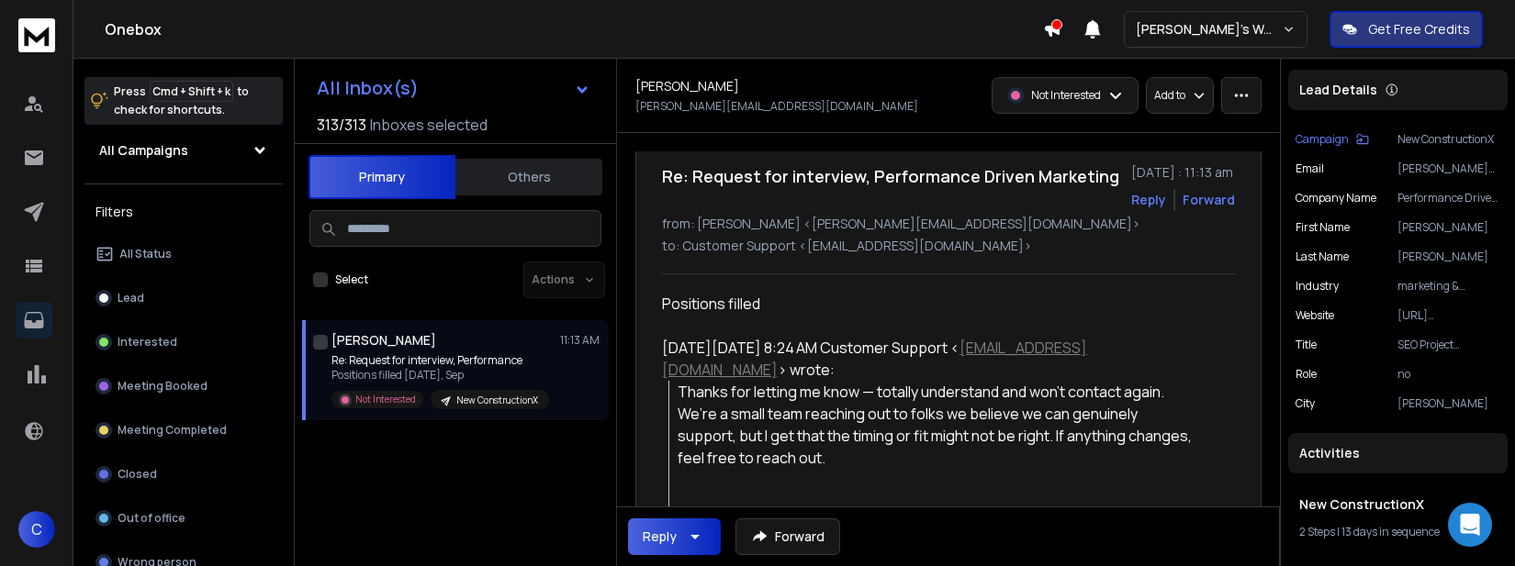
drag, startPoint x: 146, startPoint y: 265, endPoint x: 149, endPoint y: 281, distance: 15.8
click at [146, 265] on button "All Status" at bounding box center [183, 254] width 198 height 37
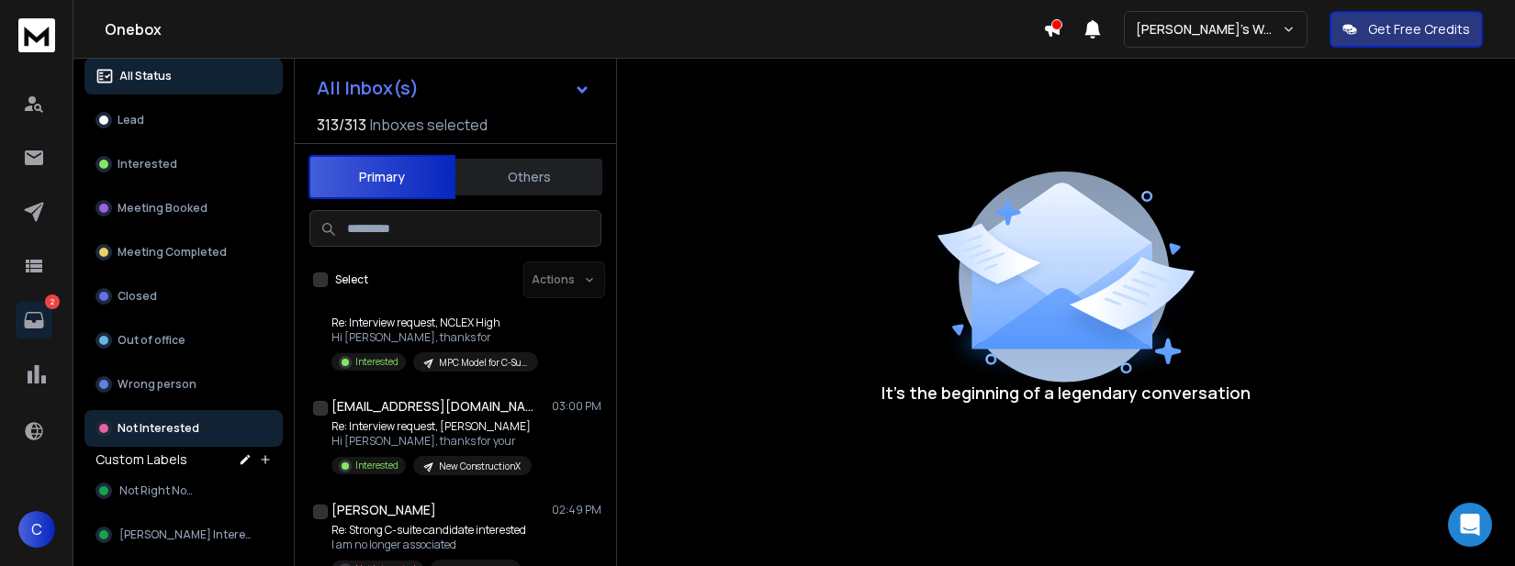
scroll to position [184, 0]
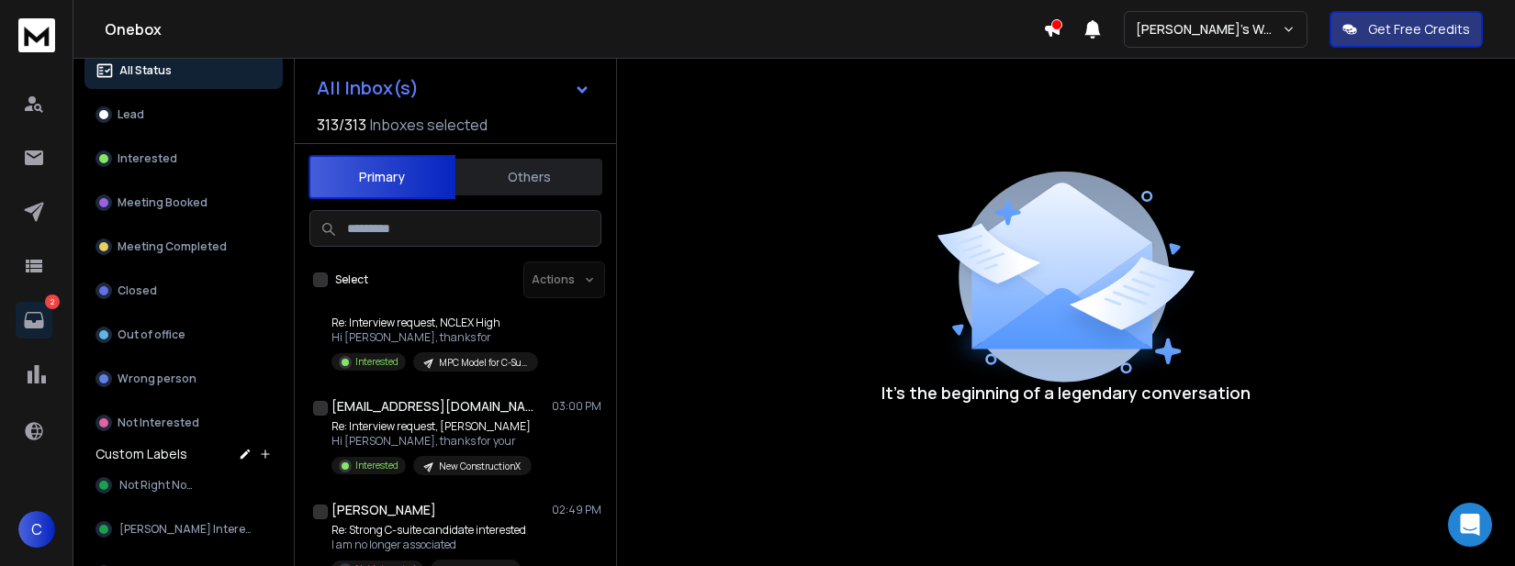
click at [156, 500] on button "Not Right Now" at bounding box center [183, 485] width 198 height 37
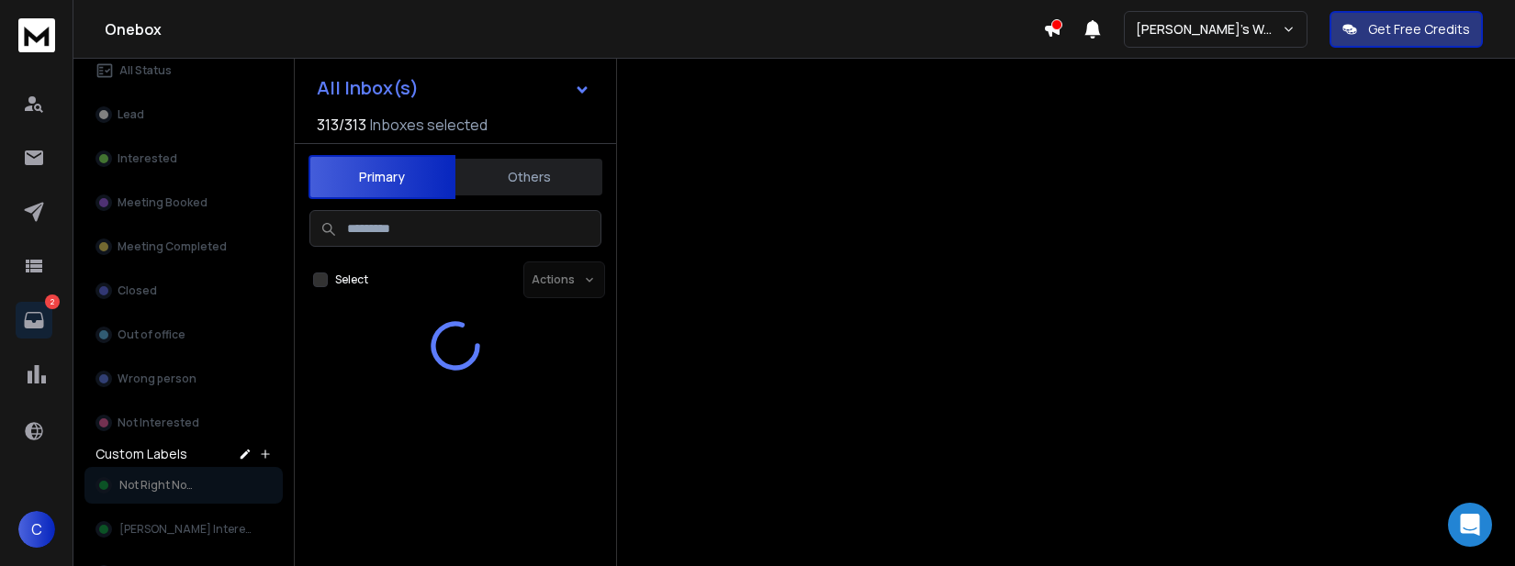
scroll to position [0, 0]
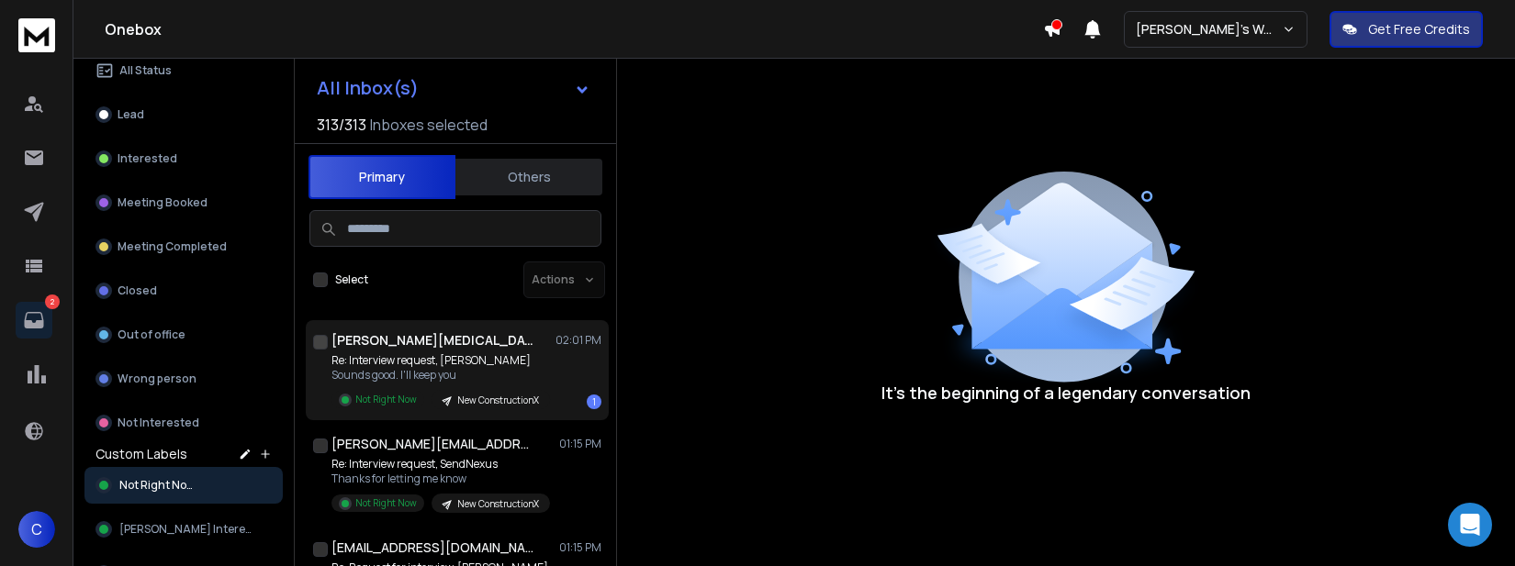
click at [525, 356] on p "Re: Interview request, [PERSON_NAME]" at bounding box center [440, 360] width 219 height 15
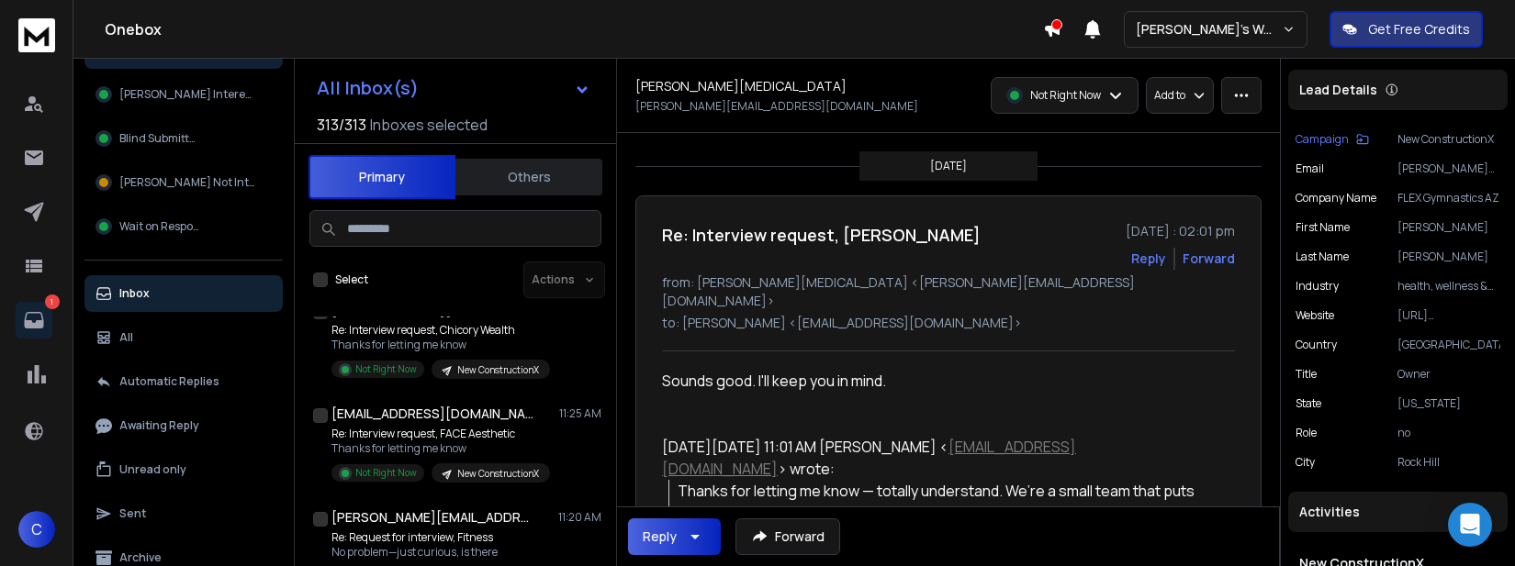
scroll to position [653, 0]
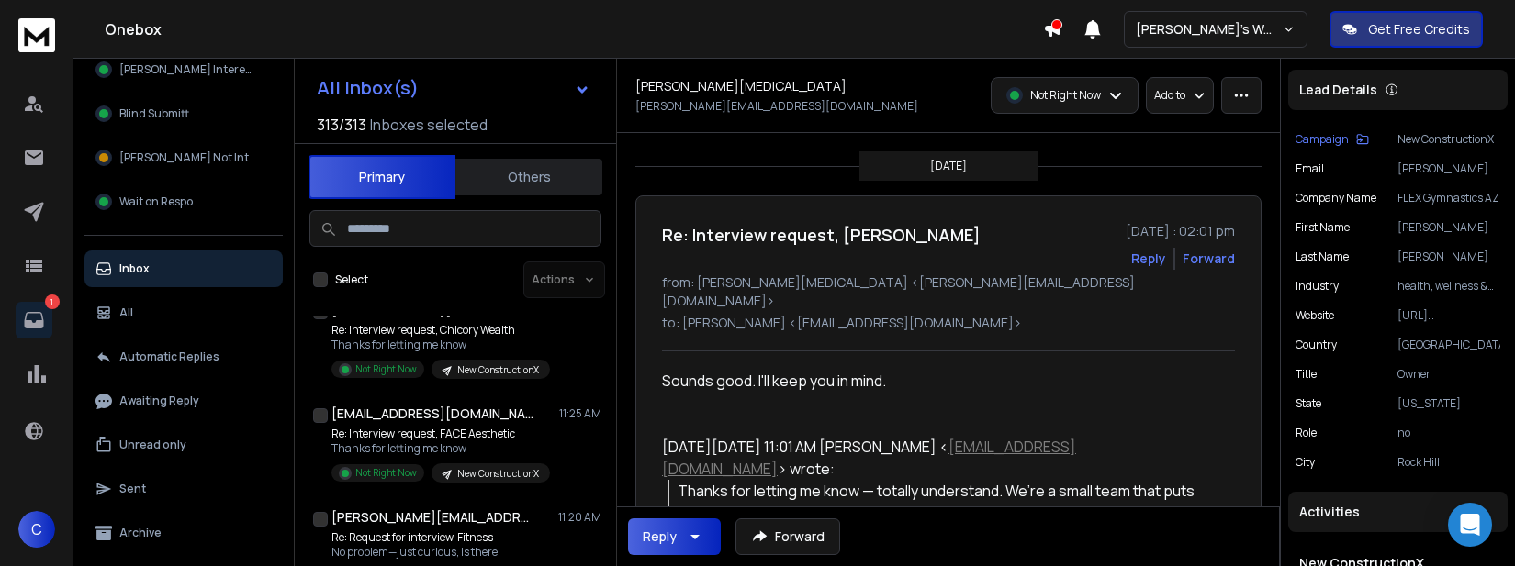
click at [171, 444] on div "Unread only" at bounding box center [140, 445] width 91 height 22
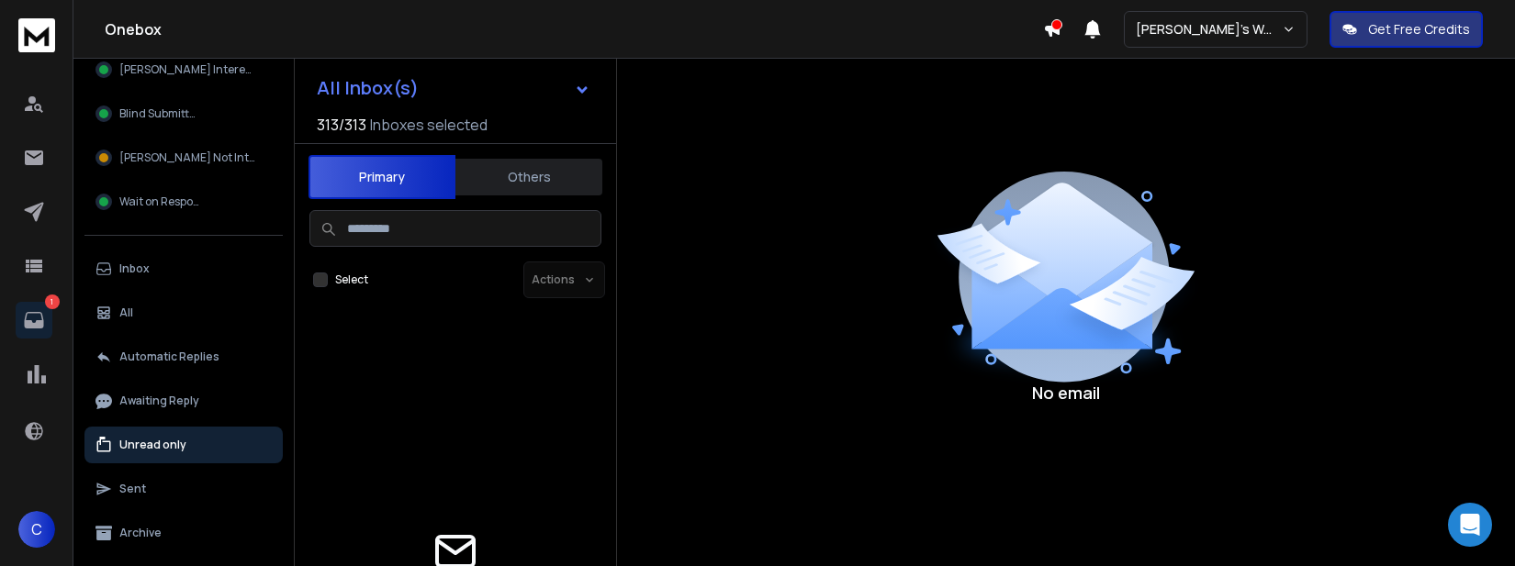
scroll to position [0, 0]
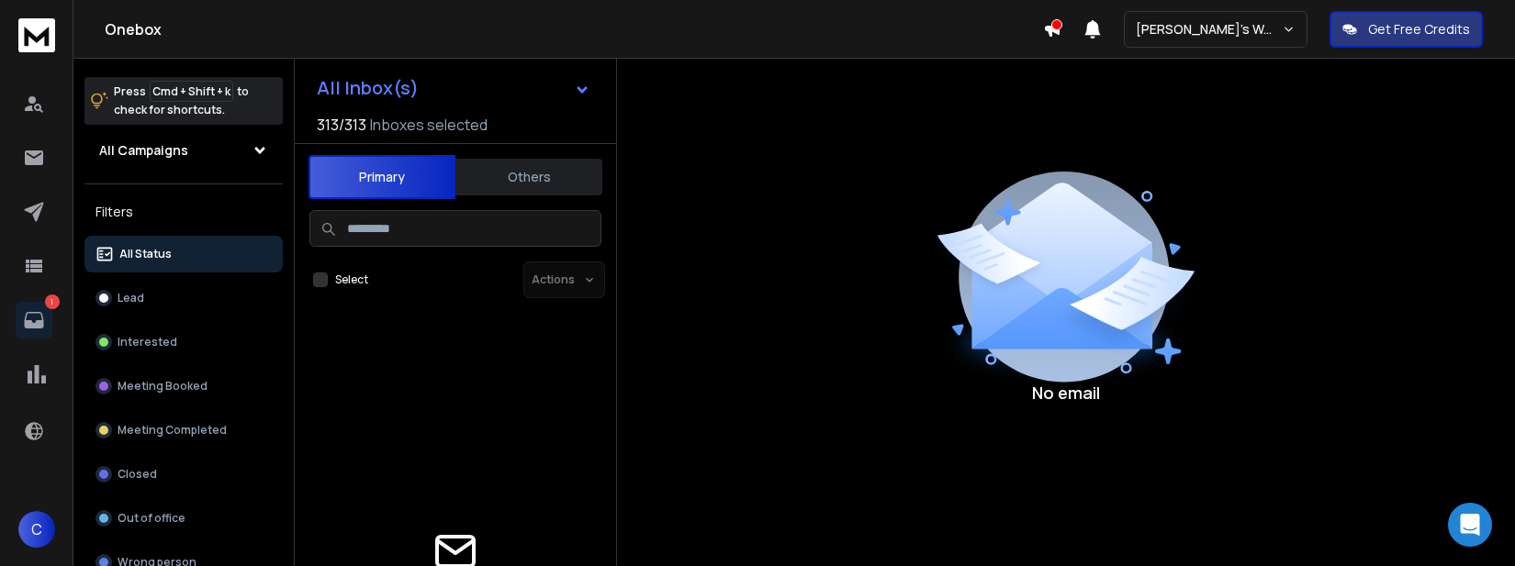
click at [188, 255] on button "All Status" at bounding box center [183, 254] width 198 height 37
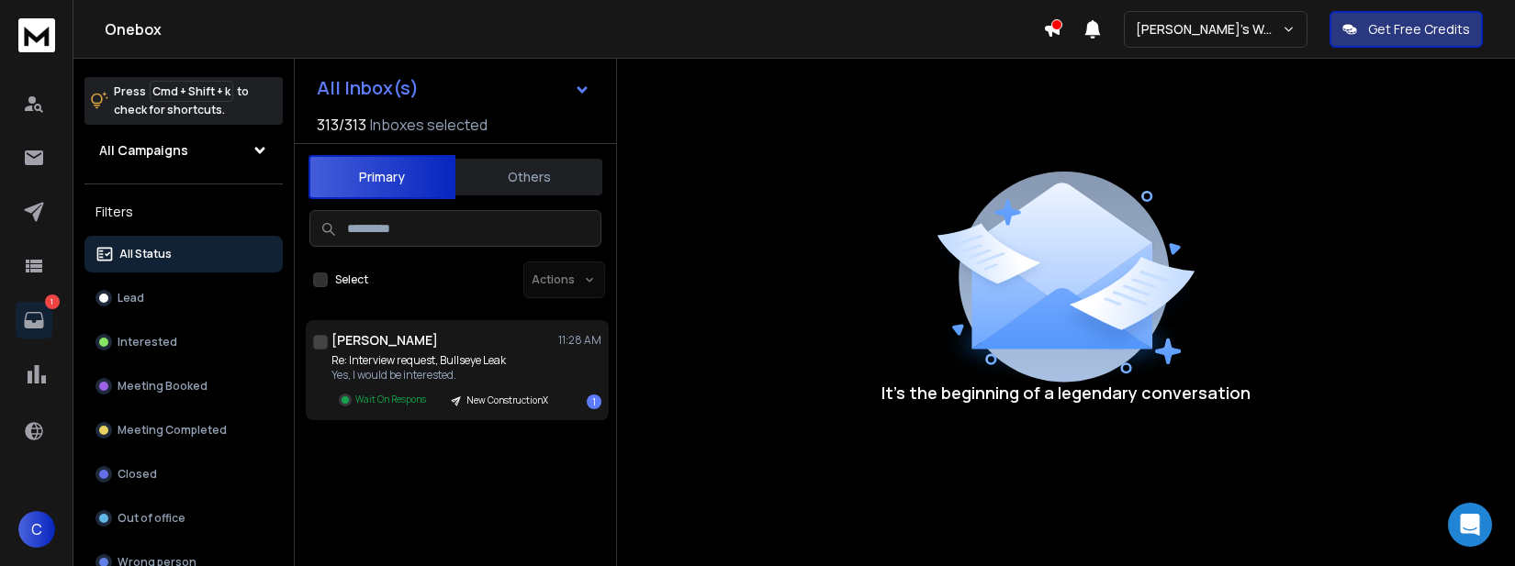
click at [476, 364] on p "Re: Interview request, Bullseye Leak" at bounding box center [441, 360] width 220 height 15
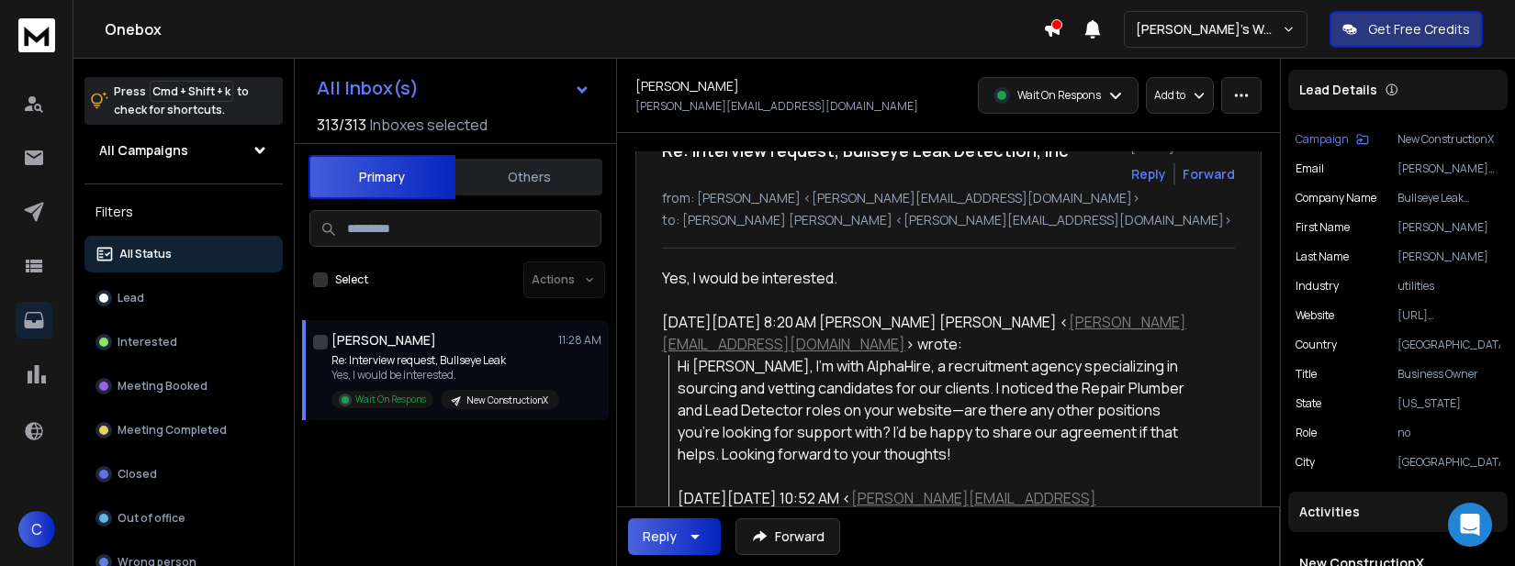
scroll to position [82, 0]
drag, startPoint x: 1145, startPoint y: 174, endPoint x: 1062, endPoint y: 213, distance: 91.6
click at [1145, 174] on button "Reply" at bounding box center [1148, 177] width 35 height 18
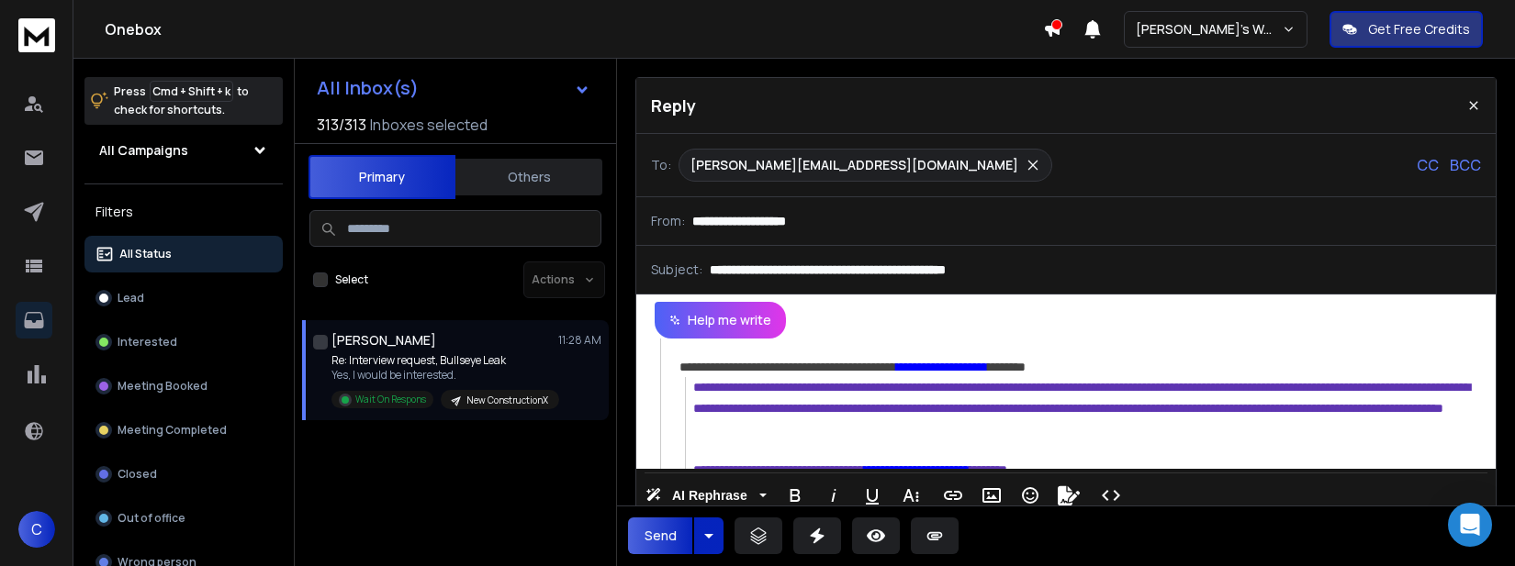
scroll to position [0, 0]
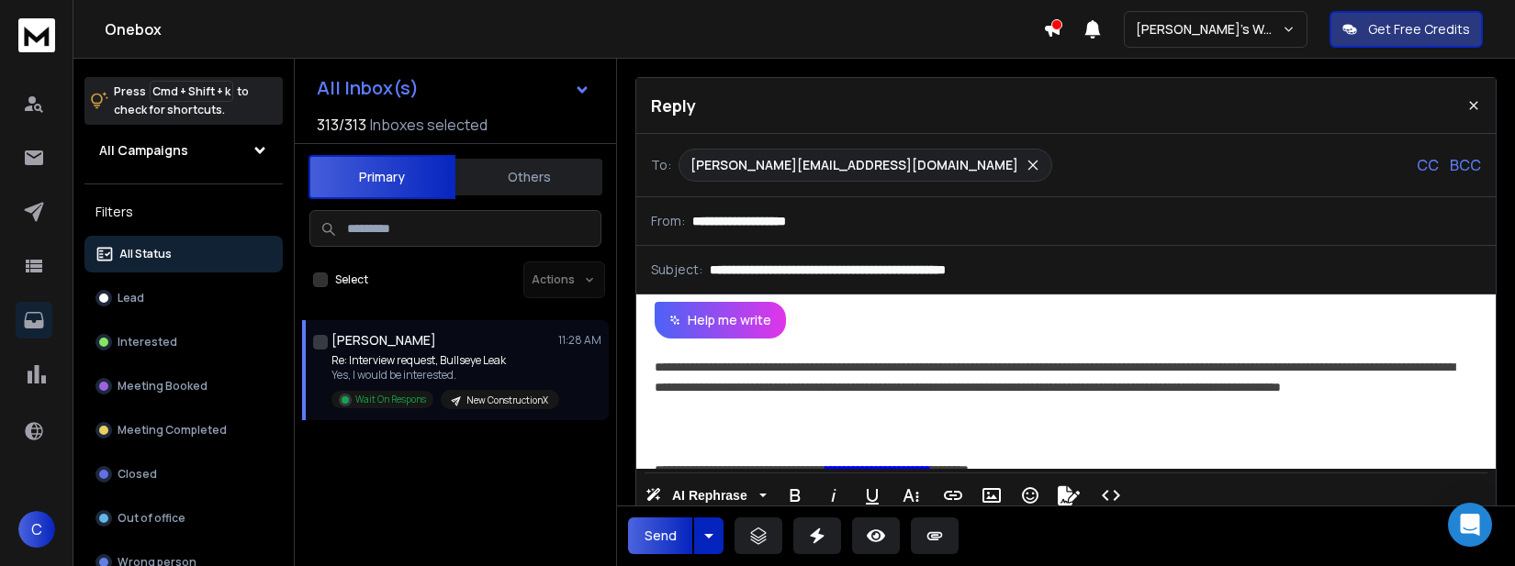
click at [665, 540] on button "Send" at bounding box center [660, 536] width 64 height 37
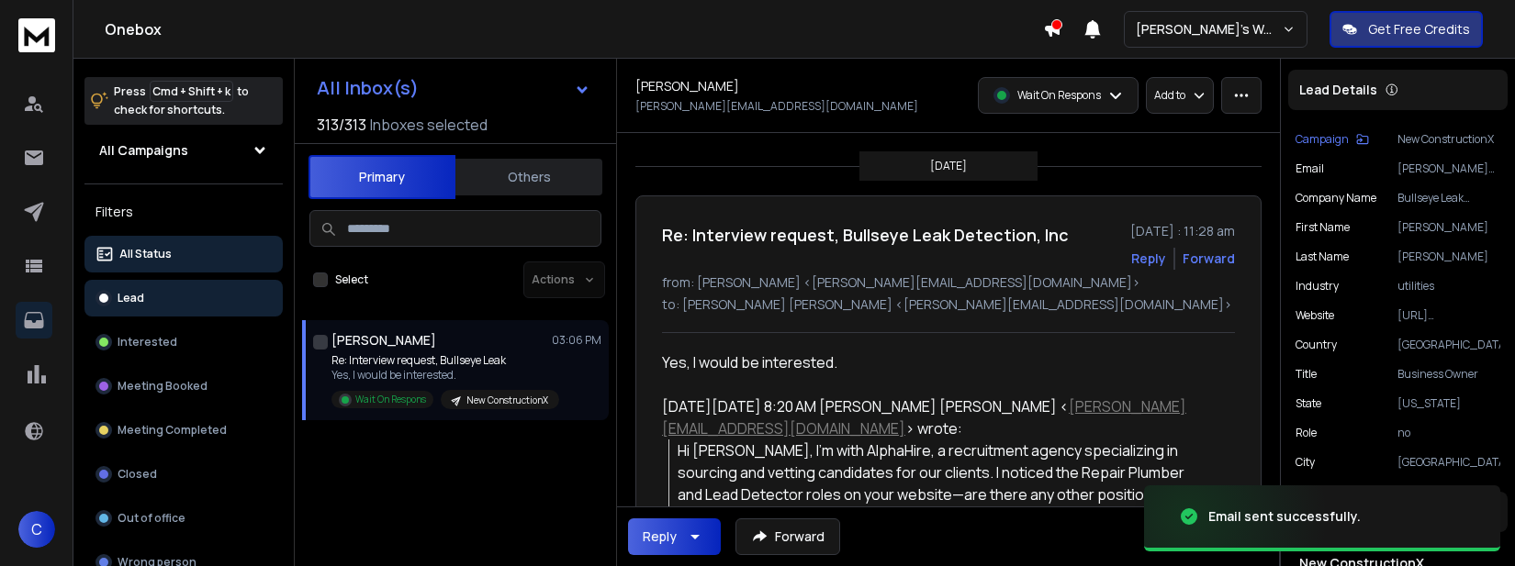
click at [145, 307] on button "Lead" at bounding box center [183, 298] width 198 height 37
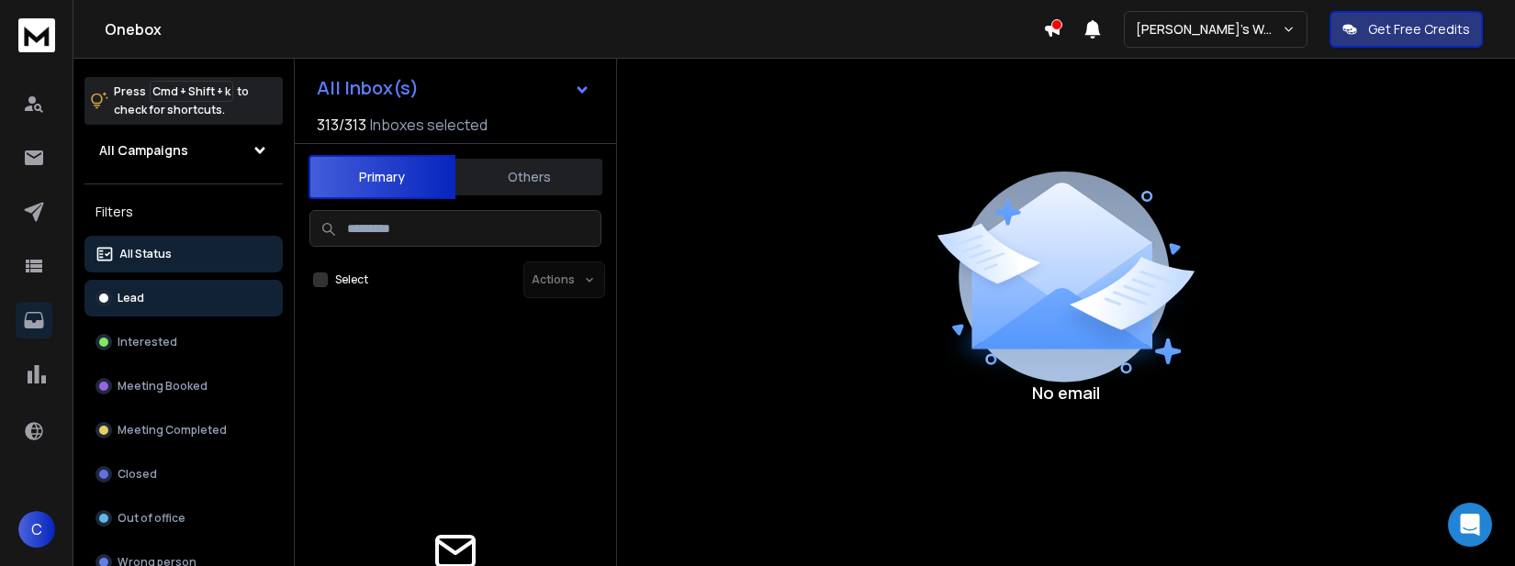
click at [185, 254] on button "All Status" at bounding box center [183, 254] width 198 height 37
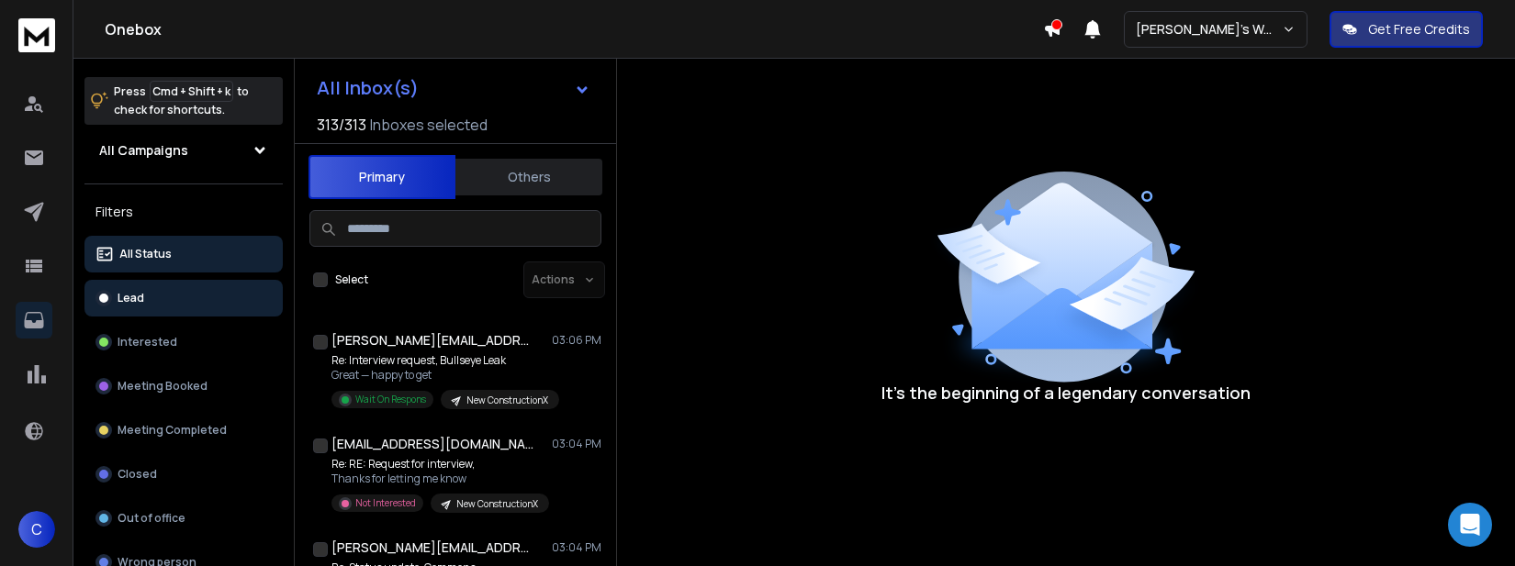
drag, startPoint x: 131, startPoint y: 291, endPoint x: 149, endPoint y: 324, distance: 37.4
click at [131, 291] on p "Lead" at bounding box center [131, 298] width 27 height 15
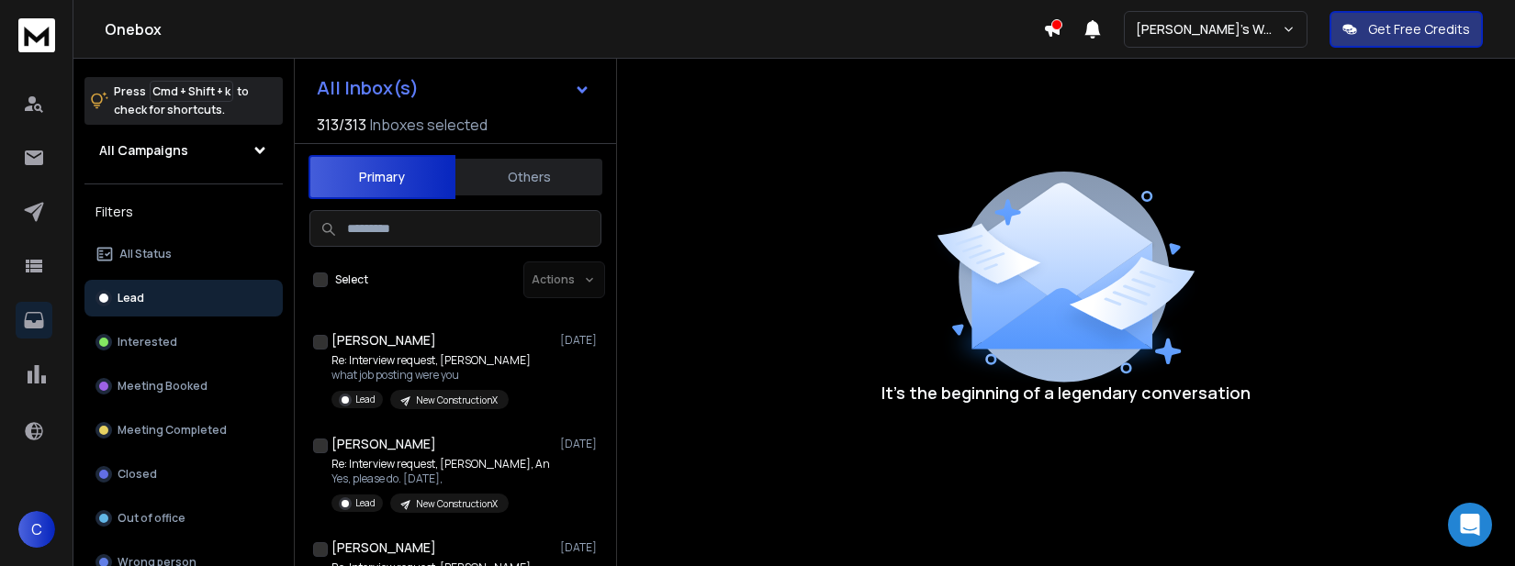
drag, startPoint x: 199, startPoint y: 252, endPoint x: 295, endPoint y: 318, distance: 115.6
click at [199, 252] on button "All Status" at bounding box center [183, 254] width 198 height 37
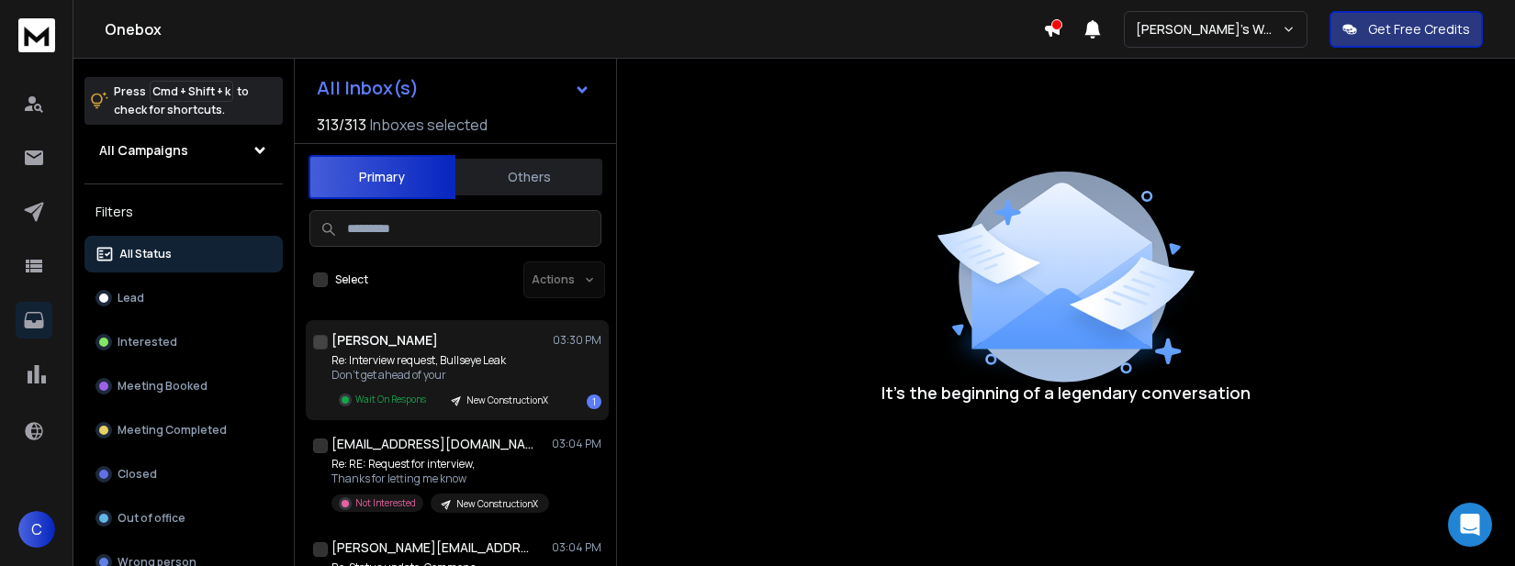
drag, startPoint x: 443, startPoint y: 379, endPoint x: 841, endPoint y: 364, distance: 398.8
click at [443, 379] on p "Don't get ahead of your" at bounding box center [441, 375] width 220 height 15
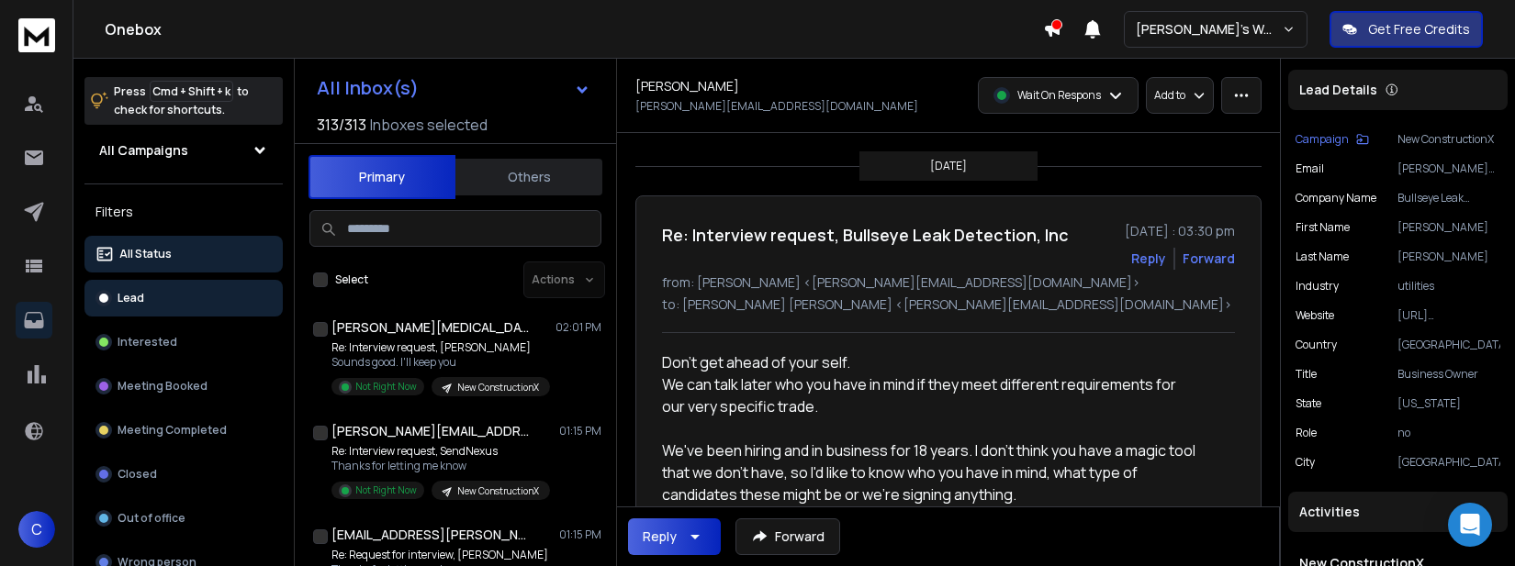
scroll to position [752, 0]
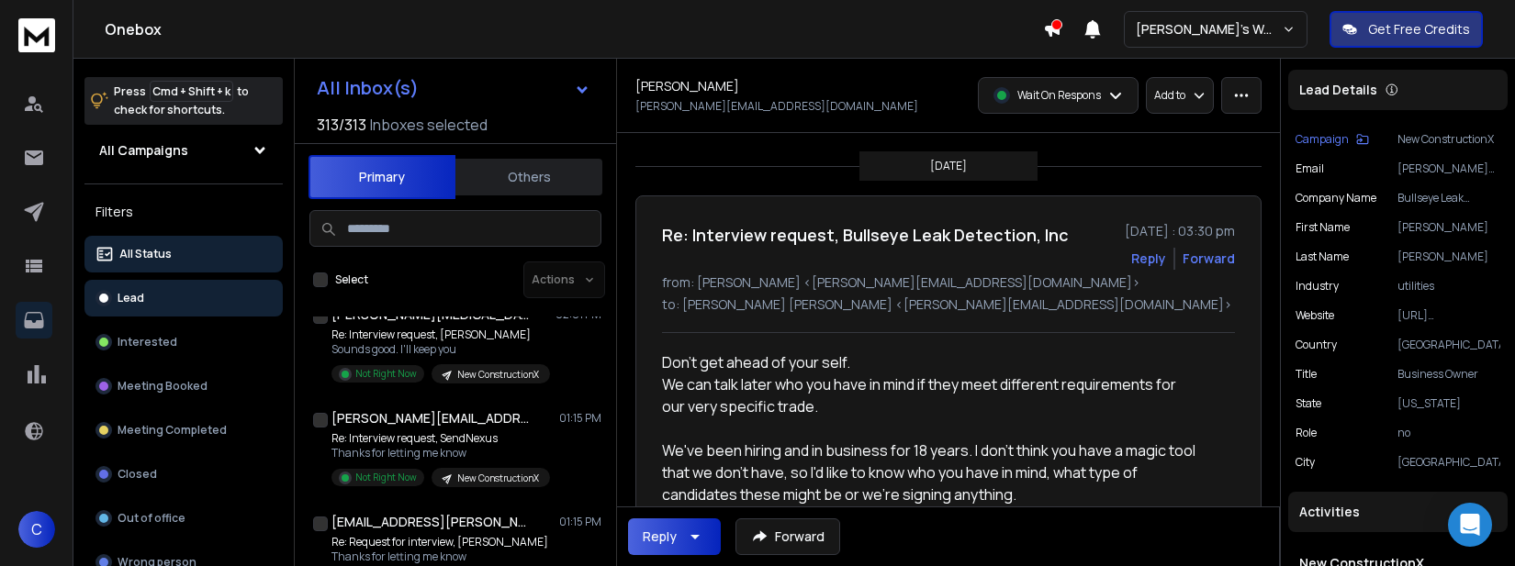
click at [196, 291] on button "Lead" at bounding box center [183, 298] width 198 height 37
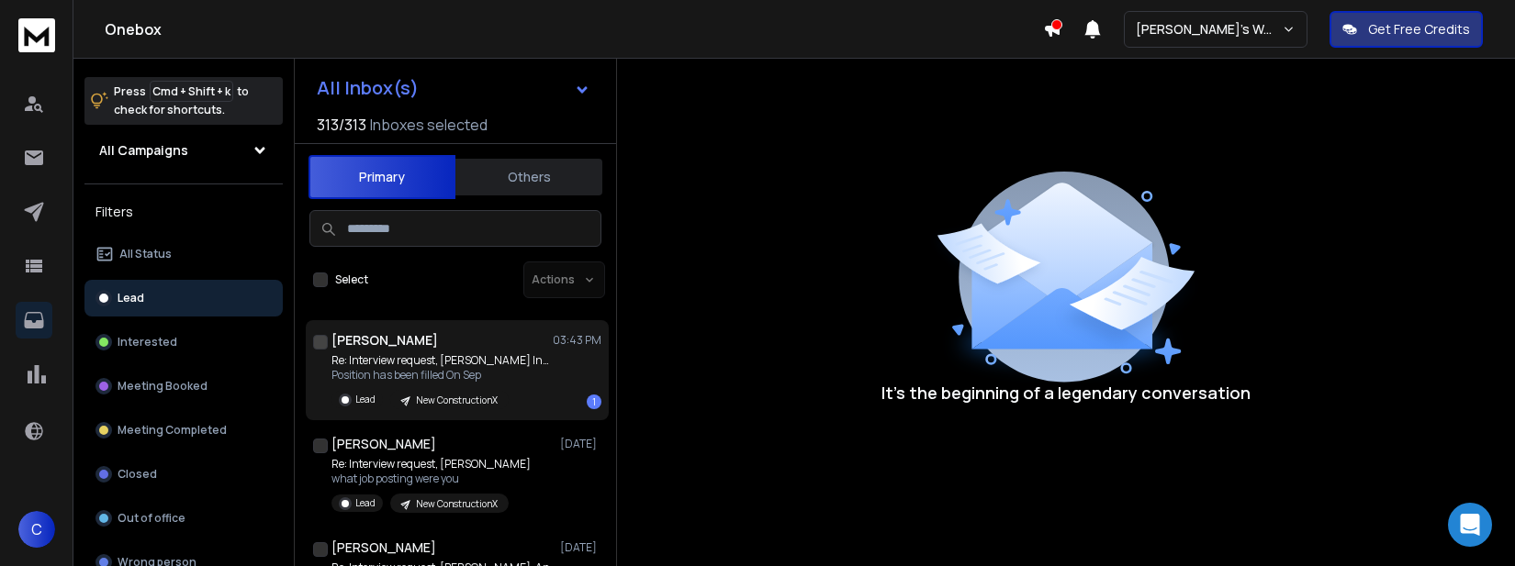
click at [383, 352] on div "Scott Campbell 03:43 PM Re: Interview request, Campbell Insurance Position has …" at bounding box center [466, 370] width 270 height 78
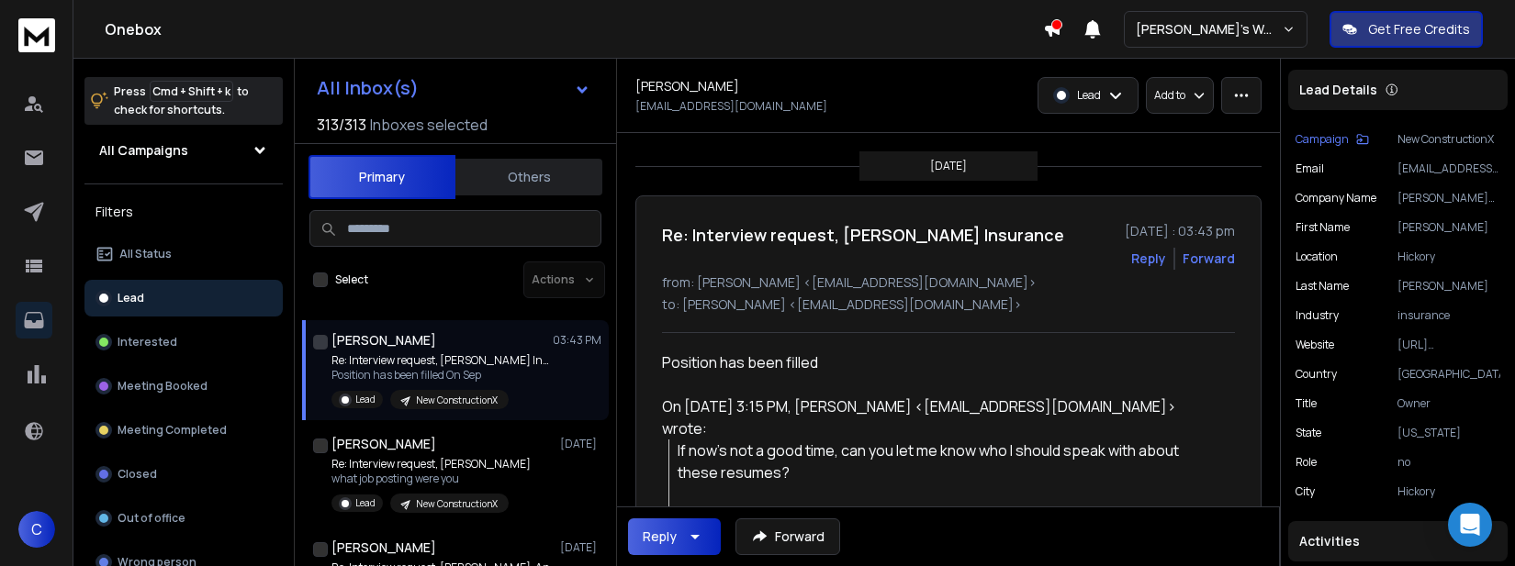
click at [1136, 259] on button "Reply" at bounding box center [1148, 259] width 35 height 18
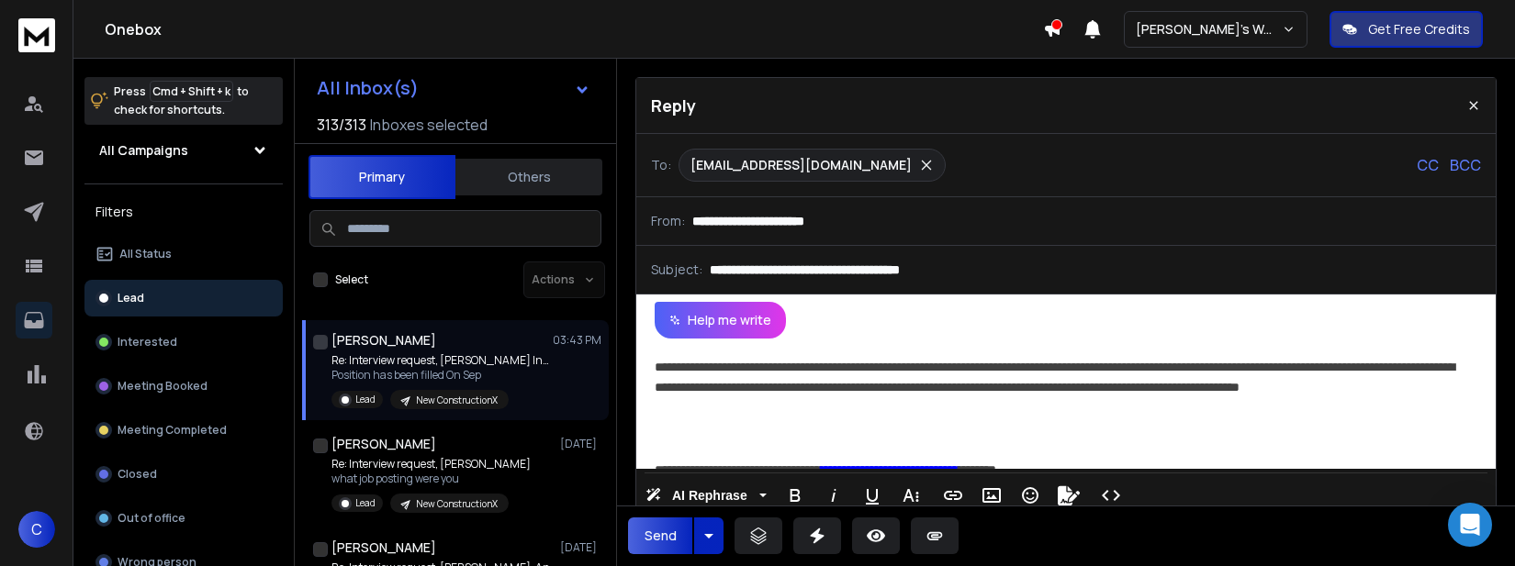
click at [665, 545] on button "Send" at bounding box center [660, 536] width 64 height 37
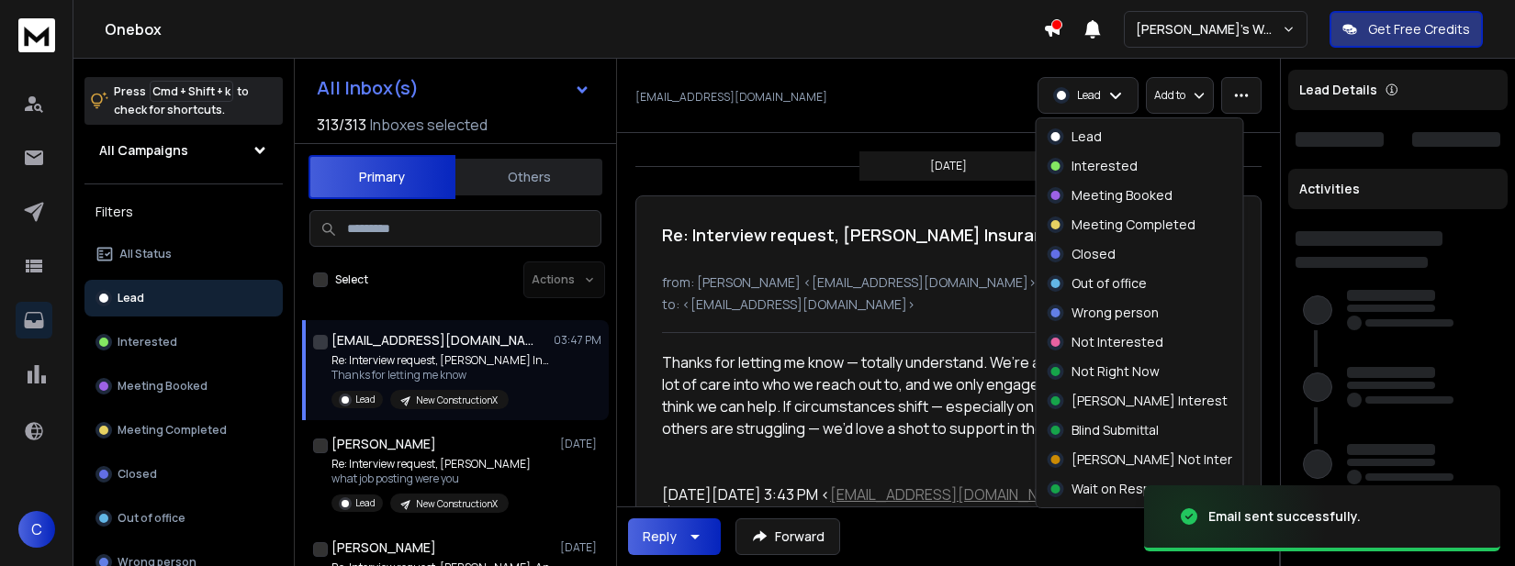
click at [1072, 100] on div "Lead" at bounding box center [1087, 95] width 99 height 35
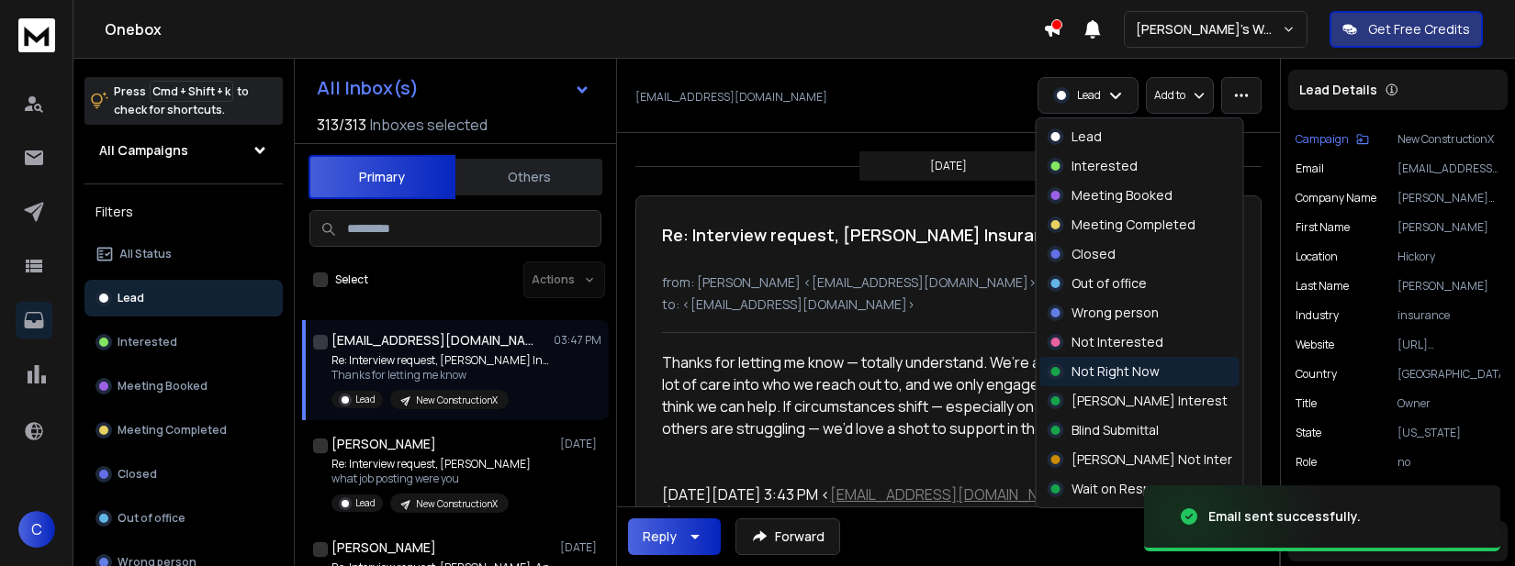
click at [1090, 365] on p "Not Right Now" at bounding box center [1115, 372] width 88 height 18
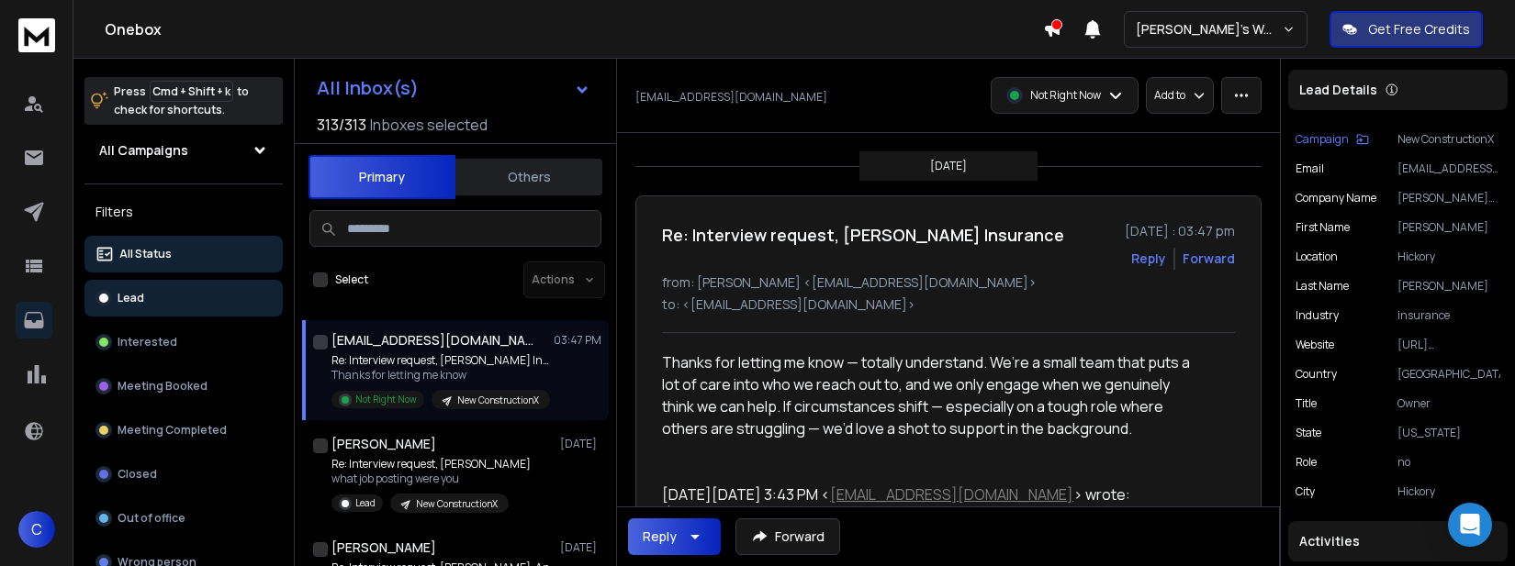
click at [238, 241] on button "All Status" at bounding box center [183, 254] width 198 height 37
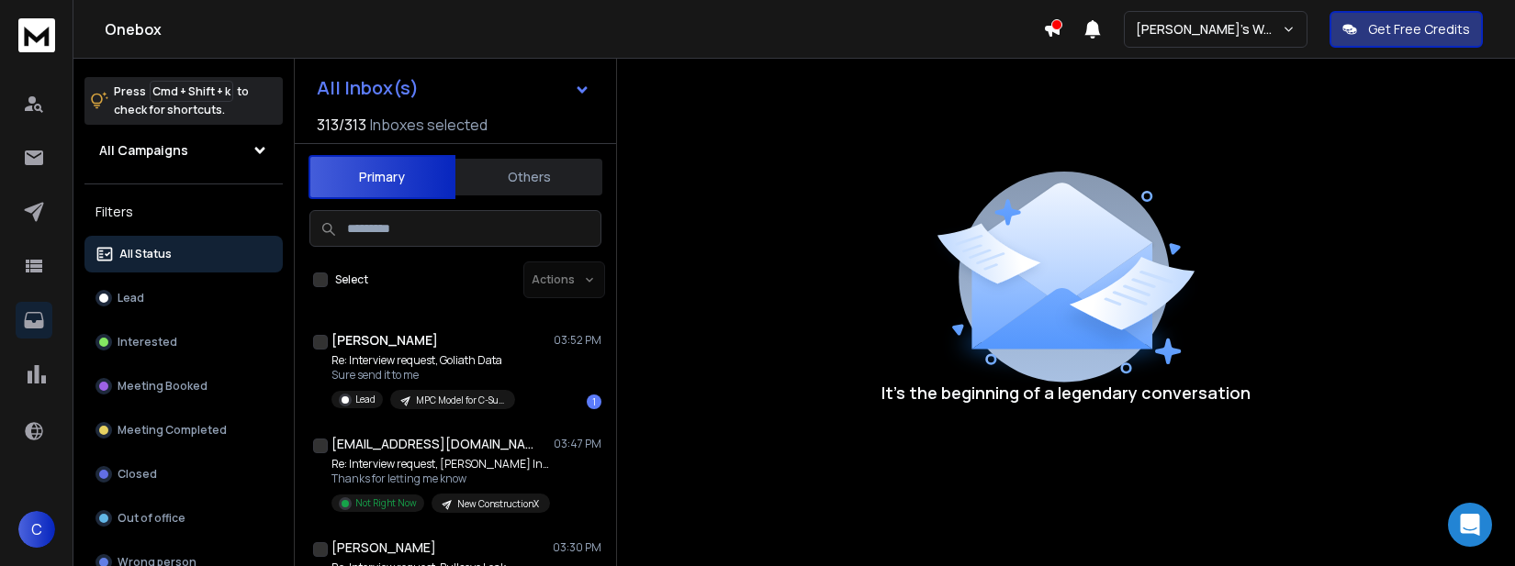
drag, startPoint x: 402, startPoint y: 386, endPoint x: 878, endPoint y: 472, distance: 483.3
click at [402, 386] on div "Re: Interview request, Goliath Data Sure send it to me Lead MPC Model for C-Sui…" at bounding box center [423, 381] width 184 height 56
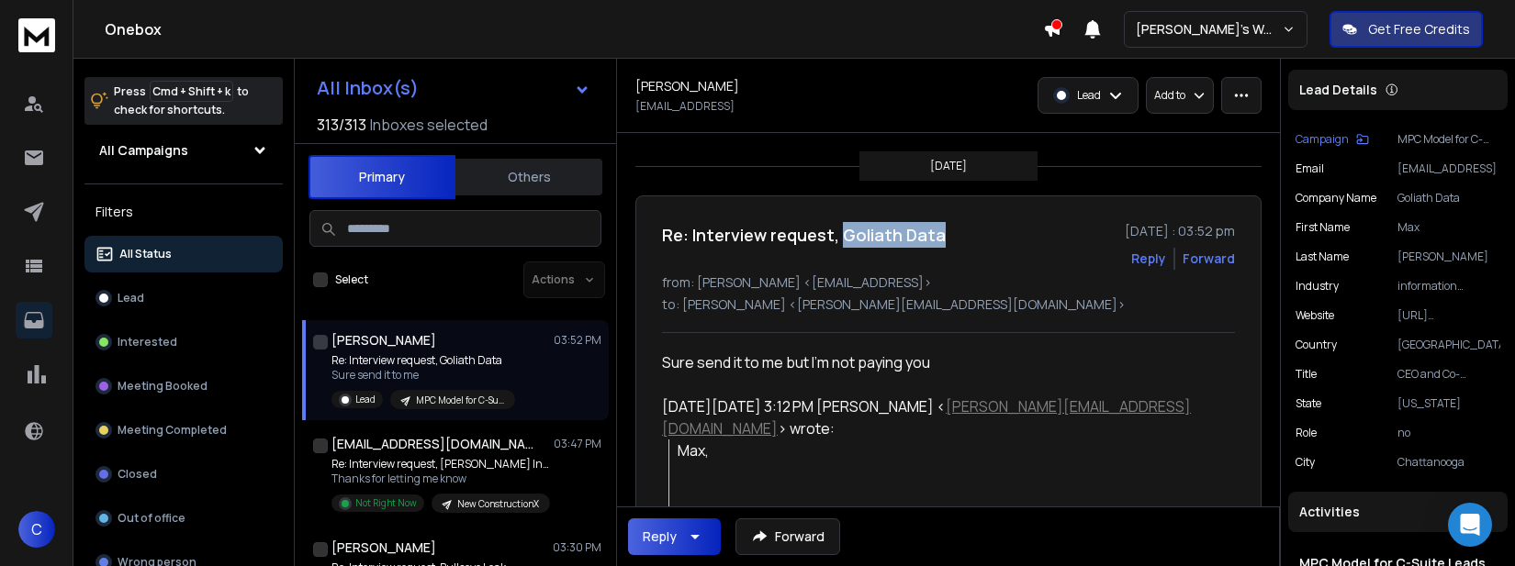
drag, startPoint x: 928, startPoint y: 233, endPoint x: 839, endPoint y: 252, distance: 90.9
click at [841, 234] on div "Re: Interview request, Goliath Data 15 September 2025 : 03:52 pm Reply Forward" at bounding box center [948, 246] width 573 height 48
copy h1 "Goliath Data"
drag, startPoint x: 752, startPoint y: 285, endPoint x: 700, endPoint y: 286, distance: 52.3
click at [700, 286] on p "from: Max Yuan <max@goliathdata.ai>" at bounding box center [948, 283] width 573 height 18
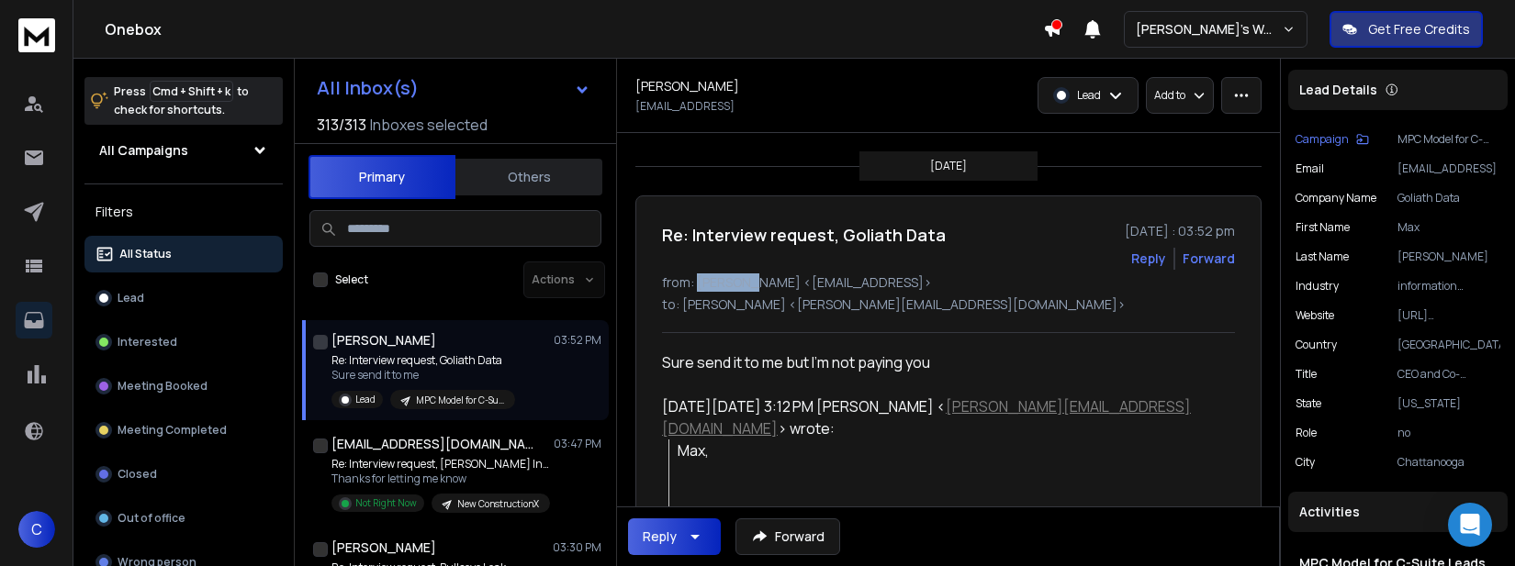
copy p "Max Yuan"
drag, startPoint x: 882, startPoint y: 281, endPoint x: 705, endPoint y: 306, distance: 178.9
click at [695, 278] on p "from: Max Yuan <max@goliathdata.ai>" at bounding box center [948, 283] width 573 height 18
copy p "Max Yuan <max@goliathdata.ai"
drag, startPoint x: 983, startPoint y: 373, endPoint x: 704, endPoint y: 504, distance: 308.4
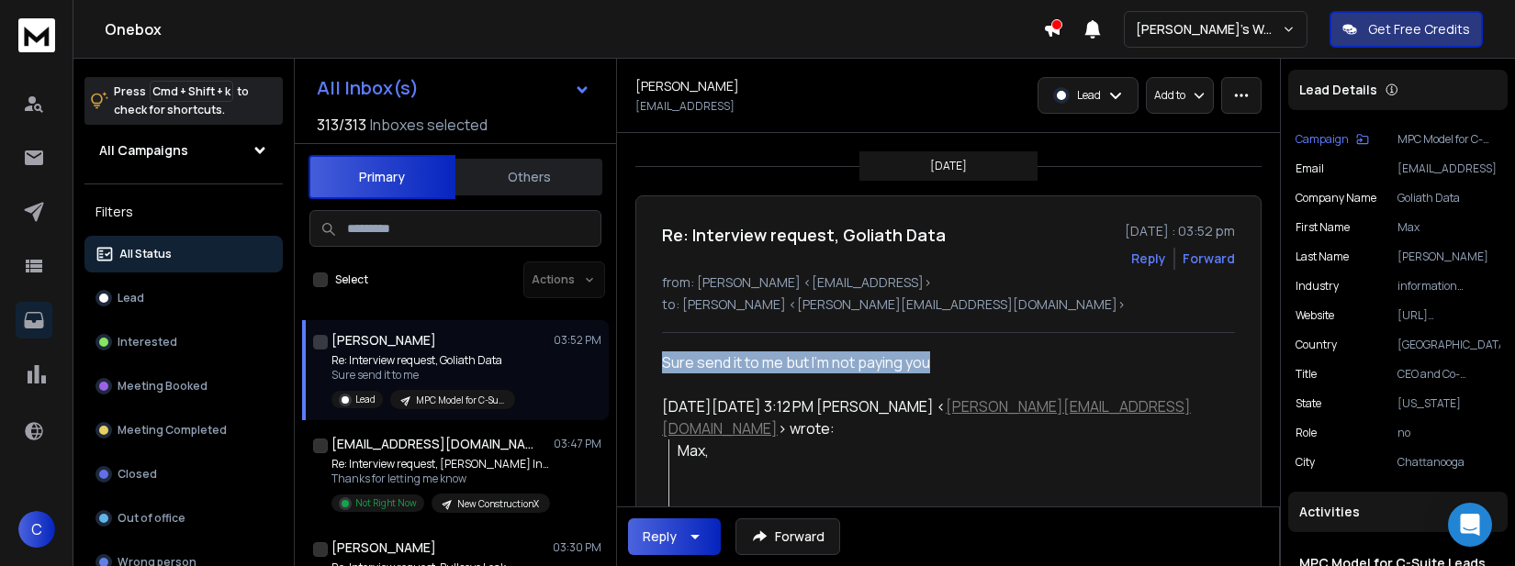
copy div "Sure send it to me but I'm not paying you"
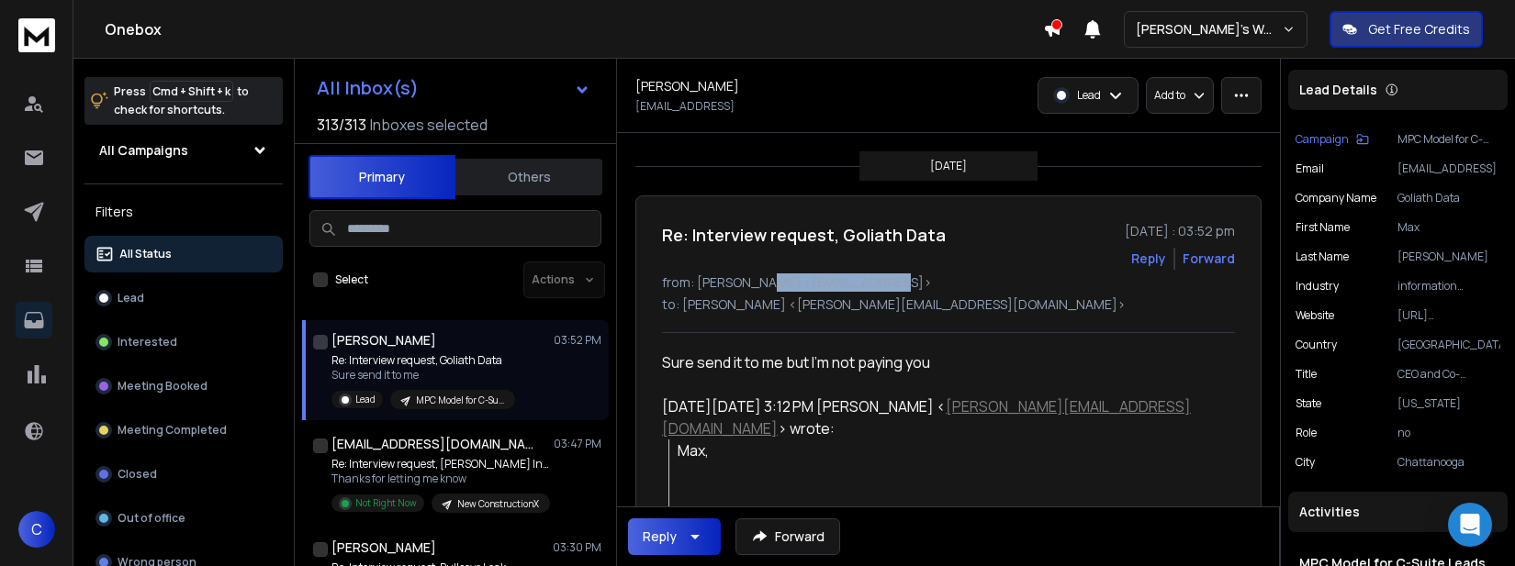
drag, startPoint x: 883, startPoint y: 285, endPoint x: 772, endPoint y: 297, distance: 111.7
click at [762, 278] on p "from: Max Yuan <max@goliathdata.ai>" at bounding box center [948, 283] width 573 height 18
copy p "max@goliathdata.ai"
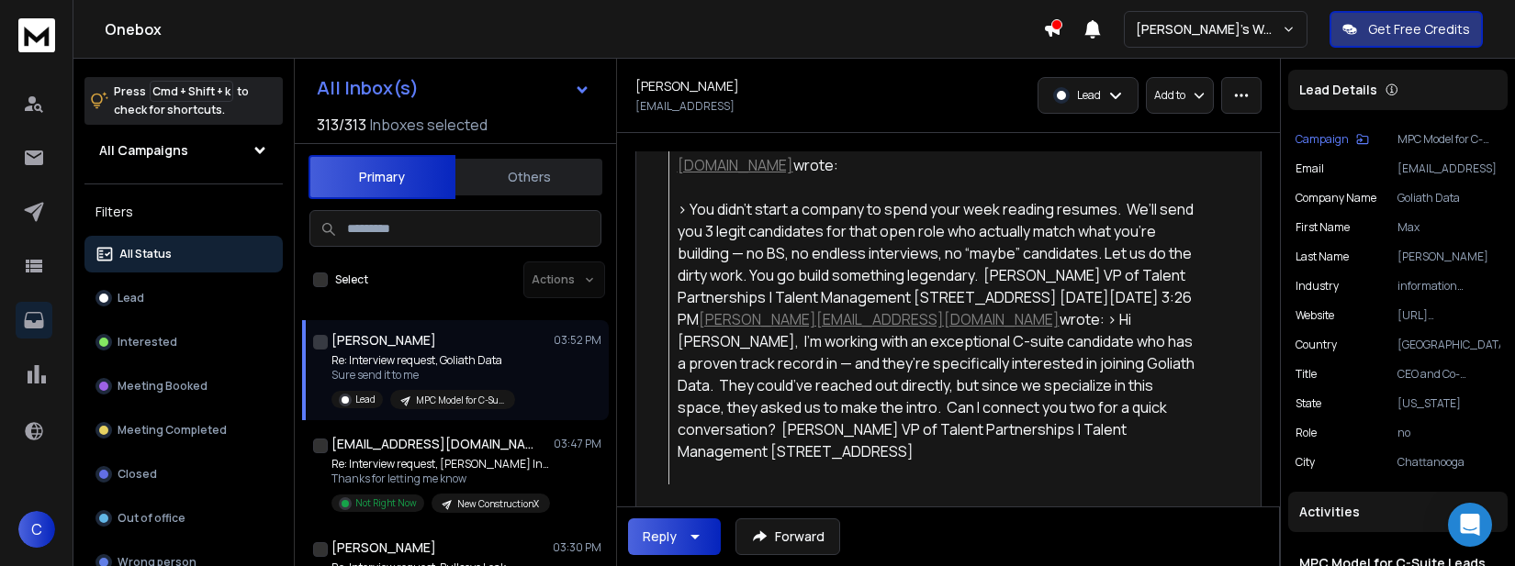
scroll to position [1198, 0]
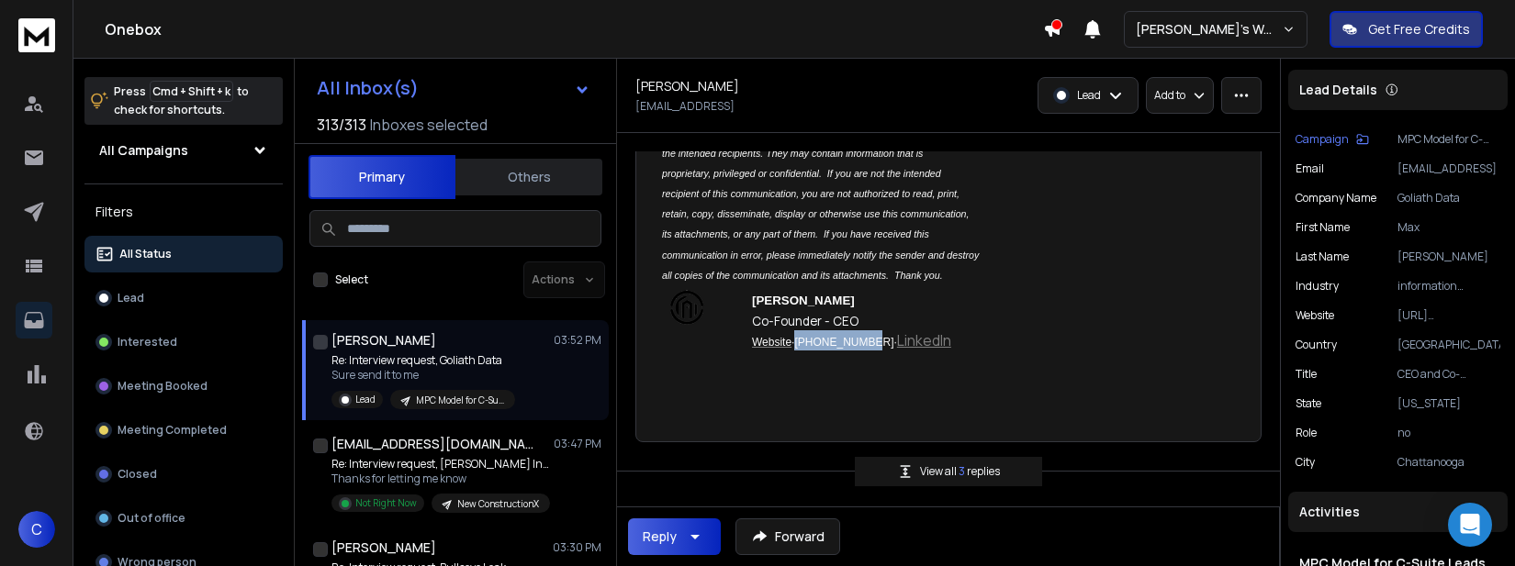
drag, startPoint x: 870, startPoint y: 319, endPoint x: 806, endPoint y: 330, distance: 65.2
click at [801, 331] on p "Website · 925-858-4282 · LinkedIn" at bounding box center [851, 341] width 199 height 20
copy span "925-858-4282"
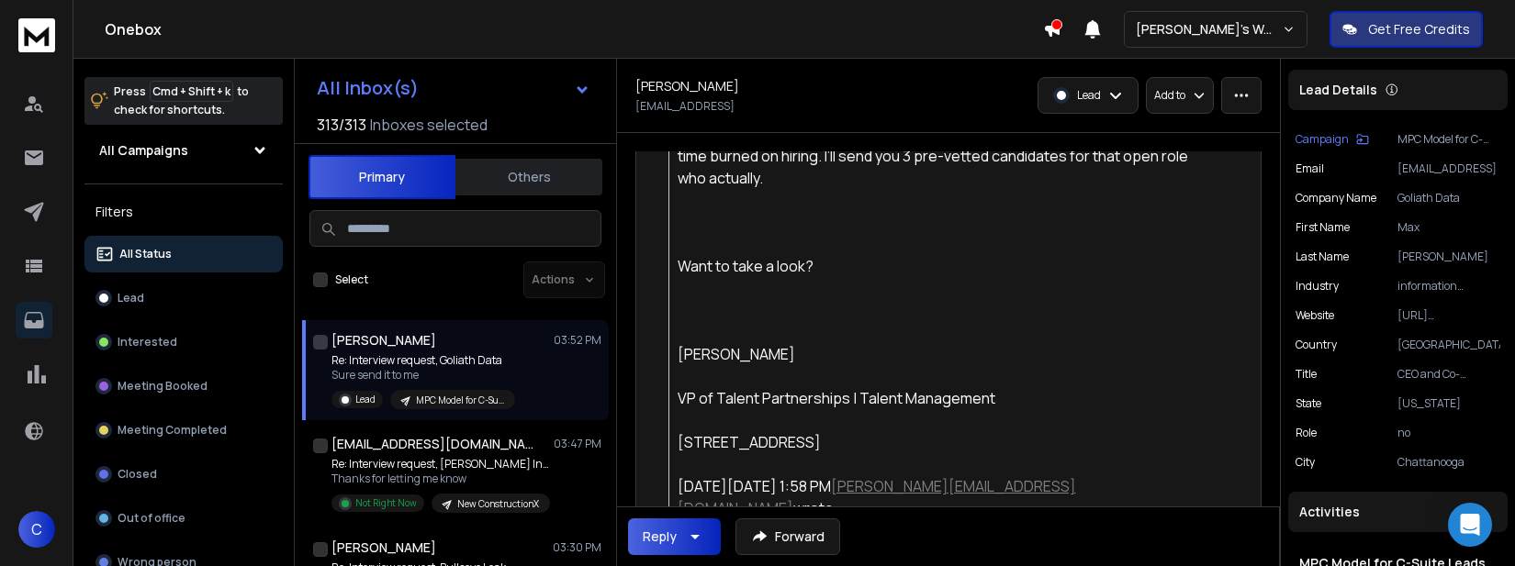
scroll to position [0, 0]
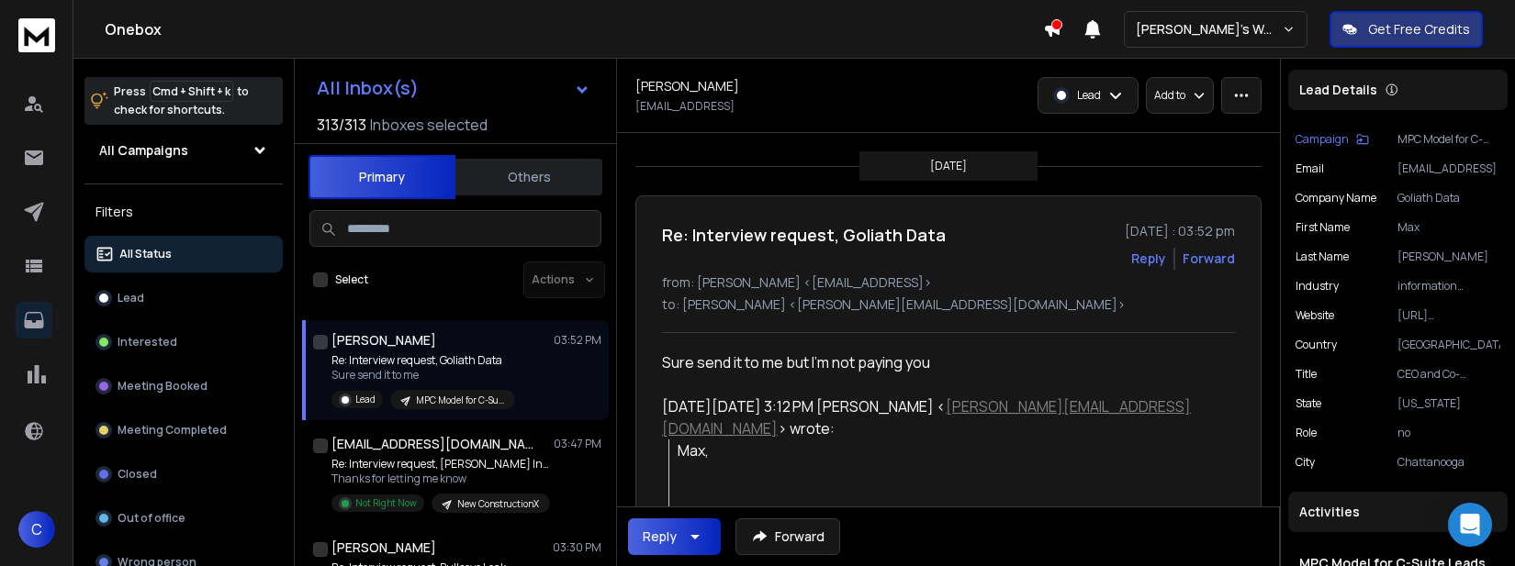
click at [1154, 256] on button "Reply" at bounding box center [1148, 259] width 35 height 18
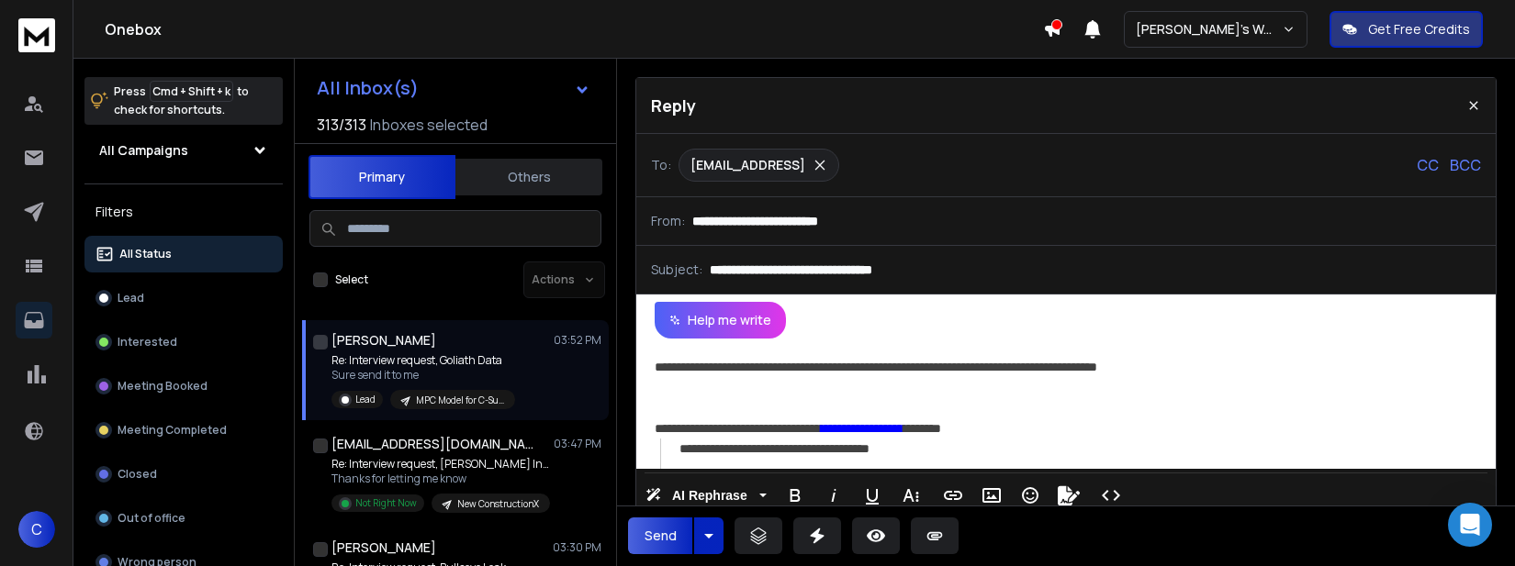
click at [641, 362] on div "**********" at bounding box center [1065, 404] width 859 height 130
click at [758, 366] on div "**********" at bounding box center [1063, 367] width 817 height 20
click at [905, 363] on div "**********" at bounding box center [1063, 367] width 817 height 20
click at [1425, 161] on p "CC" at bounding box center [1428, 165] width 22 height 22
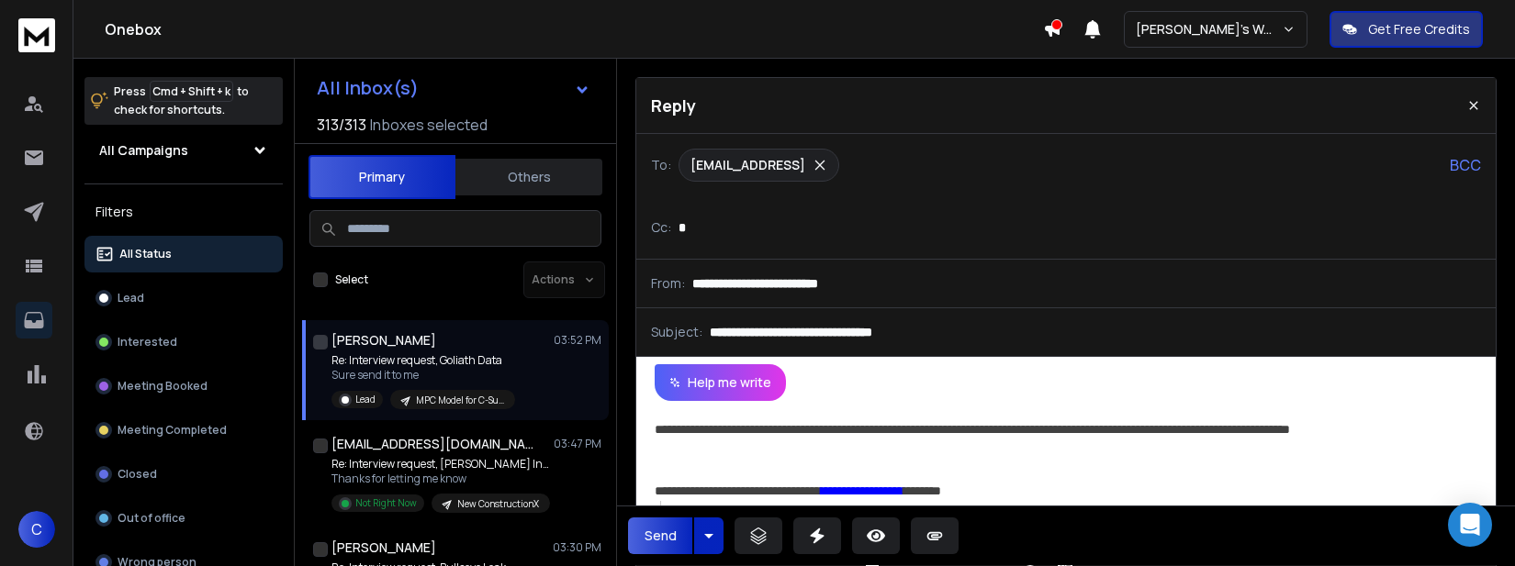
type input "**********"
drag, startPoint x: 1232, startPoint y: 375, endPoint x: 1267, endPoint y: 382, distance: 35.7
click at [1232, 375] on div "Help me write" at bounding box center [1065, 381] width 859 height 48
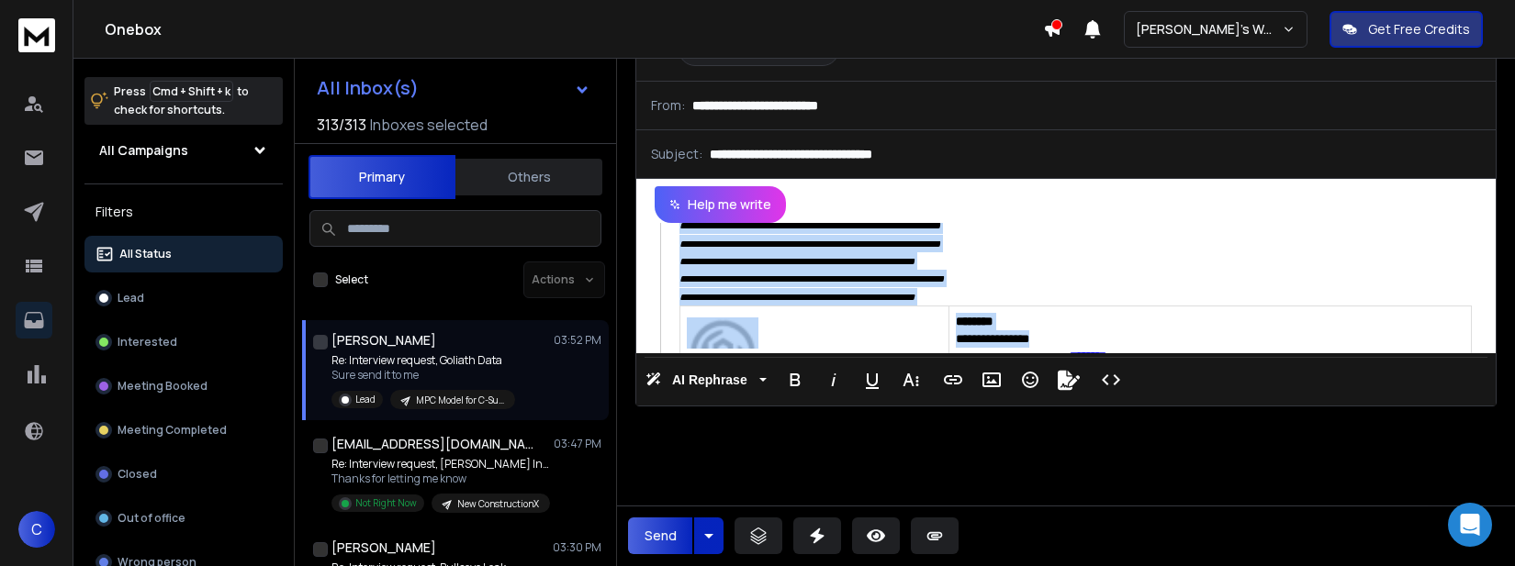
scroll to position [900, 0]
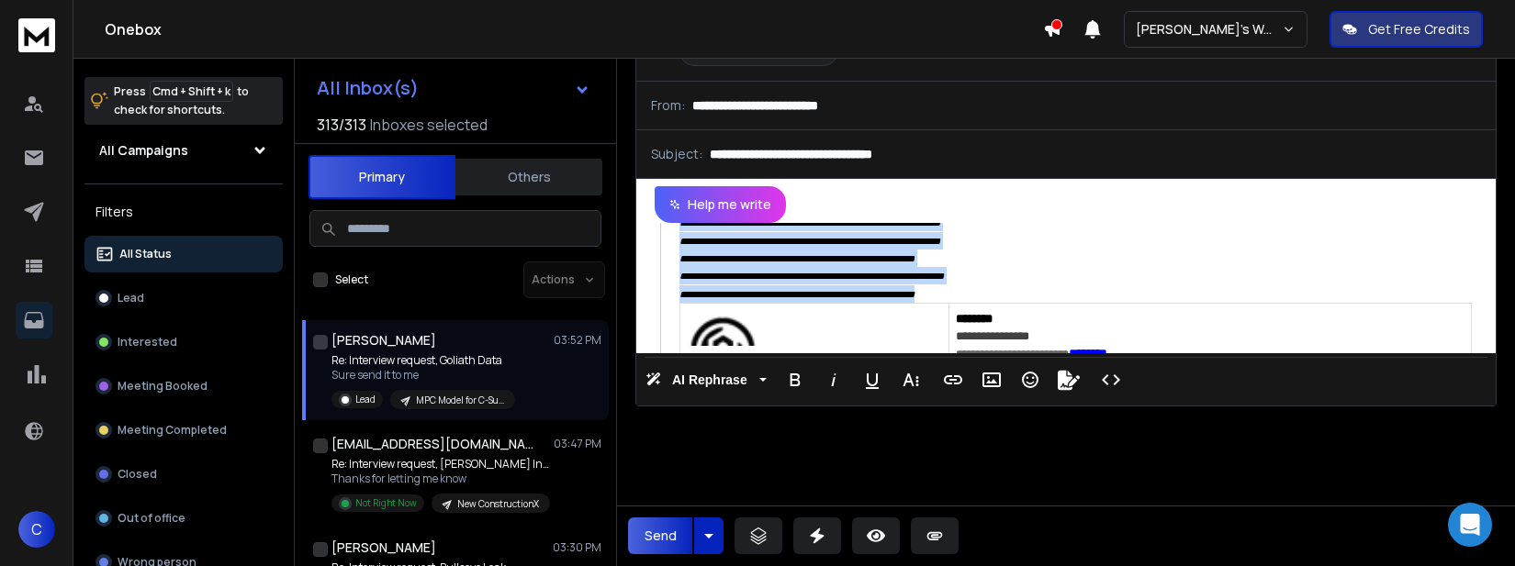
drag, startPoint x: 666, startPoint y: 291, endPoint x: 1228, endPoint y: 286, distance: 562.8
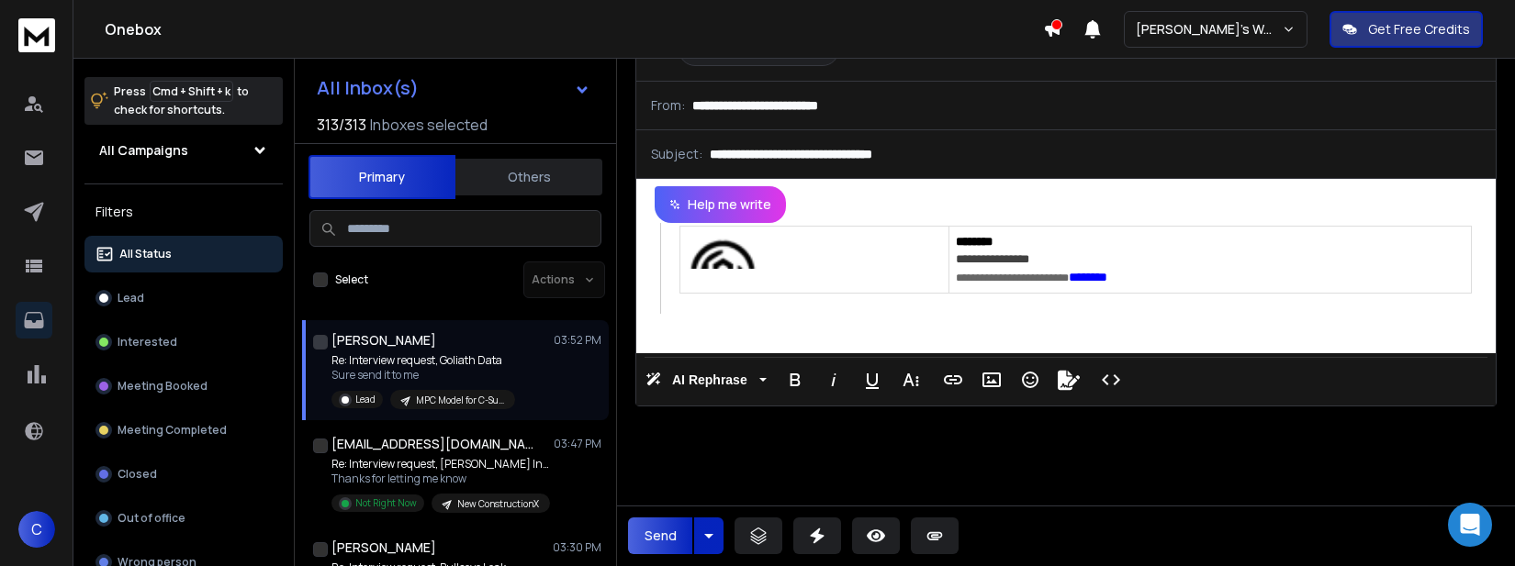
scroll to position [0, 0]
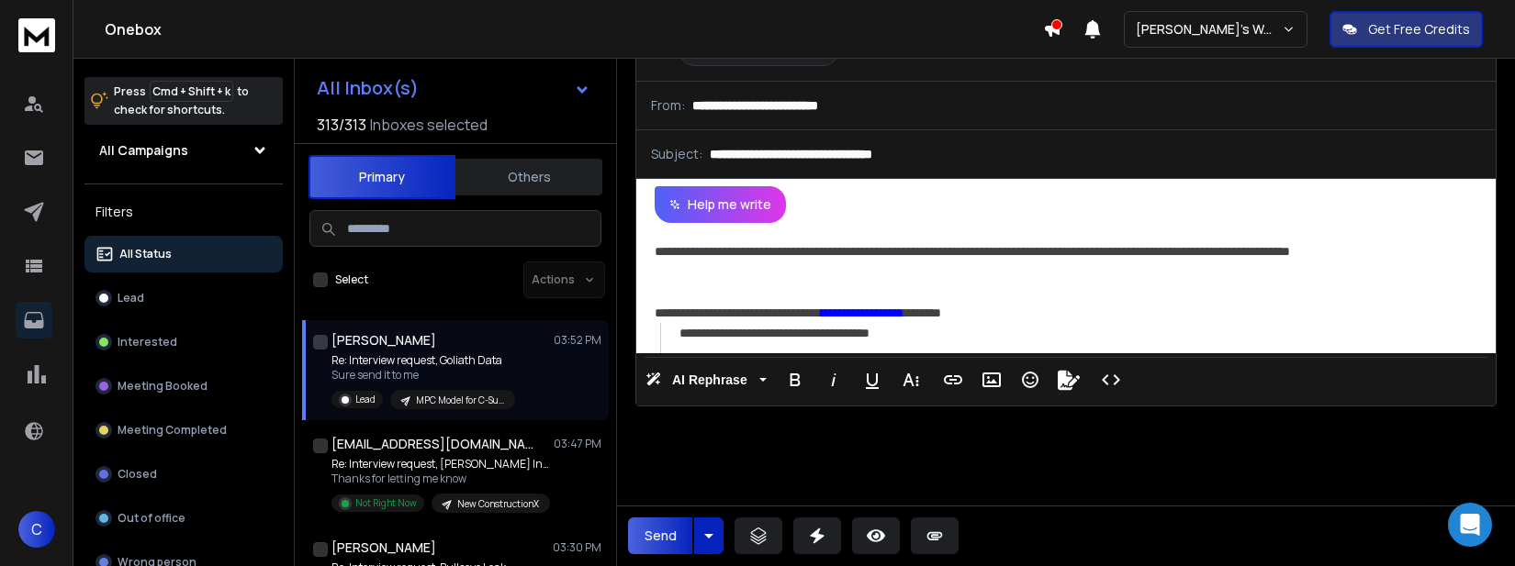
click at [645, 535] on button "Send" at bounding box center [660, 536] width 64 height 37
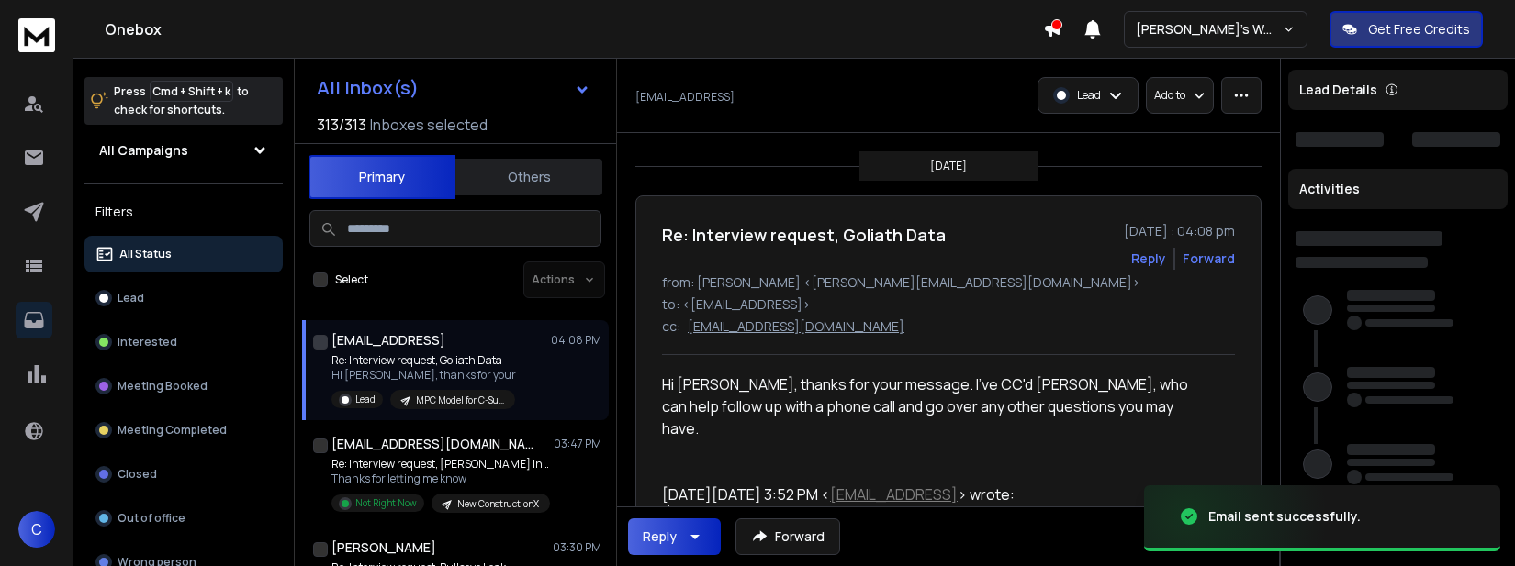
click at [1117, 91] on icon at bounding box center [1115, 95] width 15 height 15
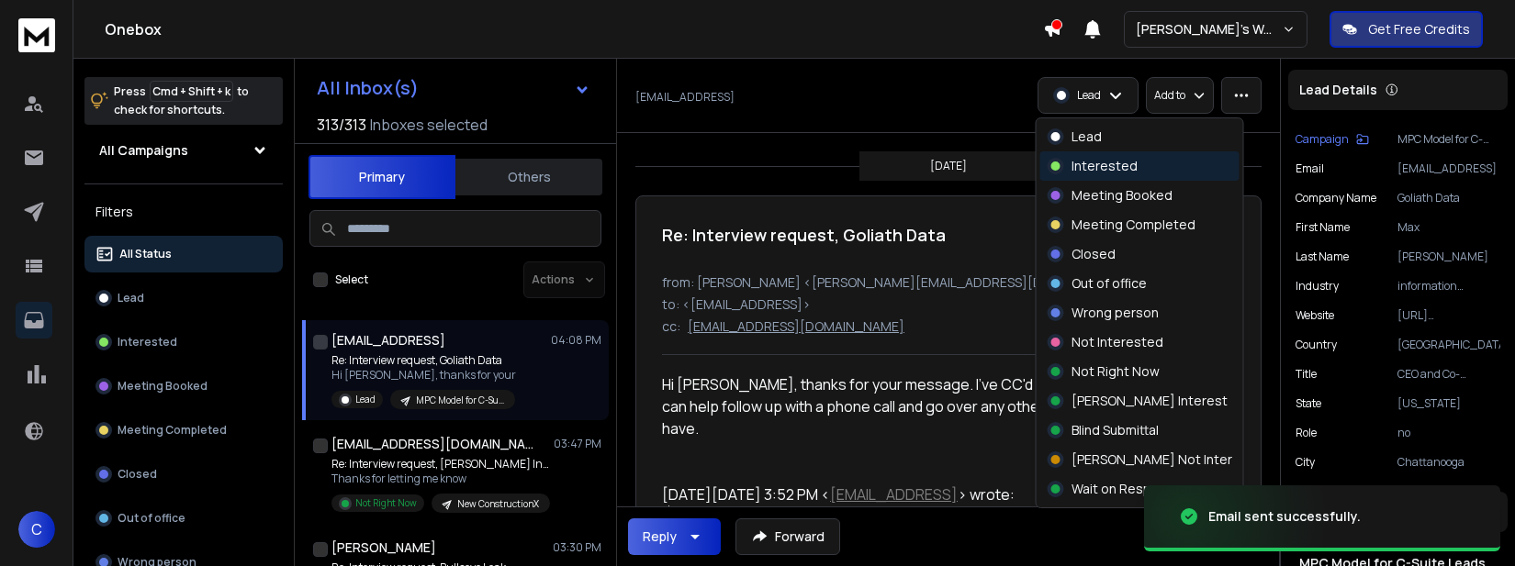
drag, startPoint x: 1099, startPoint y: 163, endPoint x: 1323, endPoint y: 121, distance: 227.8
click at [1098, 163] on p "Interested" at bounding box center [1104, 166] width 66 height 18
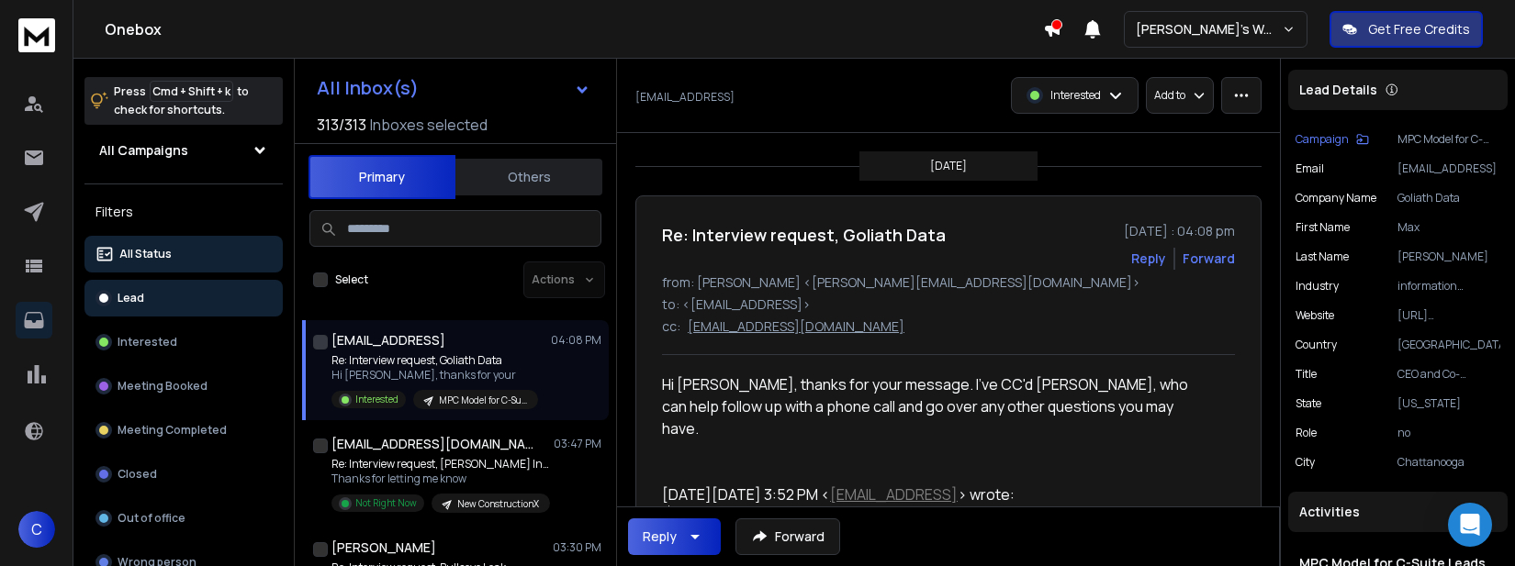
click at [216, 297] on button "Lead" at bounding box center [183, 298] width 198 height 37
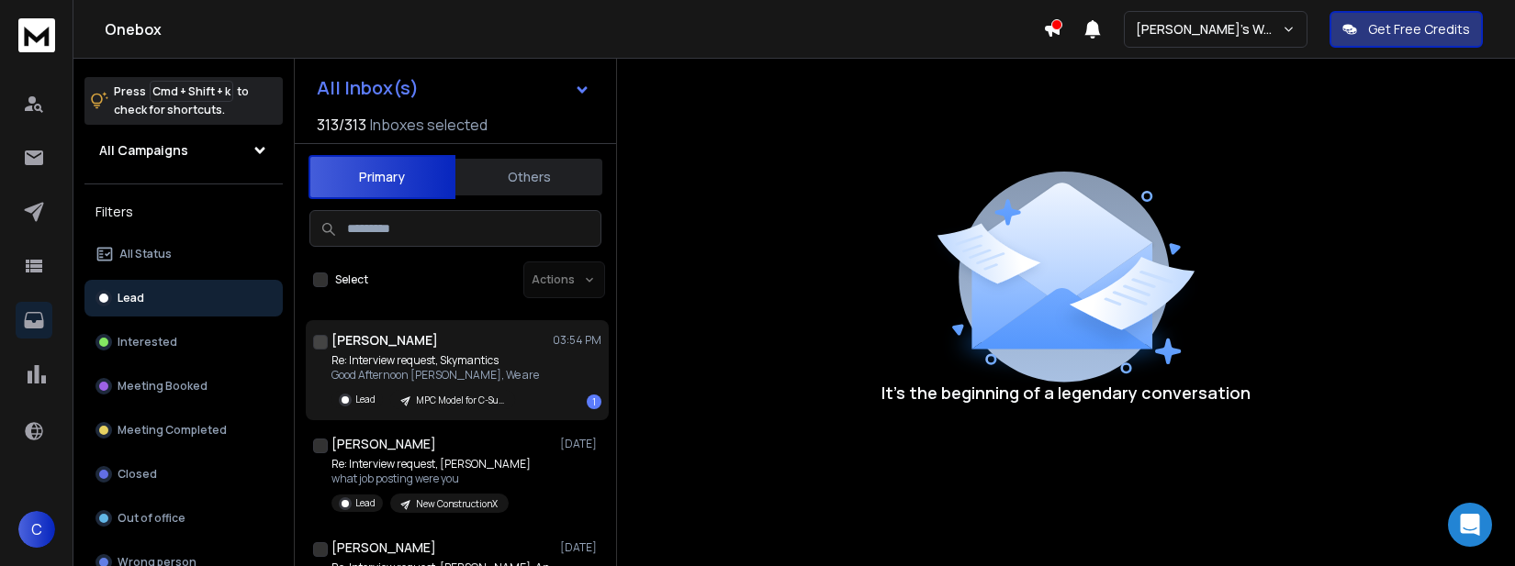
click at [485, 386] on div "Re: Interview request, Skymantics Good Afternoon Emily, We are Lead MPC Model f…" at bounding box center [434, 381] width 207 height 56
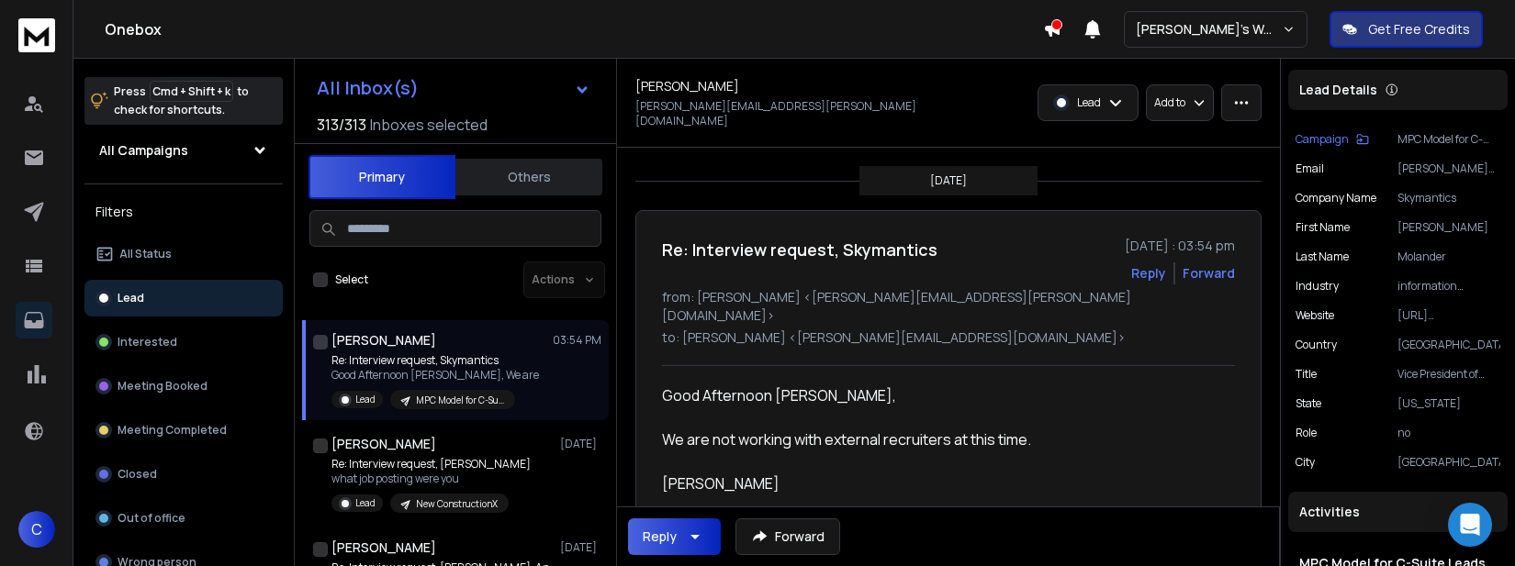
click at [1112, 102] on icon at bounding box center [1115, 102] width 15 height 15
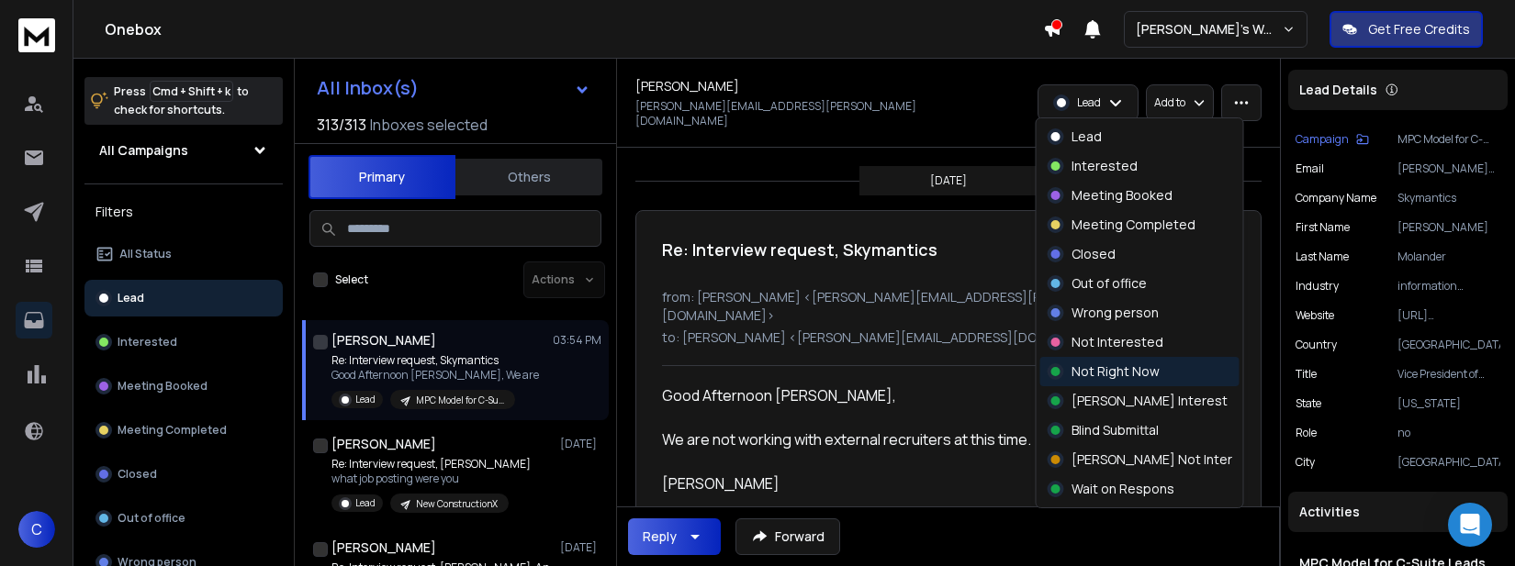
click at [1101, 371] on p "Not Right Now" at bounding box center [1115, 372] width 88 height 18
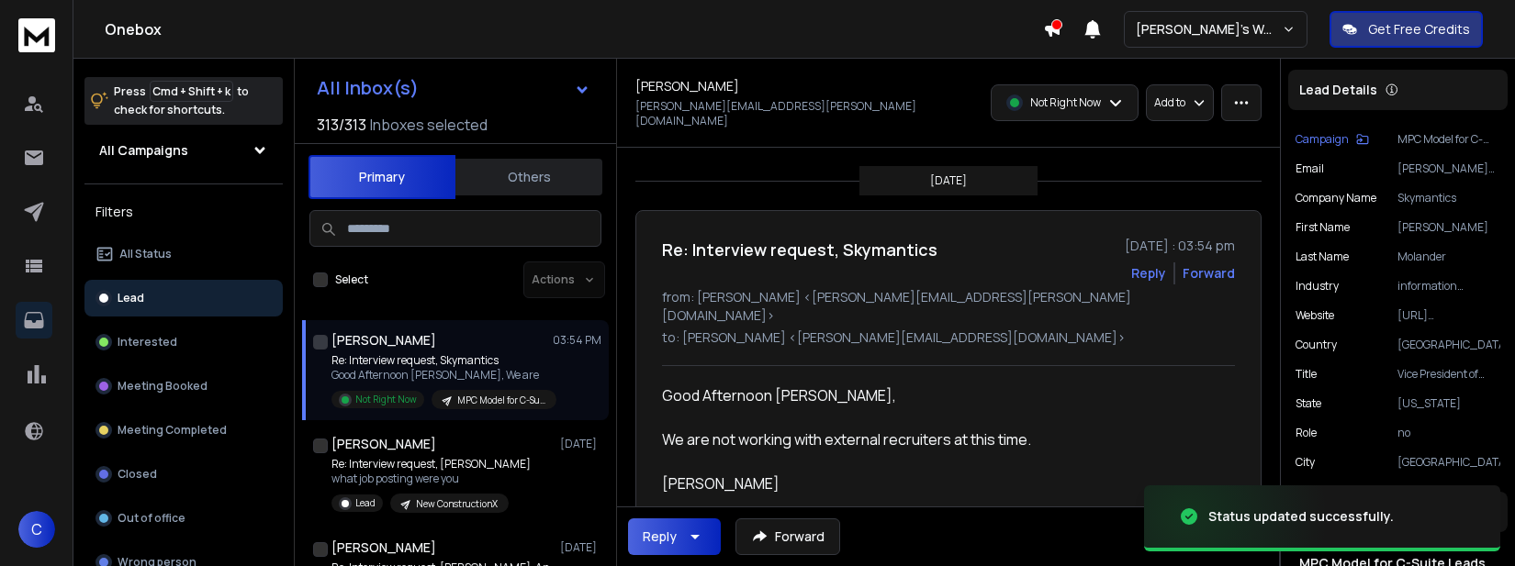
click at [1149, 264] on button "Reply" at bounding box center [1148, 273] width 35 height 18
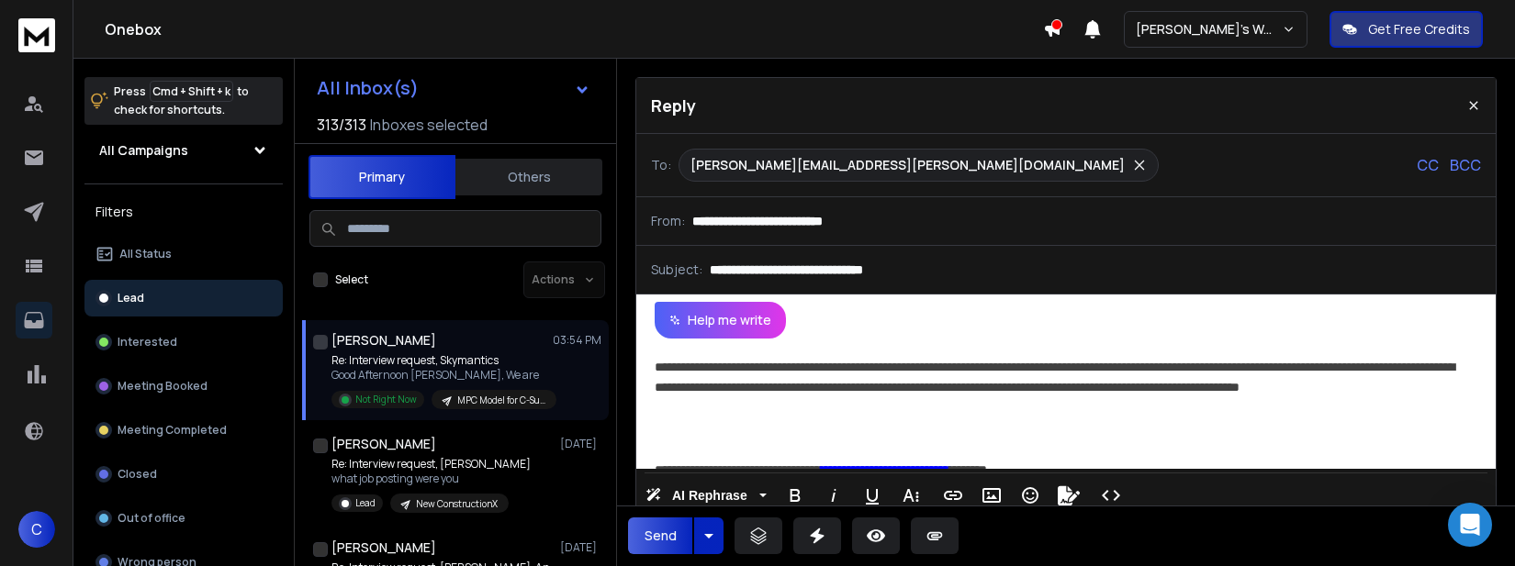
click at [647, 539] on button "Send" at bounding box center [660, 536] width 64 height 37
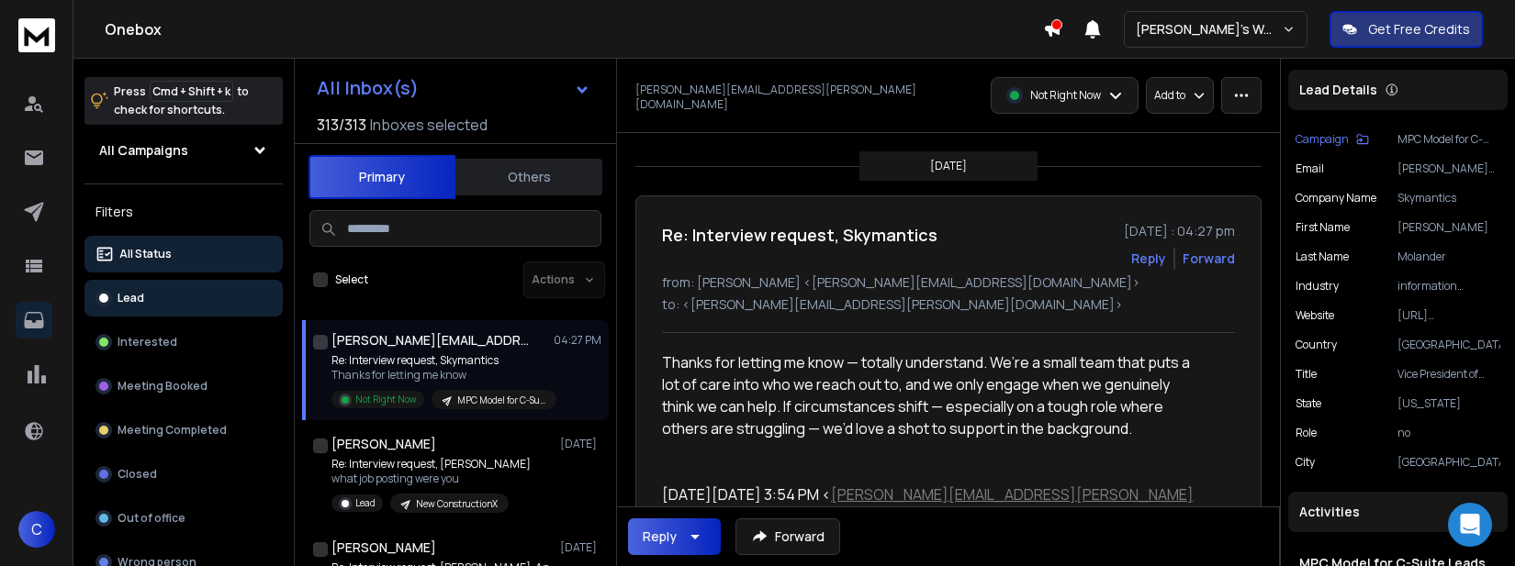
click at [144, 253] on p "All Status" at bounding box center [145, 254] width 52 height 15
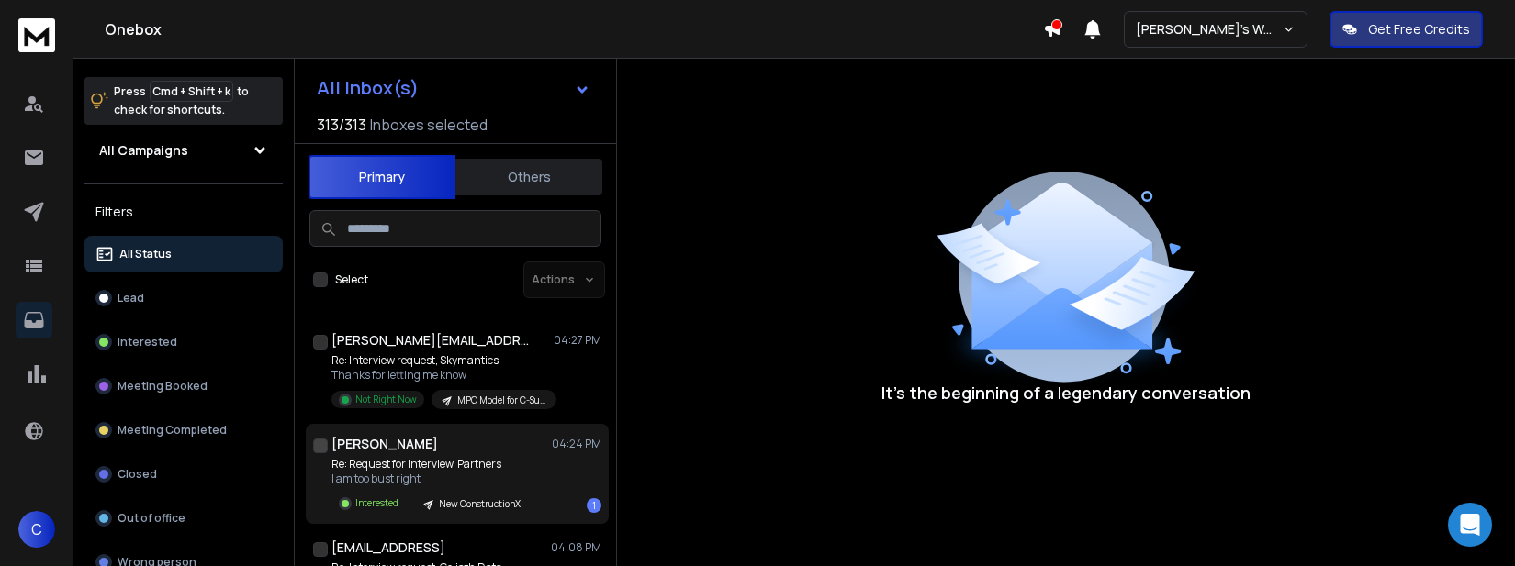
click at [537, 487] on div "Re: Request for interview, Partners I am too bust right Interested New Construc…" at bounding box center [466, 485] width 270 height 56
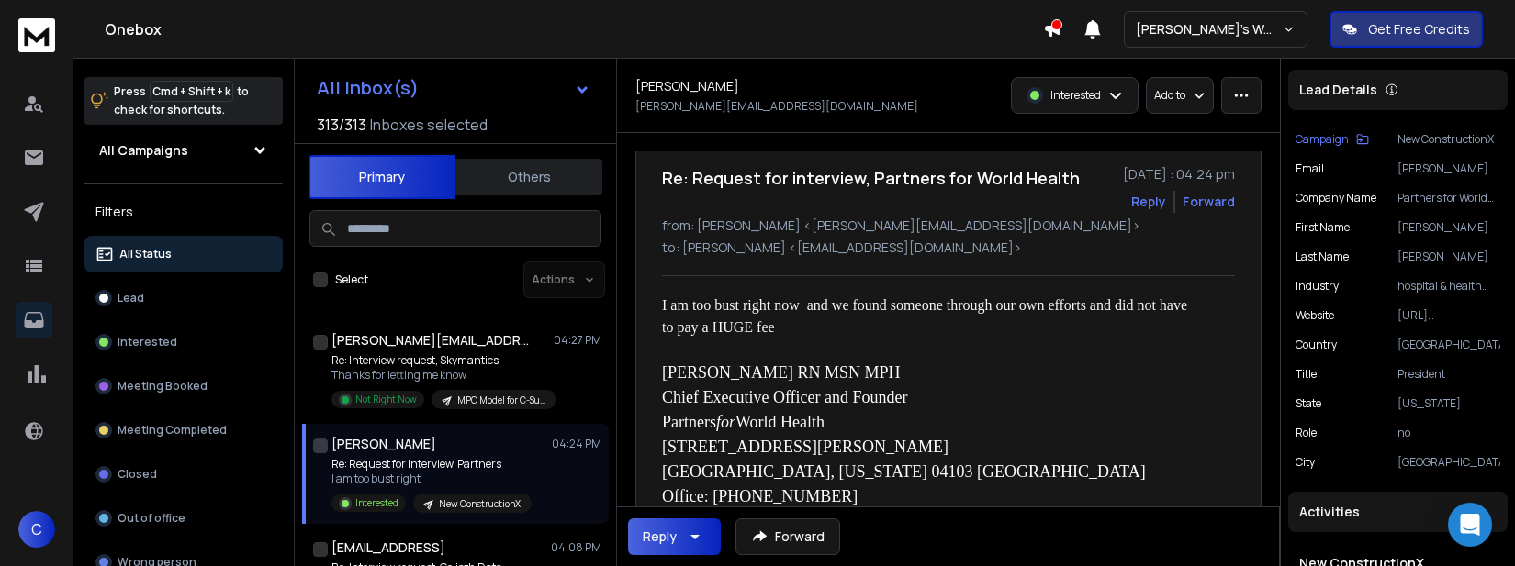
scroll to position [25, 0]
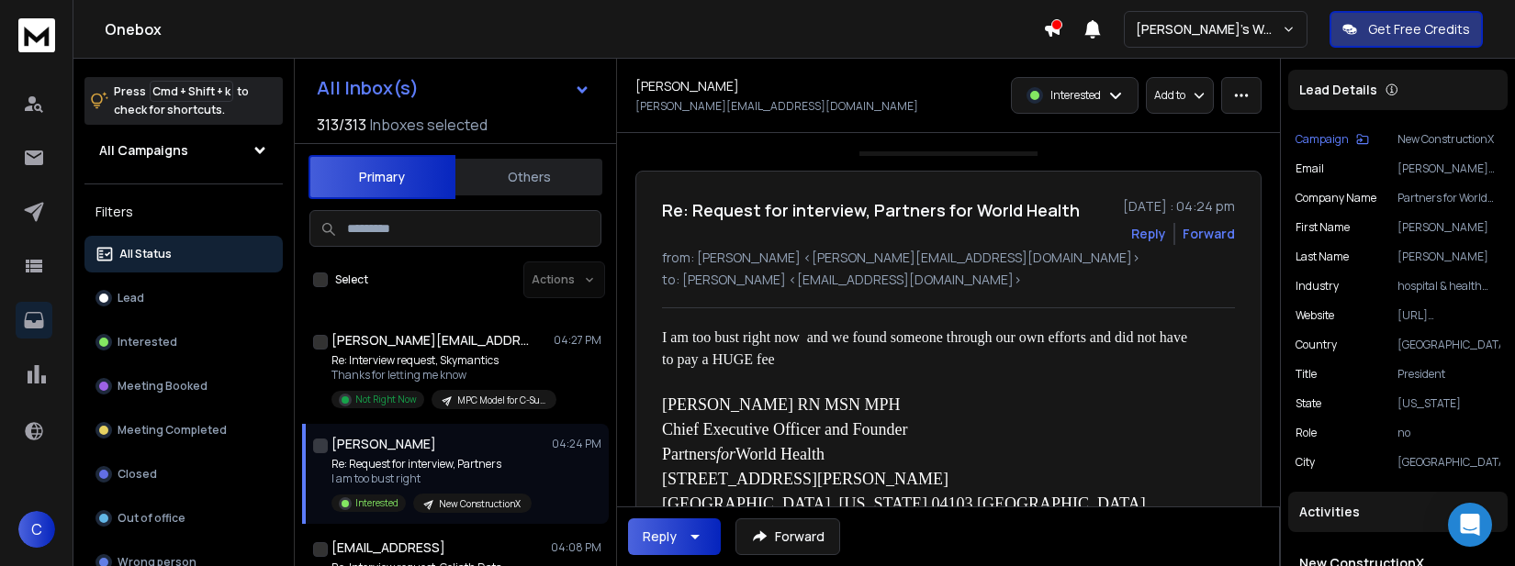
drag, startPoint x: 796, startPoint y: 378, endPoint x: 655, endPoint y: 348, distance: 144.6
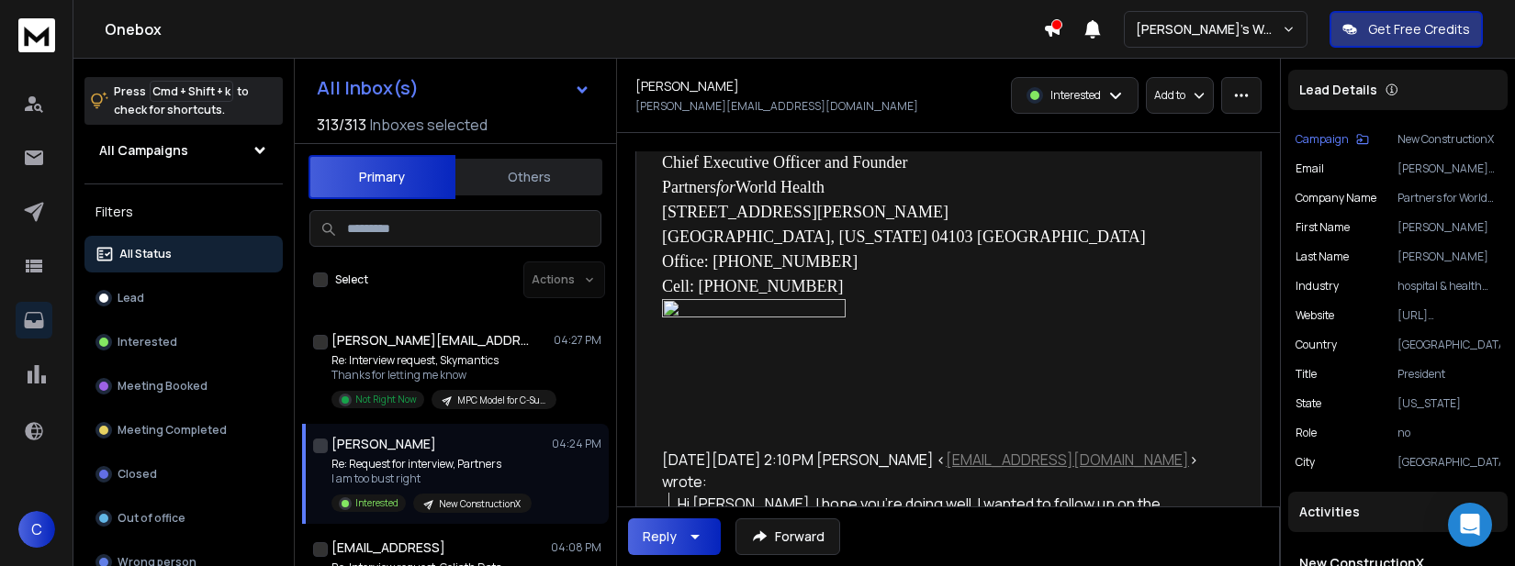
scroll to position [207, 0]
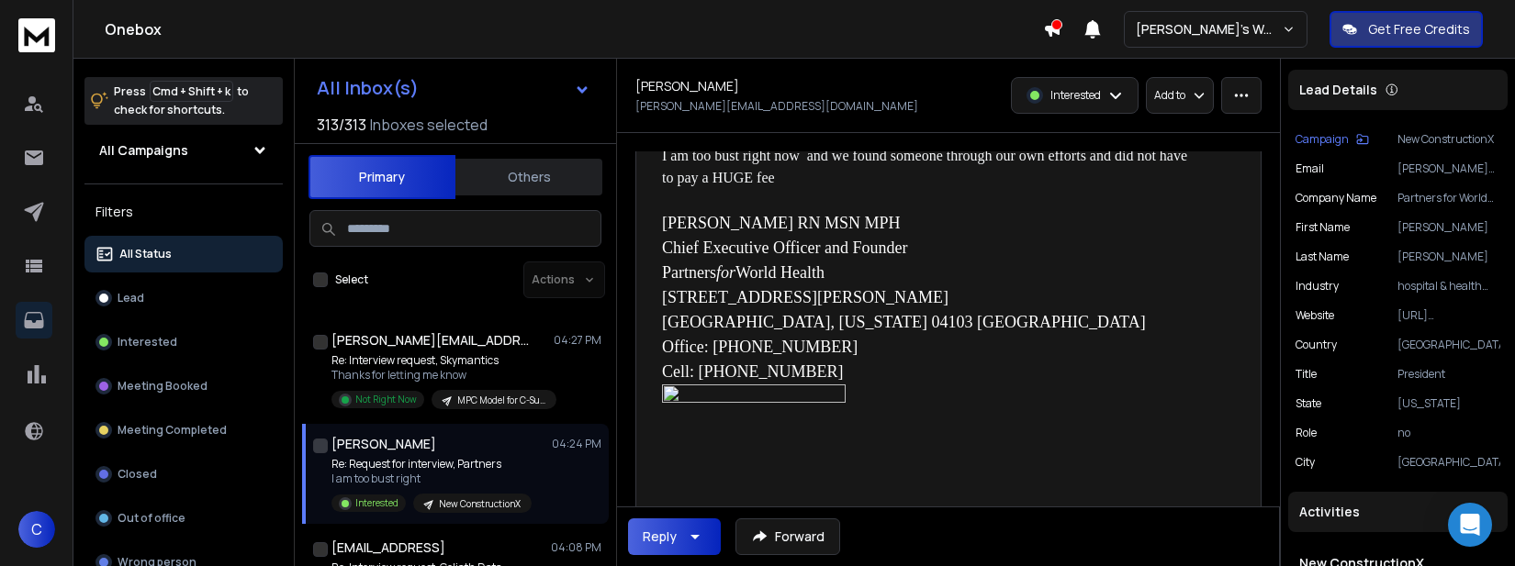
click at [1176, 399] on div at bounding box center [930, 426] width 536 height 83
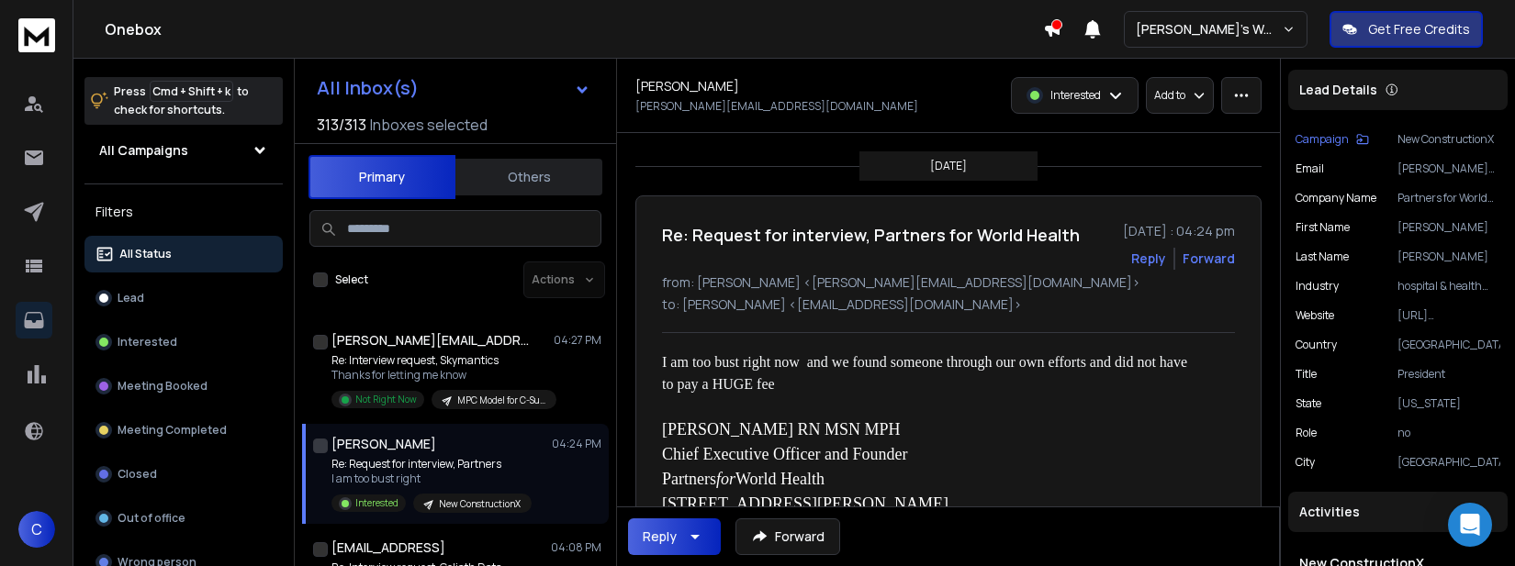
scroll to position [19, 0]
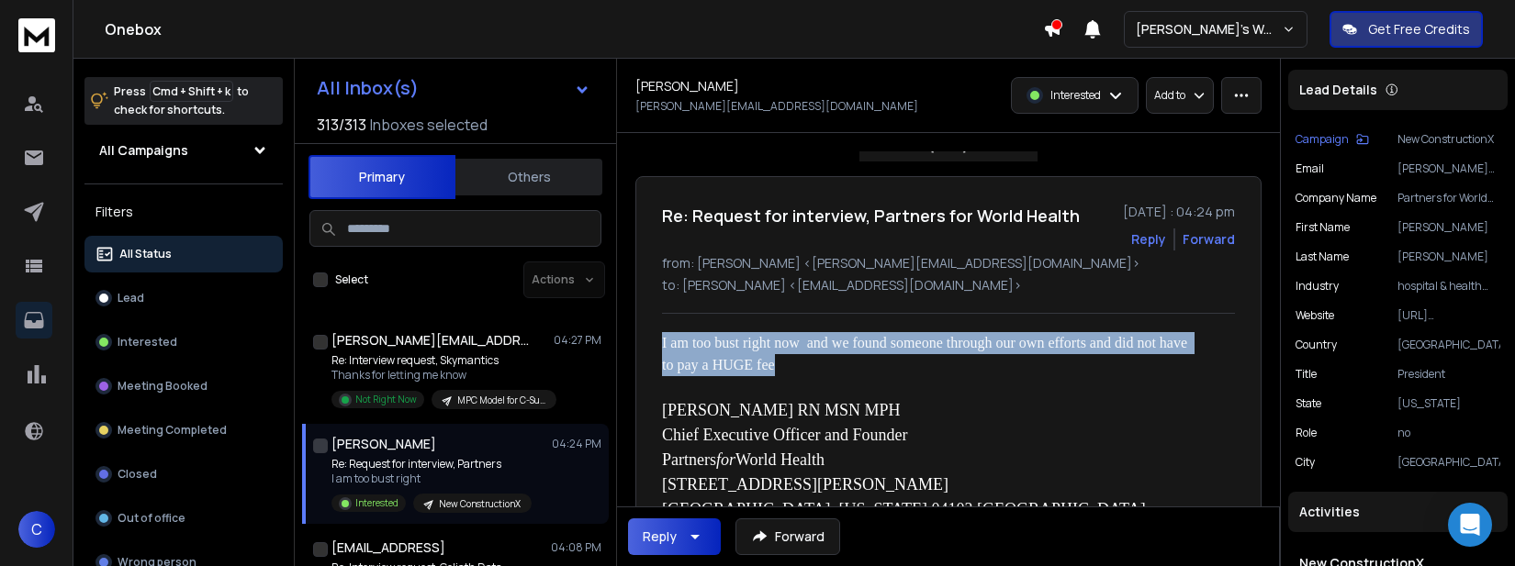
drag, startPoint x: 827, startPoint y: 378, endPoint x: 711, endPoint y: 435, distance: 129.8
copy div "I am too bust right now and we found someone through our own efforts and did no…"
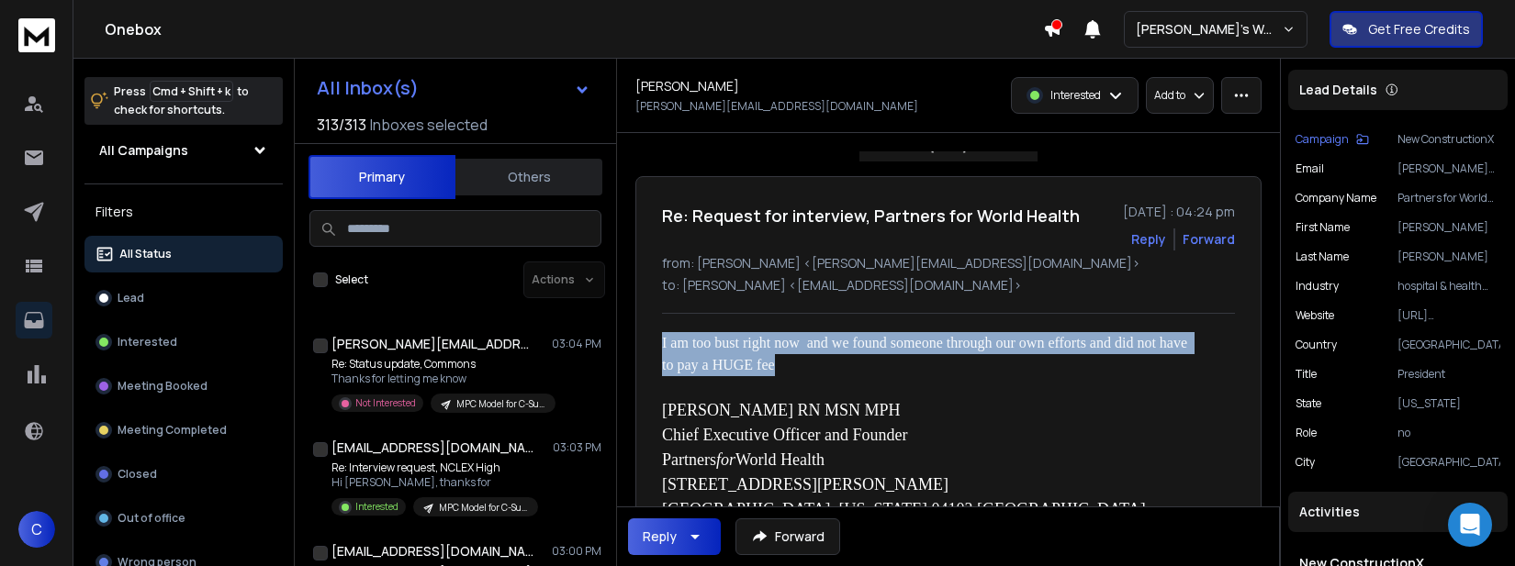
scroll to position [622, 0]
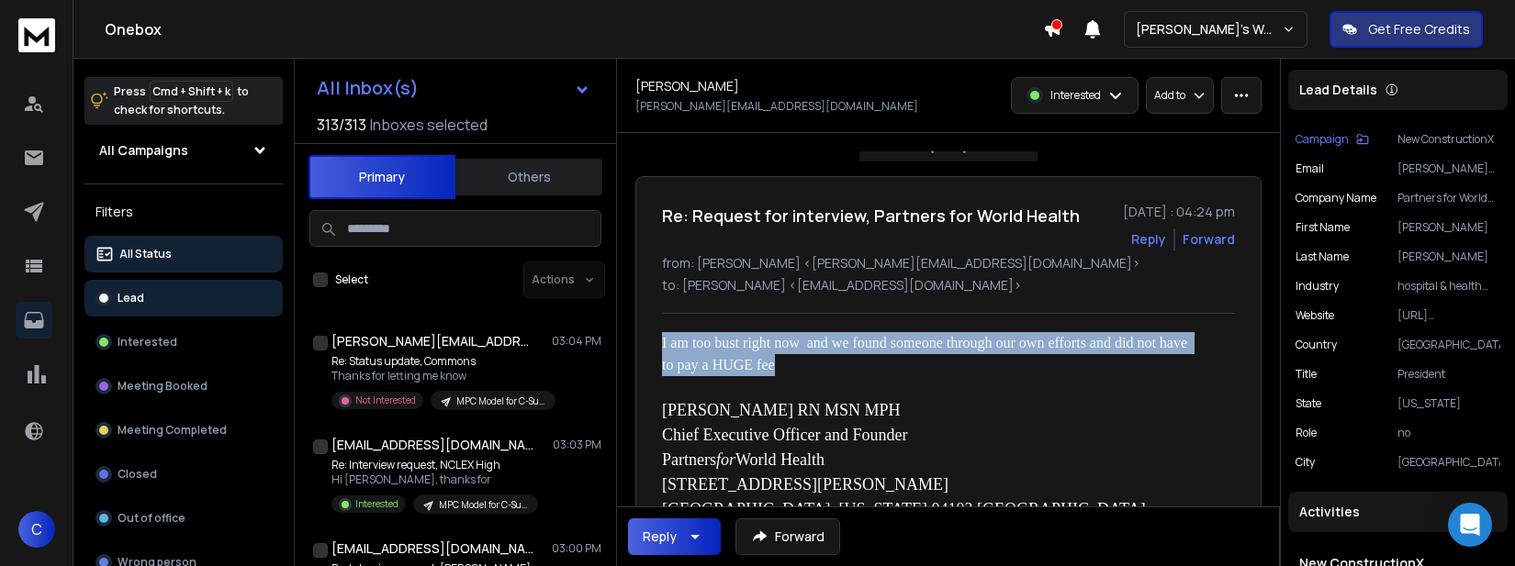
click at [174, 297] on button "Lead" at bounding box center [183, 298] width 198 height 37
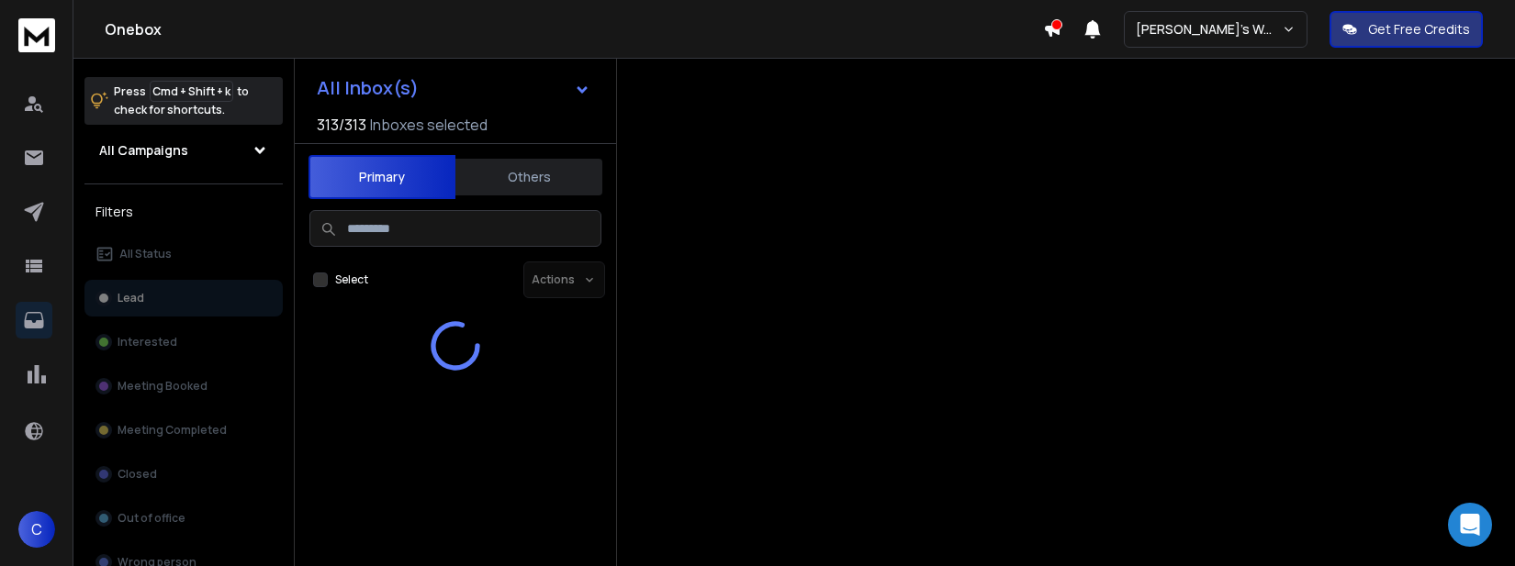
scroll to position [0, 0]
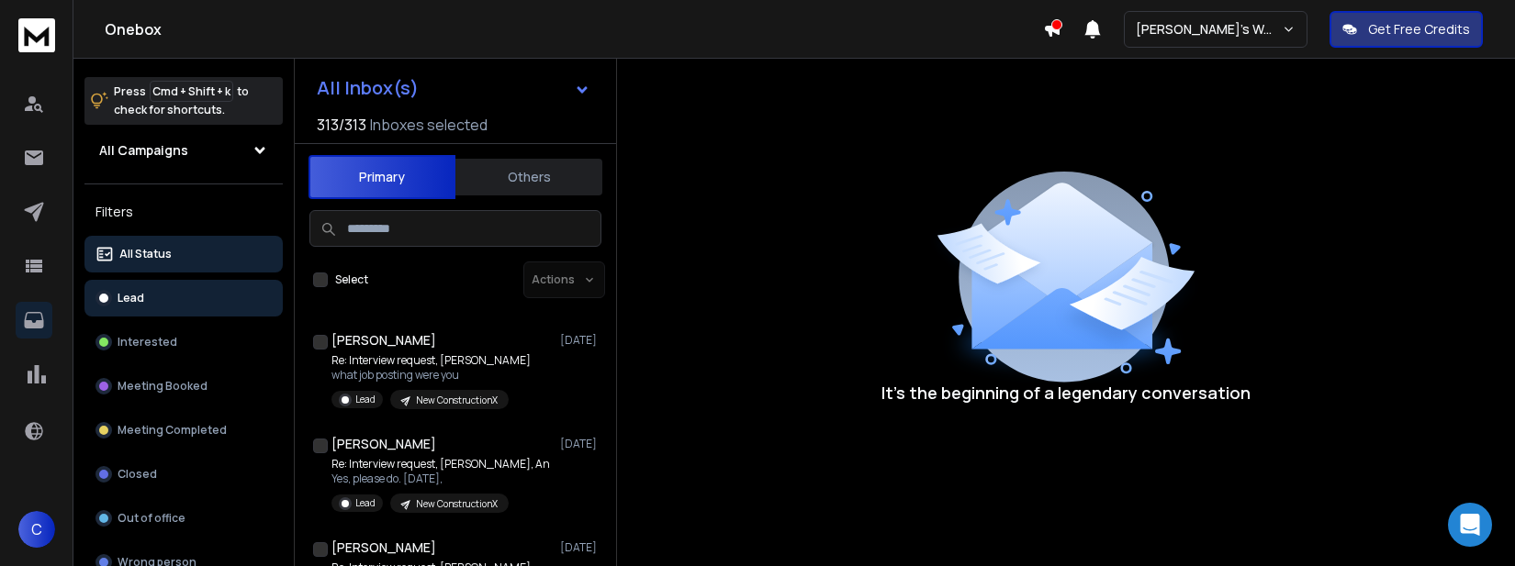
click at [185, 252] on button "All Status" at bounding box center [183, 254] width 198 height 37
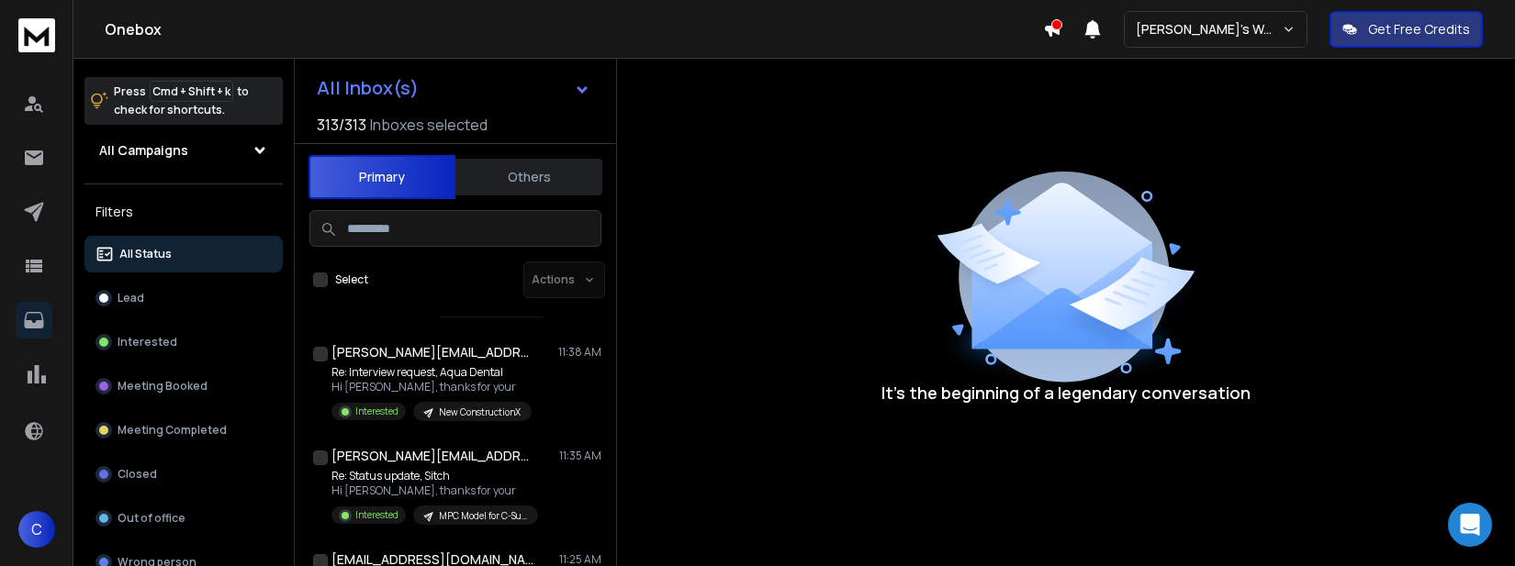
scroll to position [3211, 0]
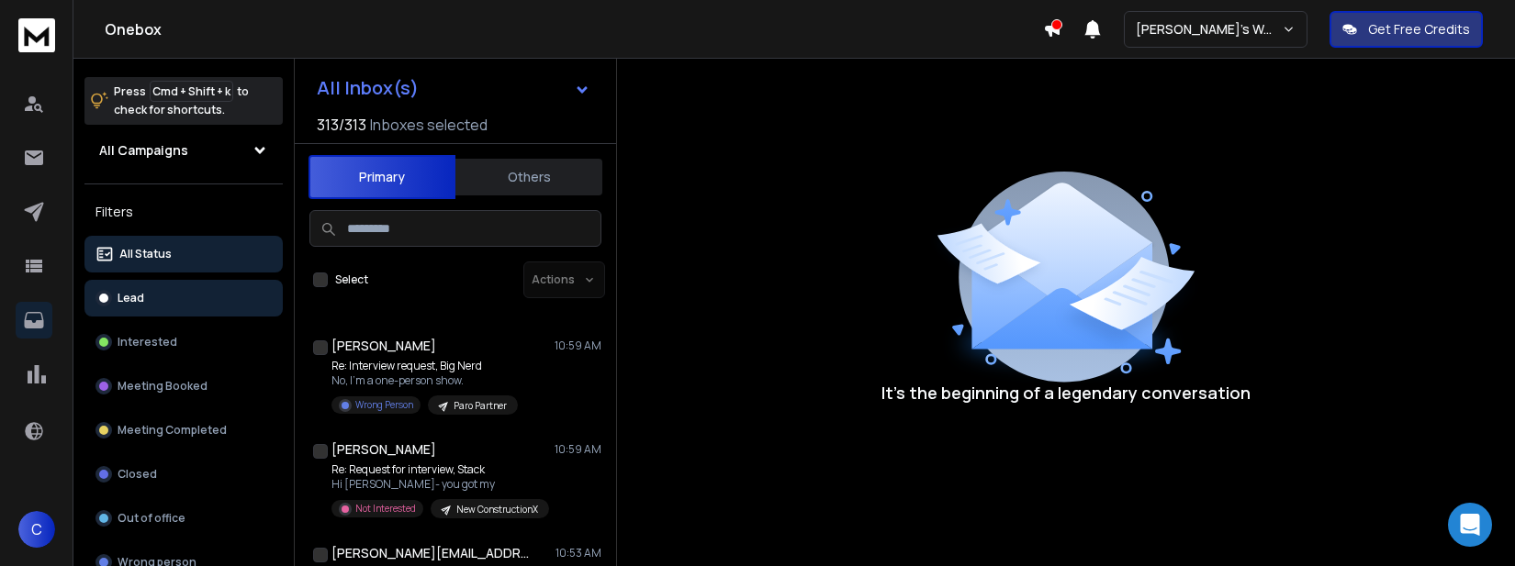
click at [178, 302] on button "Lead" at bounding box center [183, 298] width 198 height 37
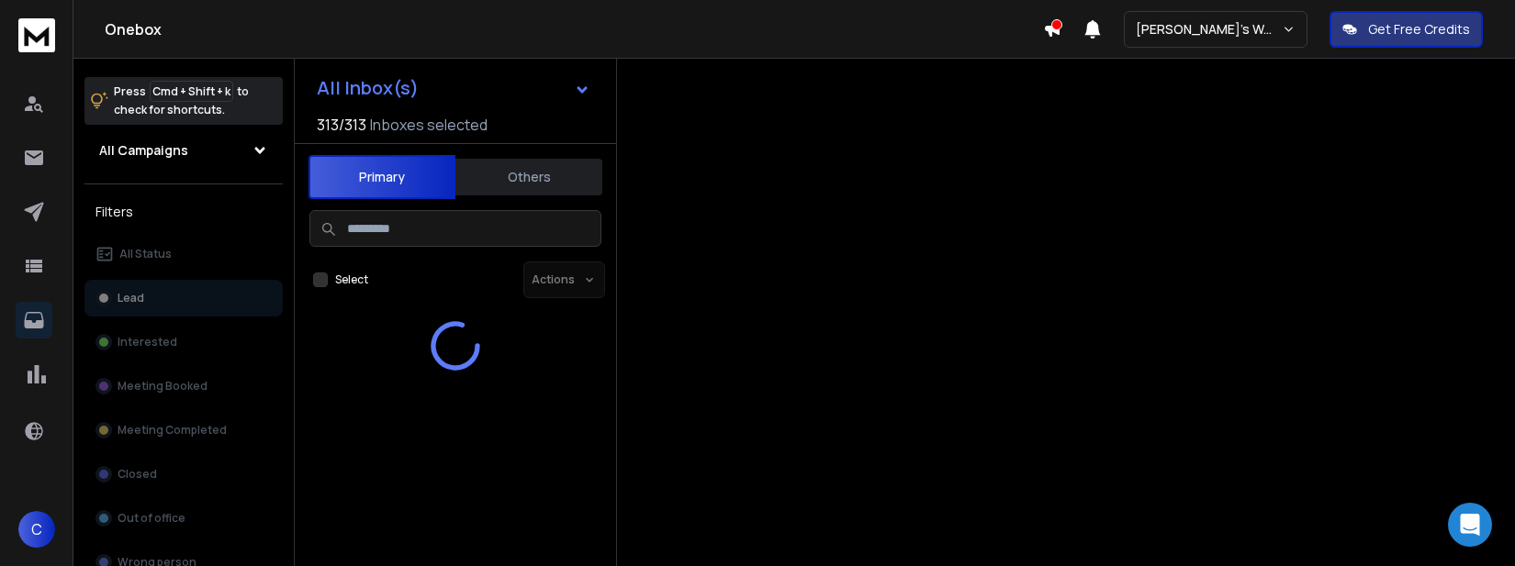
scroll to position [0, 0]
